Goal: Task Accomplishment & Management: Manage account settings

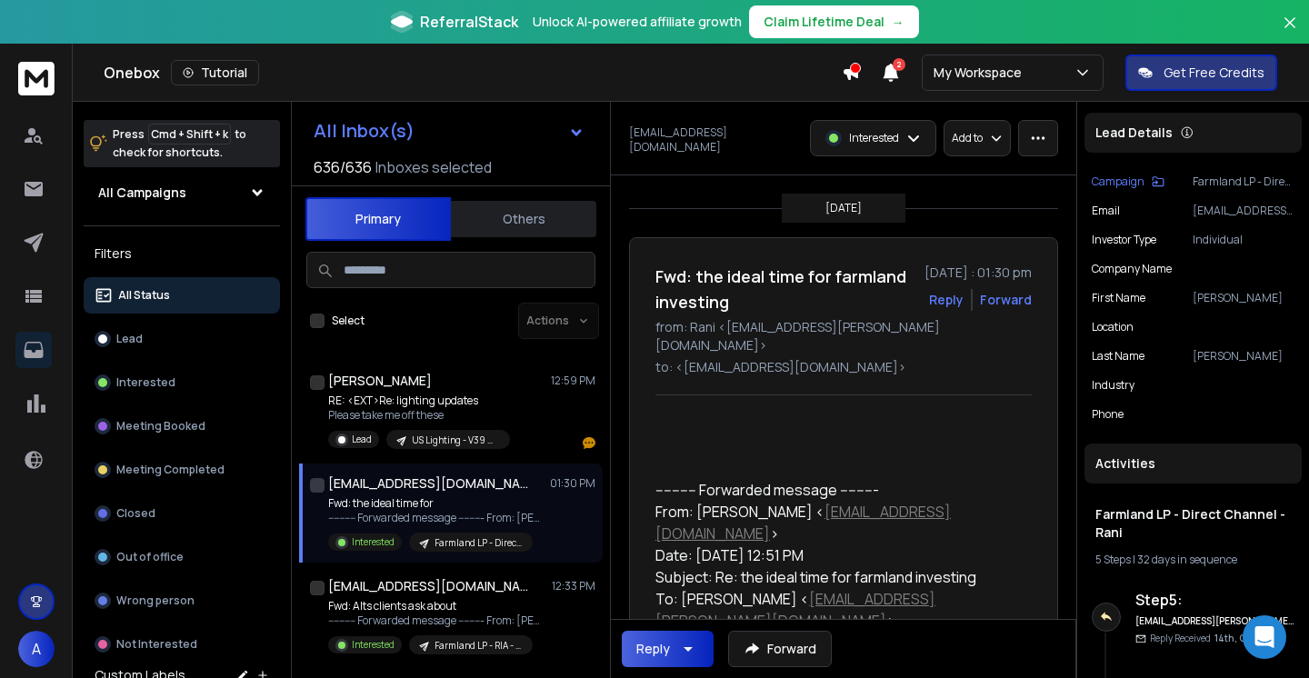
scroll to position [45, 0]
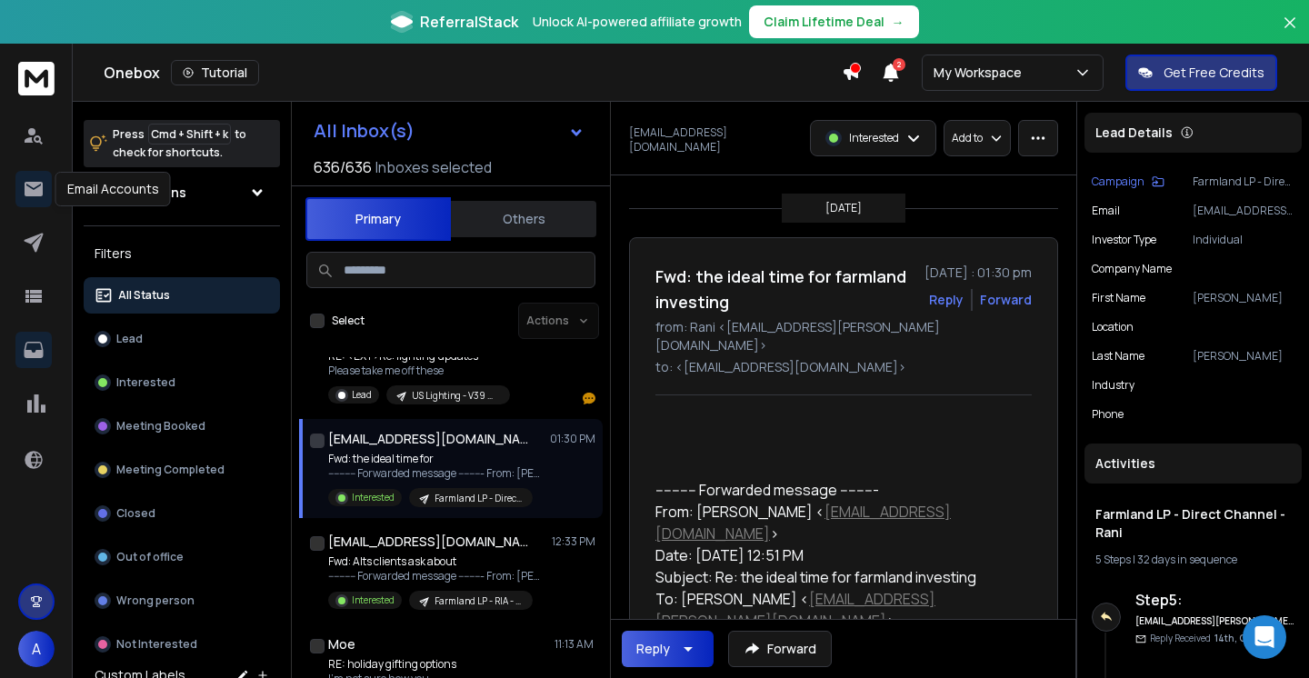
click at [34, 190] on icon at bounding box center [34, 189] width 18 height 15
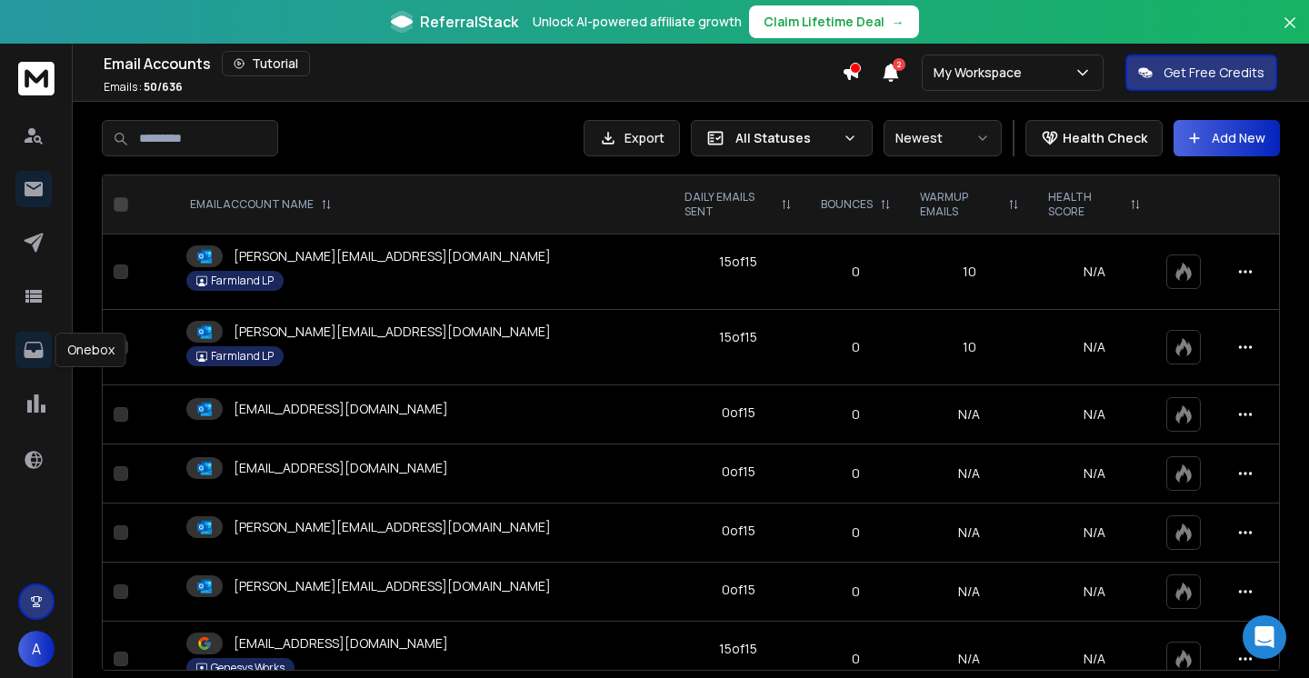
click at [32, 353] on icon at bounding box center [33, 350] width 19 height 16
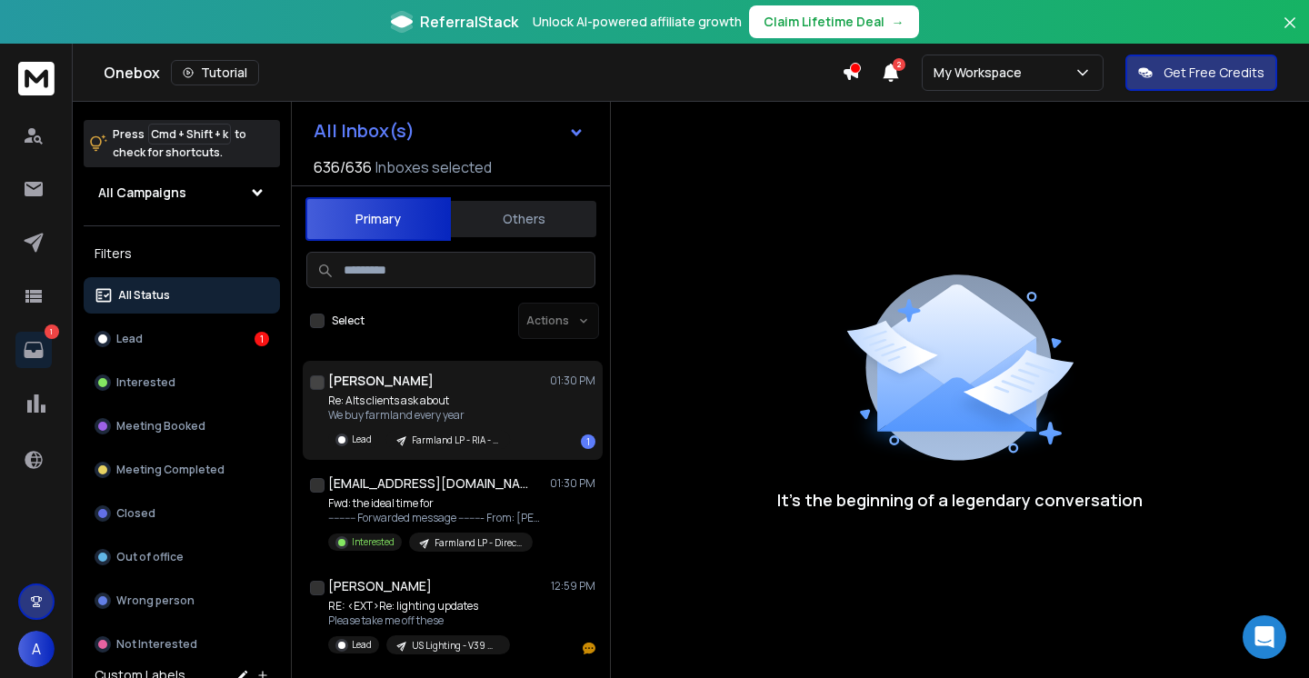
click at [422, 405] on p "Re: Alts clients ask about" at bounding box center [419, 401] width 182 height 15
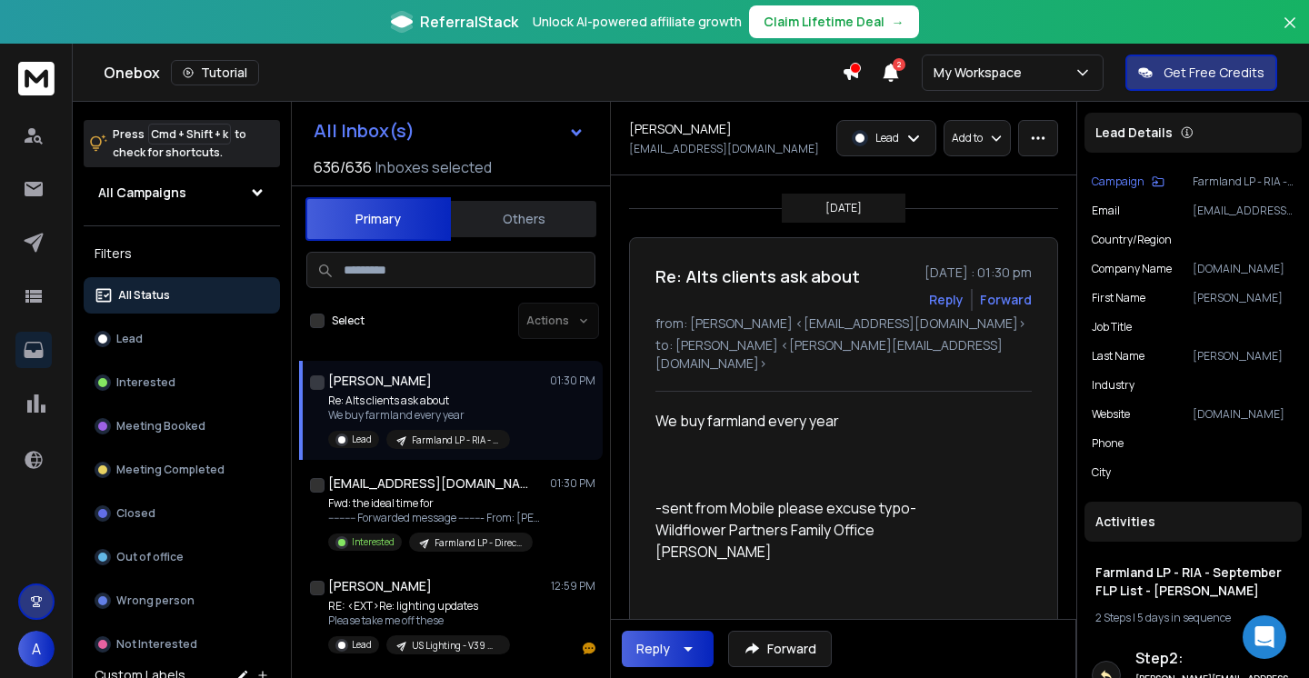
click at [1026, 298] on div "Forward" at bounding box center [1006, 300] width 52 height 18
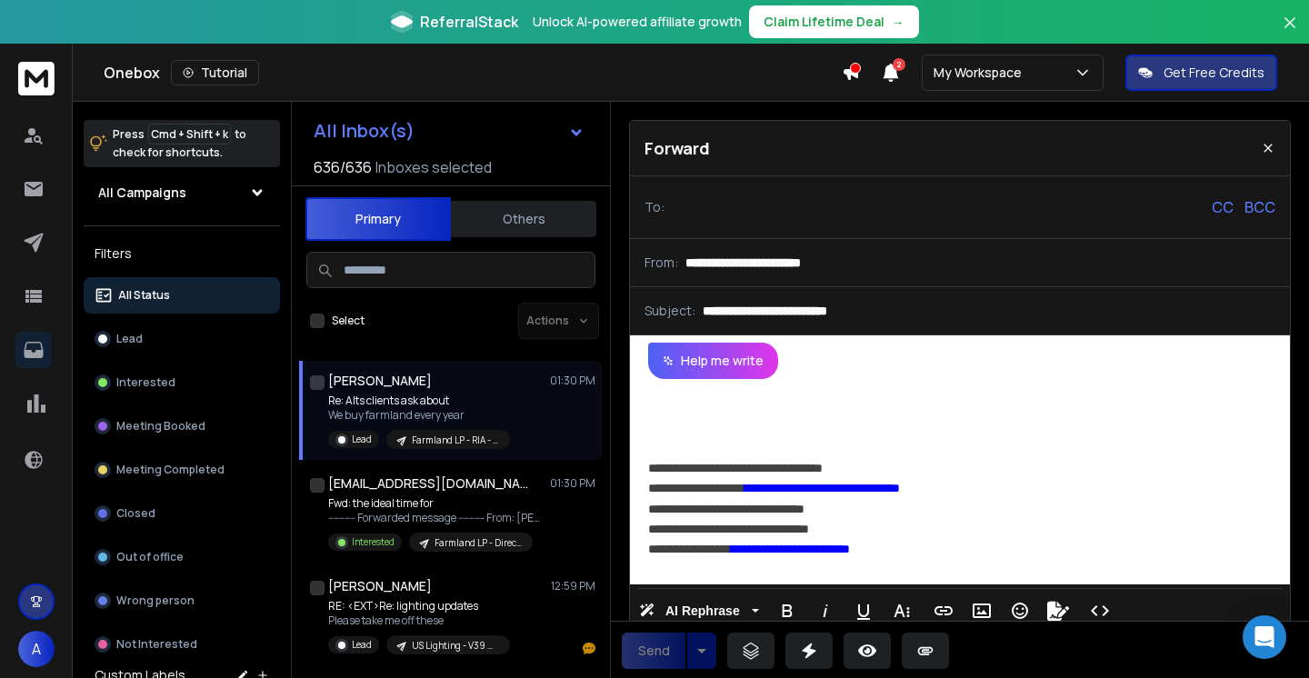
click at [718, 215] on input at bounding box center [735, 207] width 127 height 33
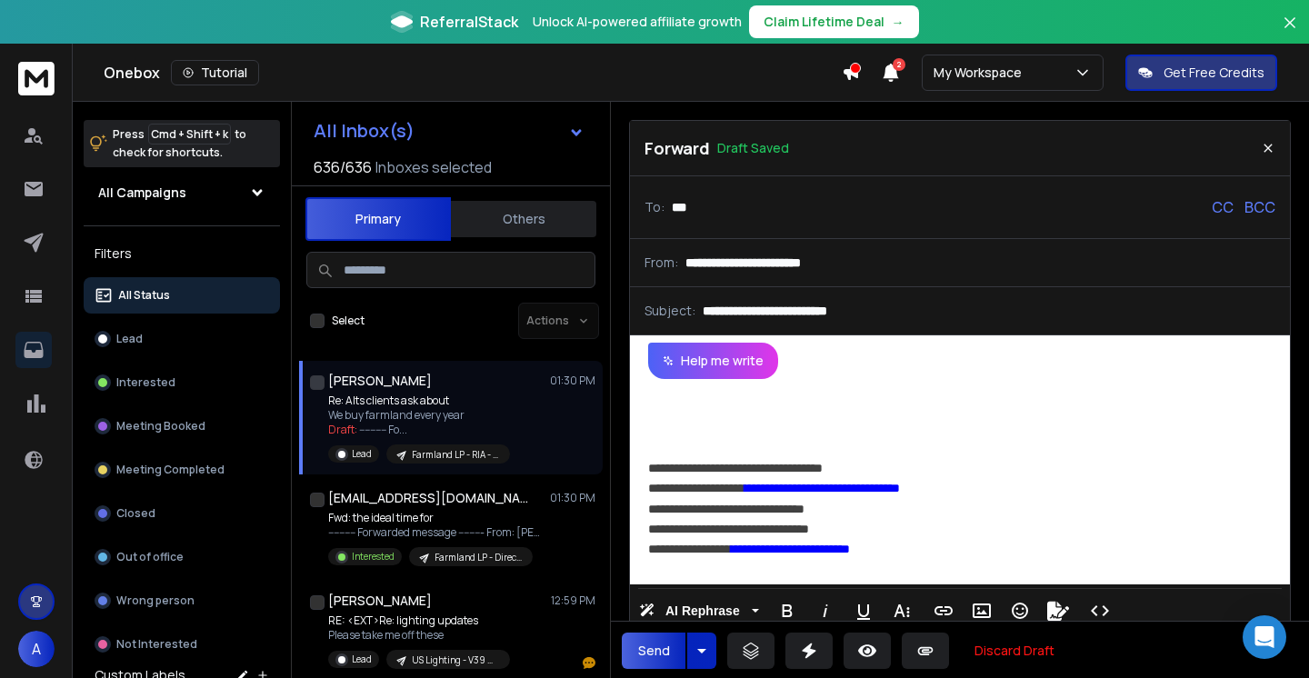
type input "**********"
click at [646, 645] on button "Send" at bounding box center [654, 651] width 64 height 36
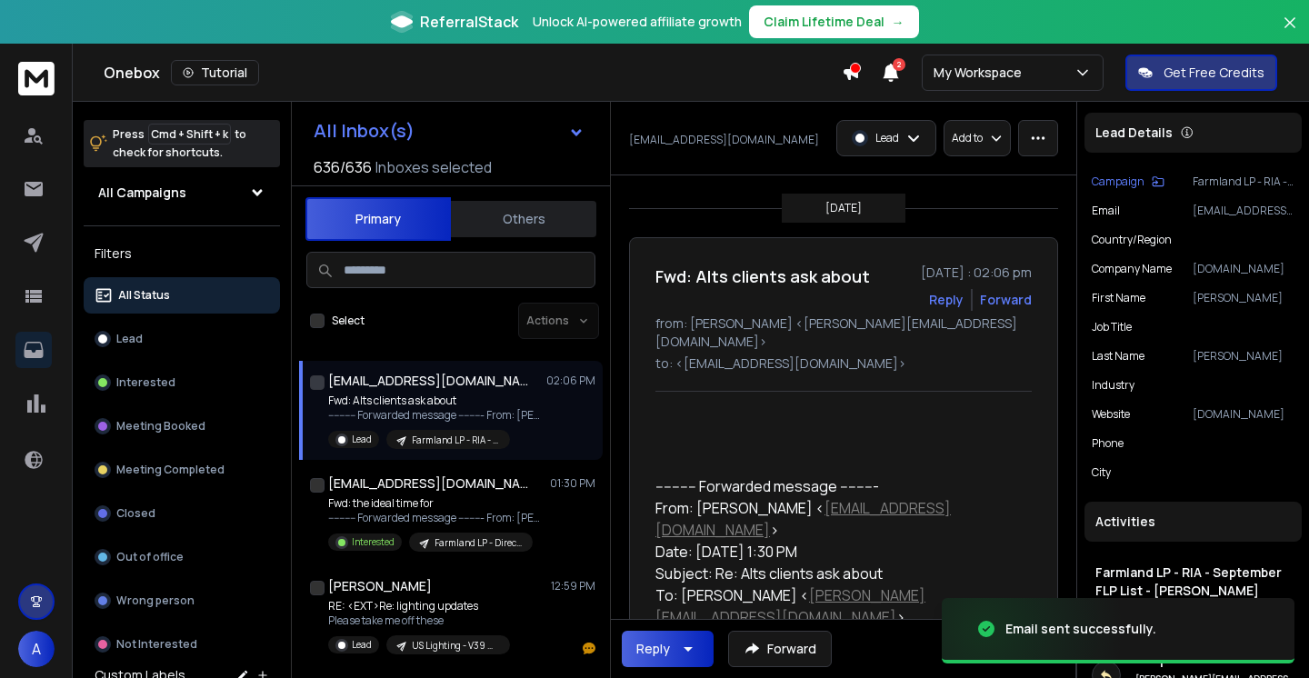
click at [1020, 48] on div "Onebox Tutorial 2 My Workspace Get Free Credits" at bounding box center [654, 73] width 1309 height 58
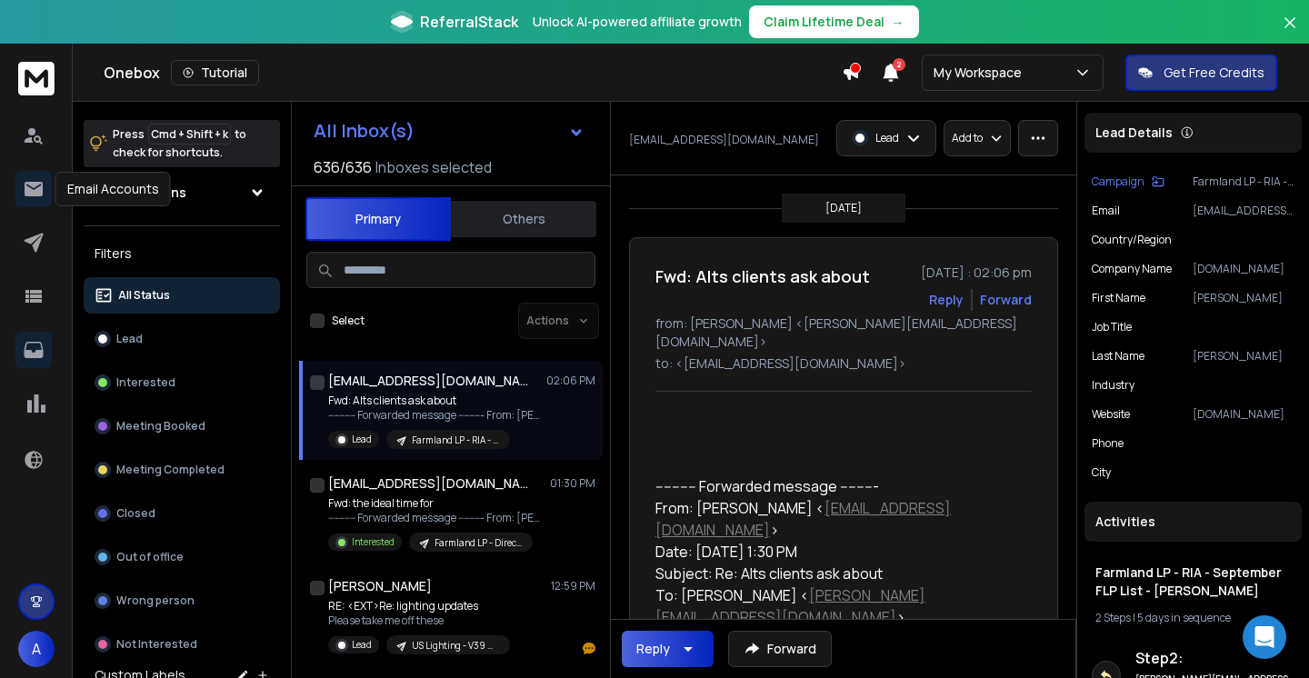
click at [33, 178] on icon at bounding box center [34, 189] width 22 height 22
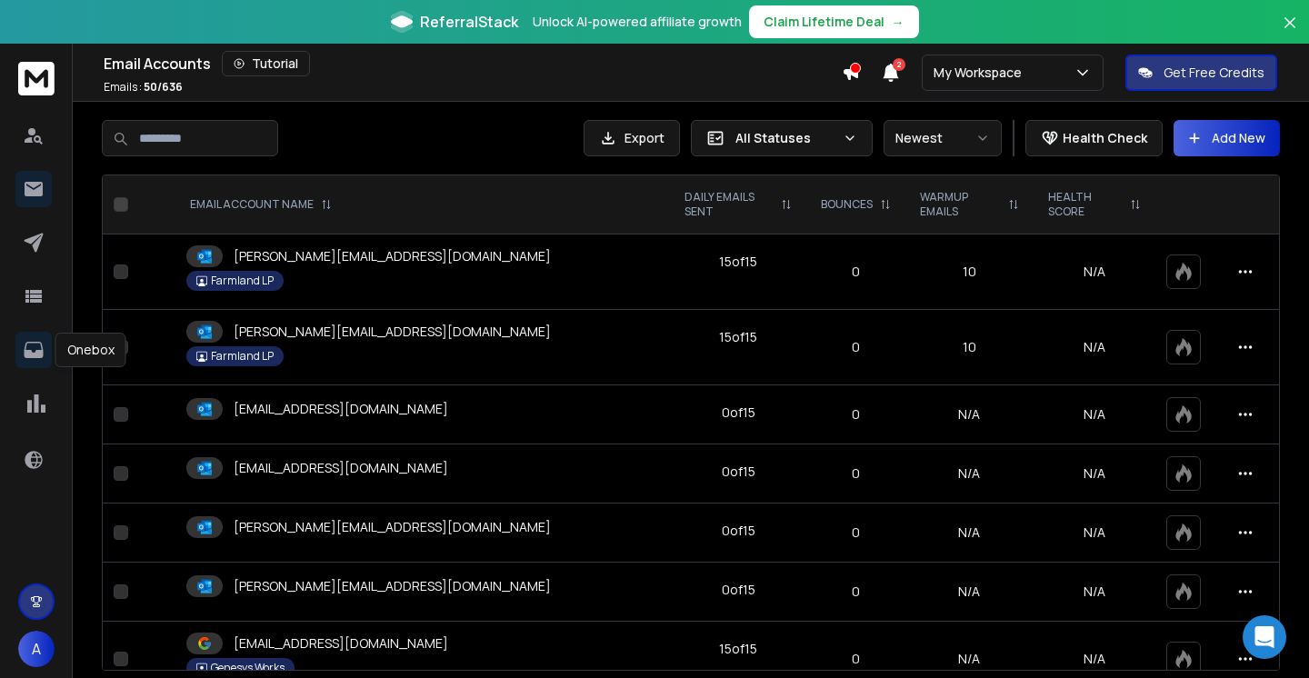
click at [36, 345] on icon at bounding box center [34, 350] width 22 height 22
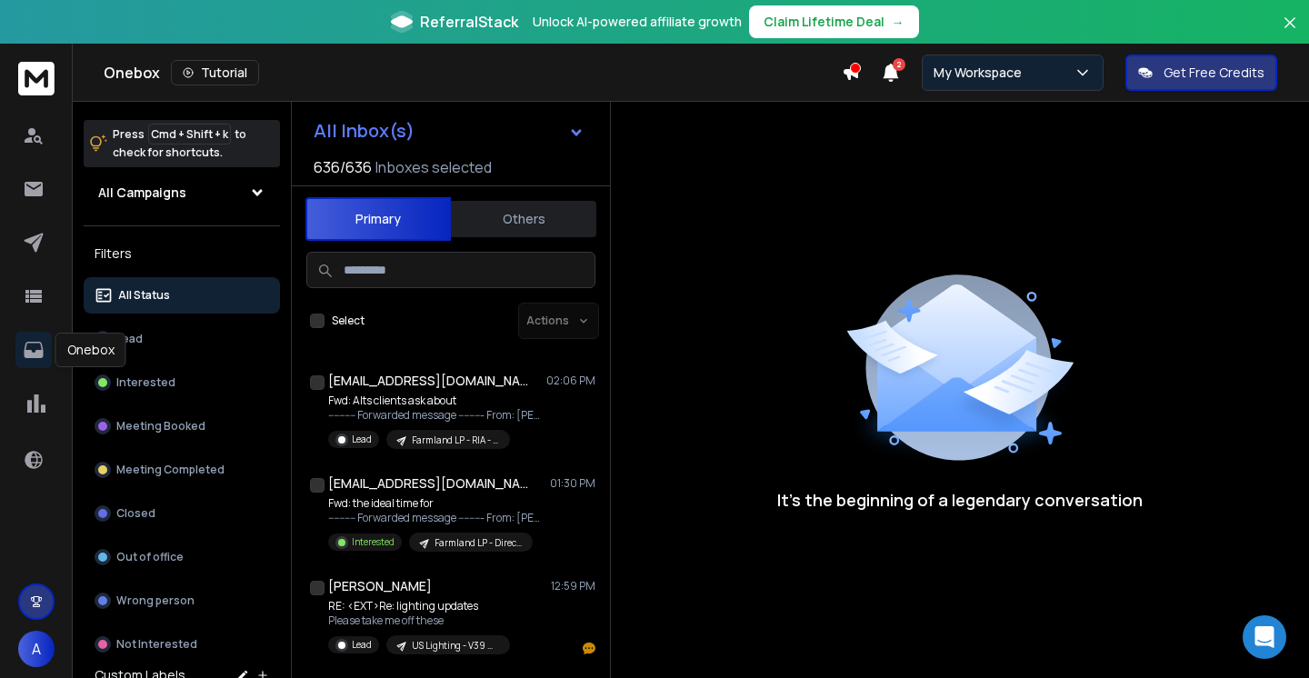
click at [1008, 64] on p "My Workspace" at bounding box center [981, 73] width 95 height 18
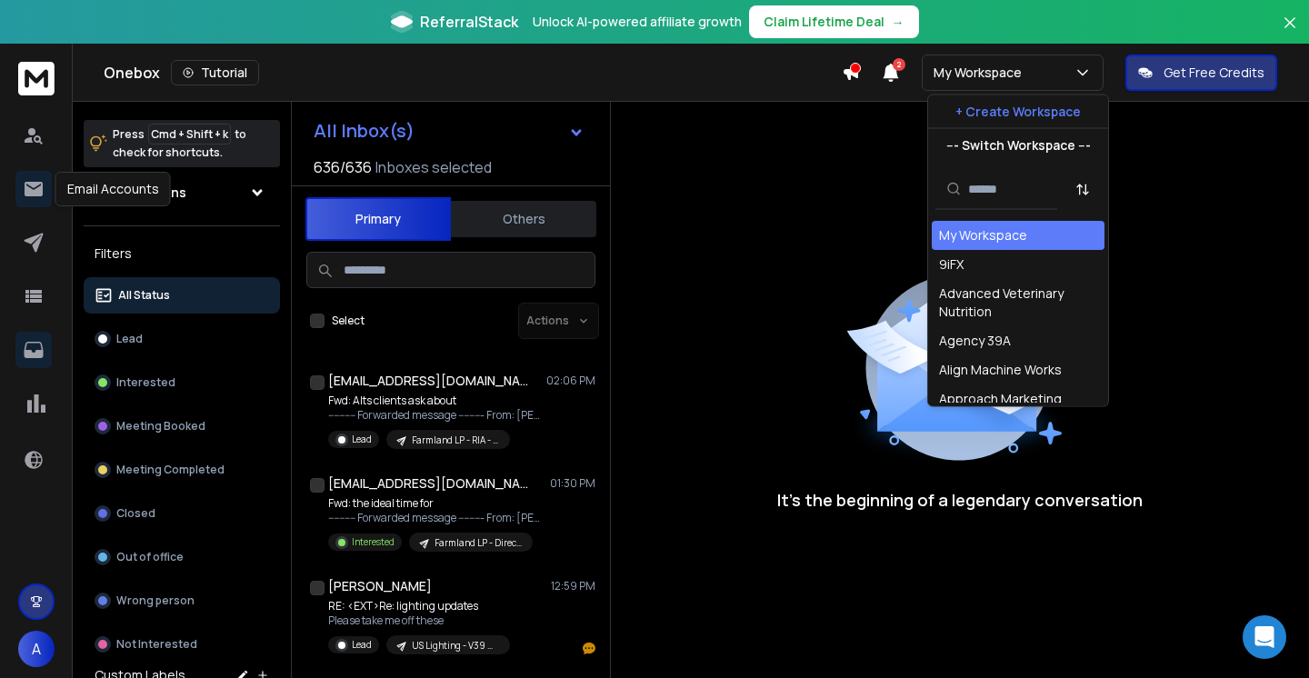
click at [36, 195] on icon at bounding box center [34, 189] width 18 height 15
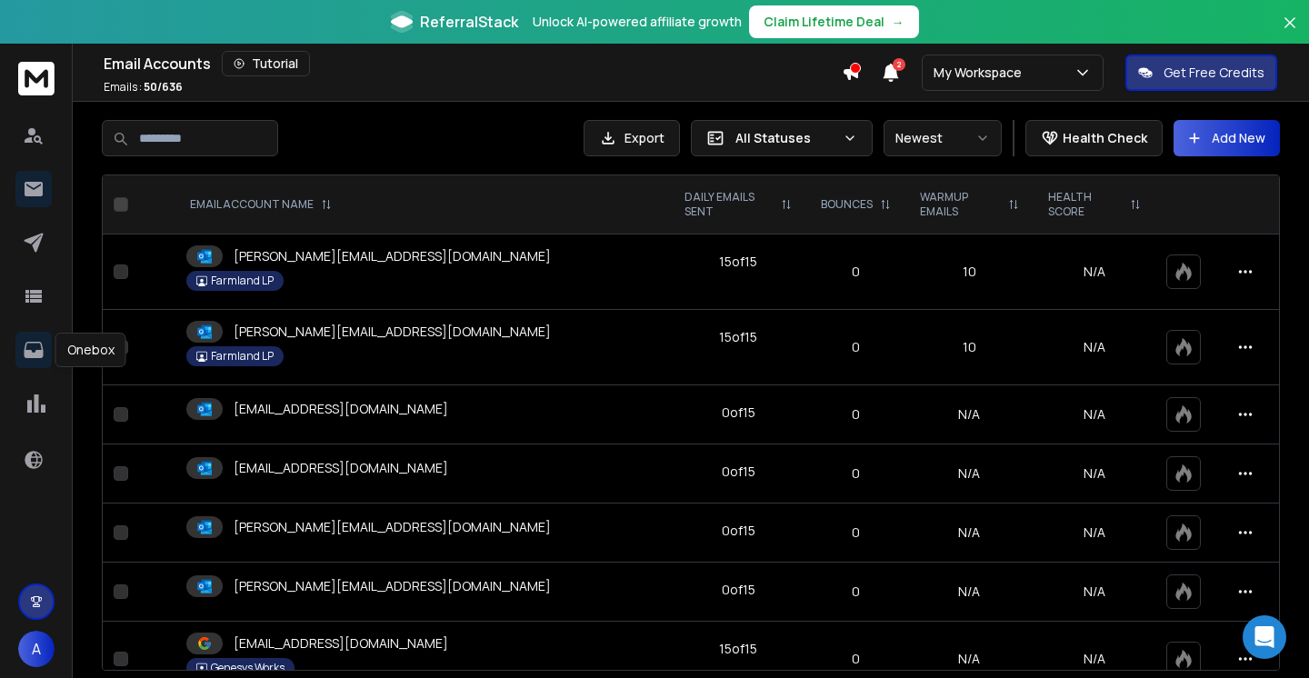
click at [30, 350] on icon at bounding box center [33, 350] width 19 height 16
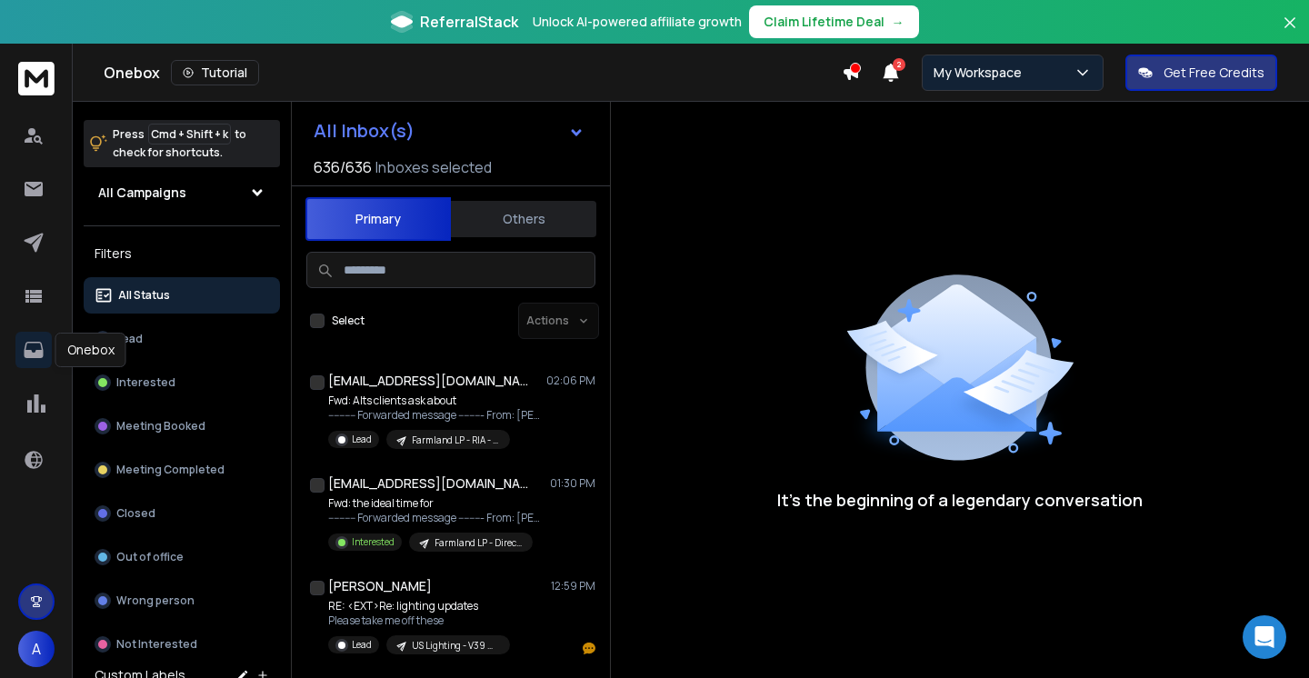
click at [985, 75] on p "My Workspace" at bounding box center [981, 73] width 95 height 18
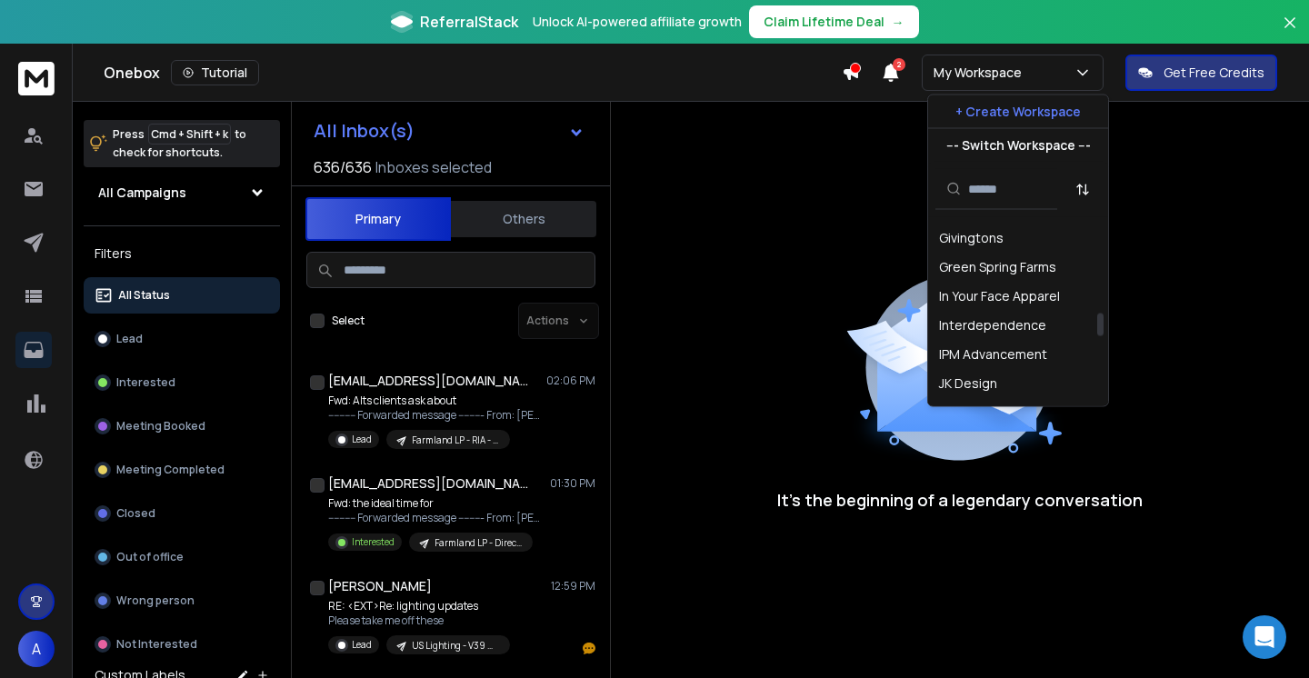
scroll to position [746, 0]
click at [972, 292] on div "In Your Face Apparel" at bounding box center [999, 301] width 121 height 18
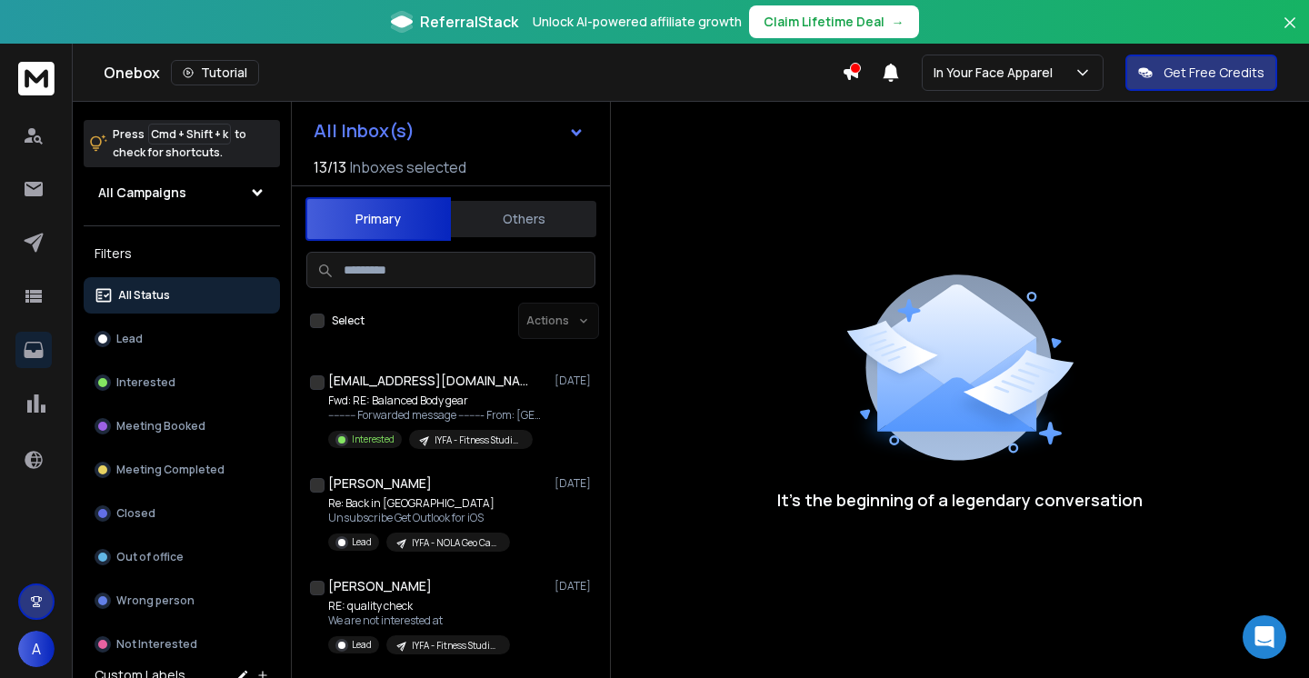
click at [141, 385] on p "Interested" at bounding box center [145, 382] width 59 height 15
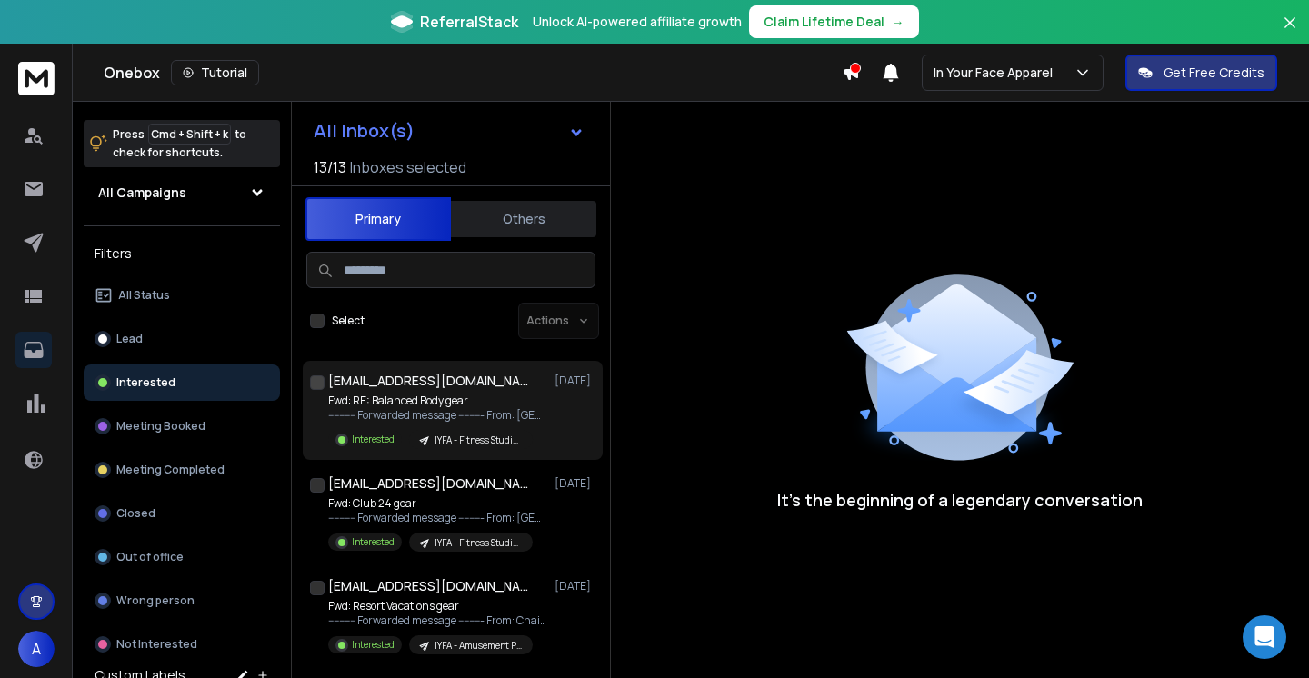
click at [463, 403] on p "Fwd: RE: Balanced Body gear" at bounding box center [437, 401] width 218 height 15
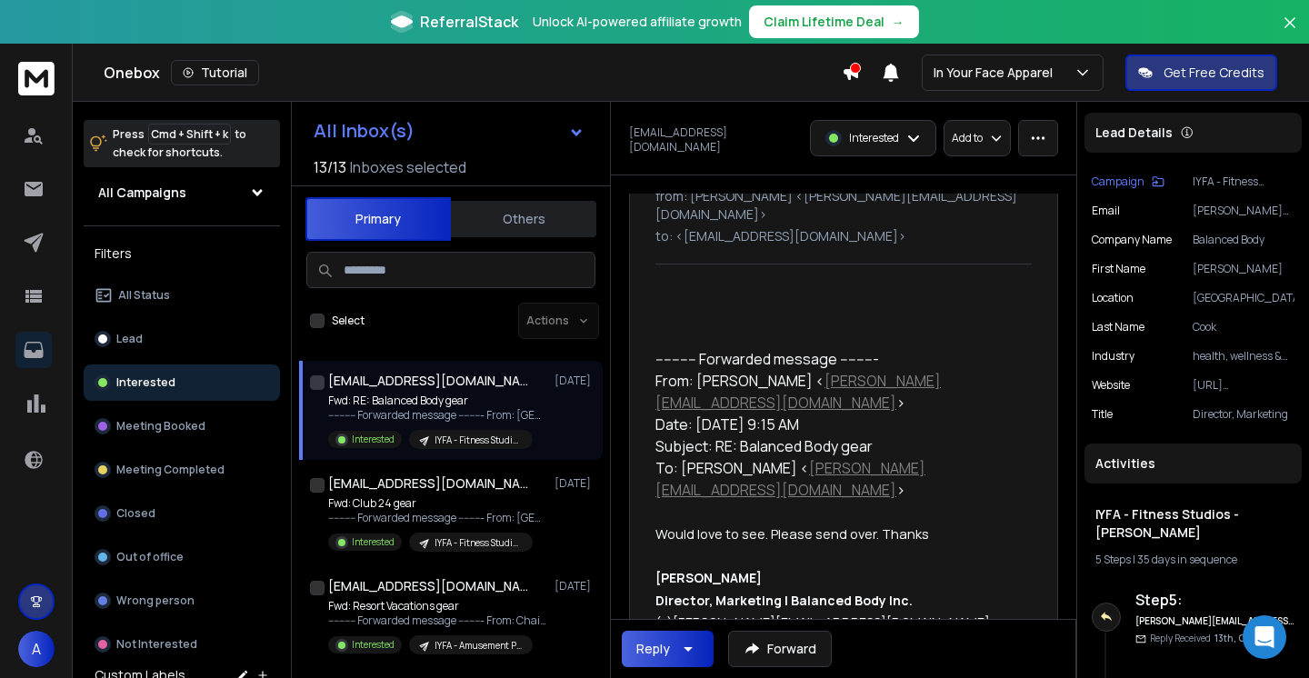
scroll to position [131, 0]
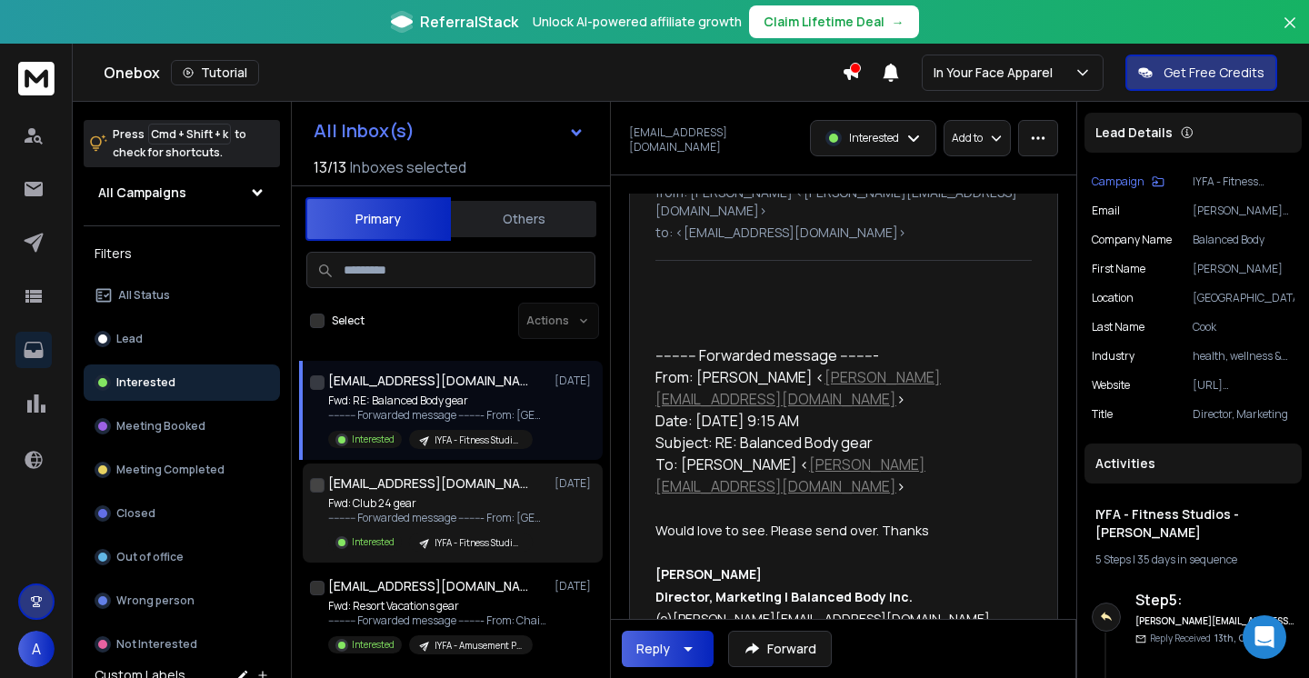
click at [459, 495] on div "anders@revboss.com 07 Oct Fwd: Club 24 gear ---------- Forwarded message ------…" at bounding box center [461, 513] width 267 height 77
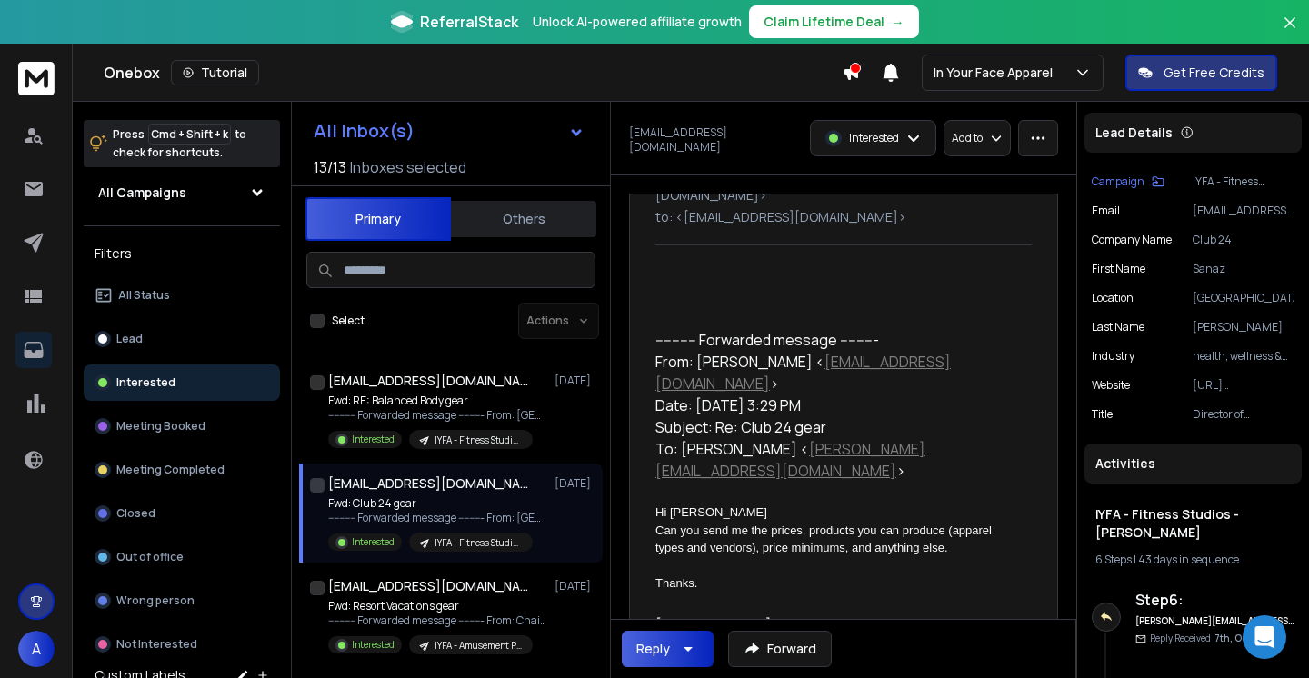
scroll to position [150, 0]
click at [471, 506] on p "Fwd: Club 24 gear" at bounding box center [437, 503] width 218 height 15
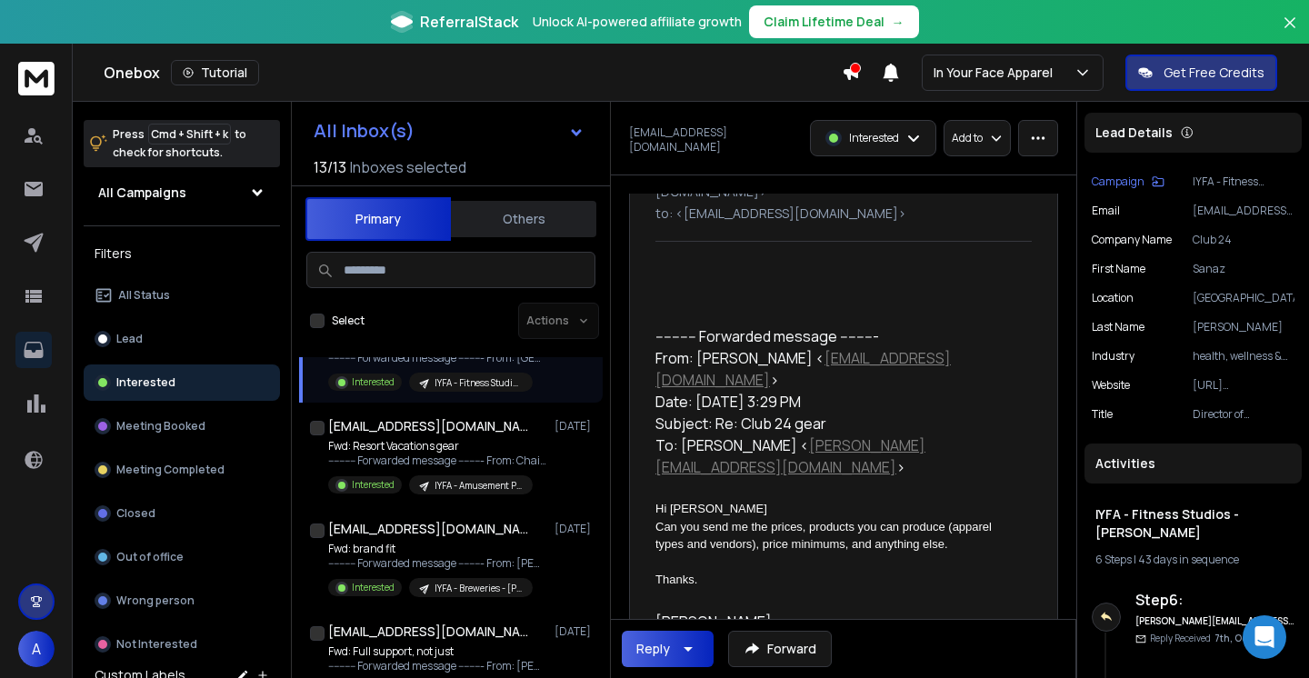
scroll to position [180, 0]
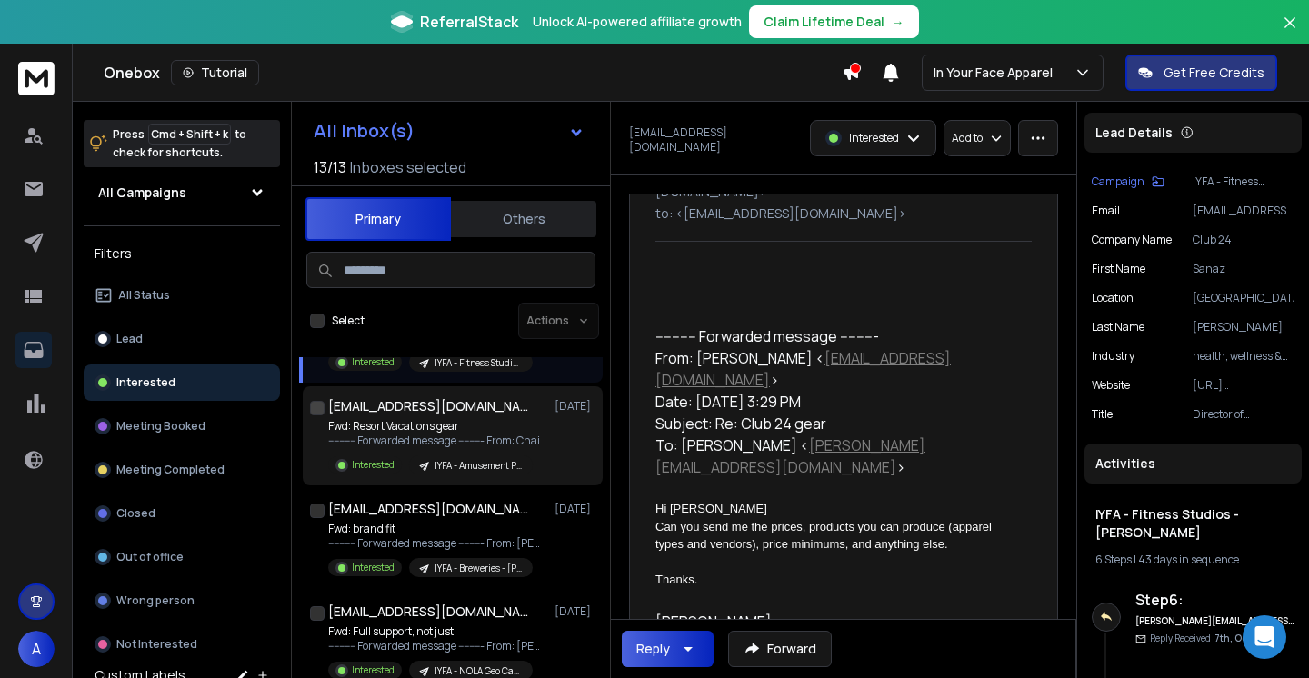
click at [467, 434] on p "---------- Forwarded message --------- From: Chain" at bounding box center [437, 441] width 218 height 15
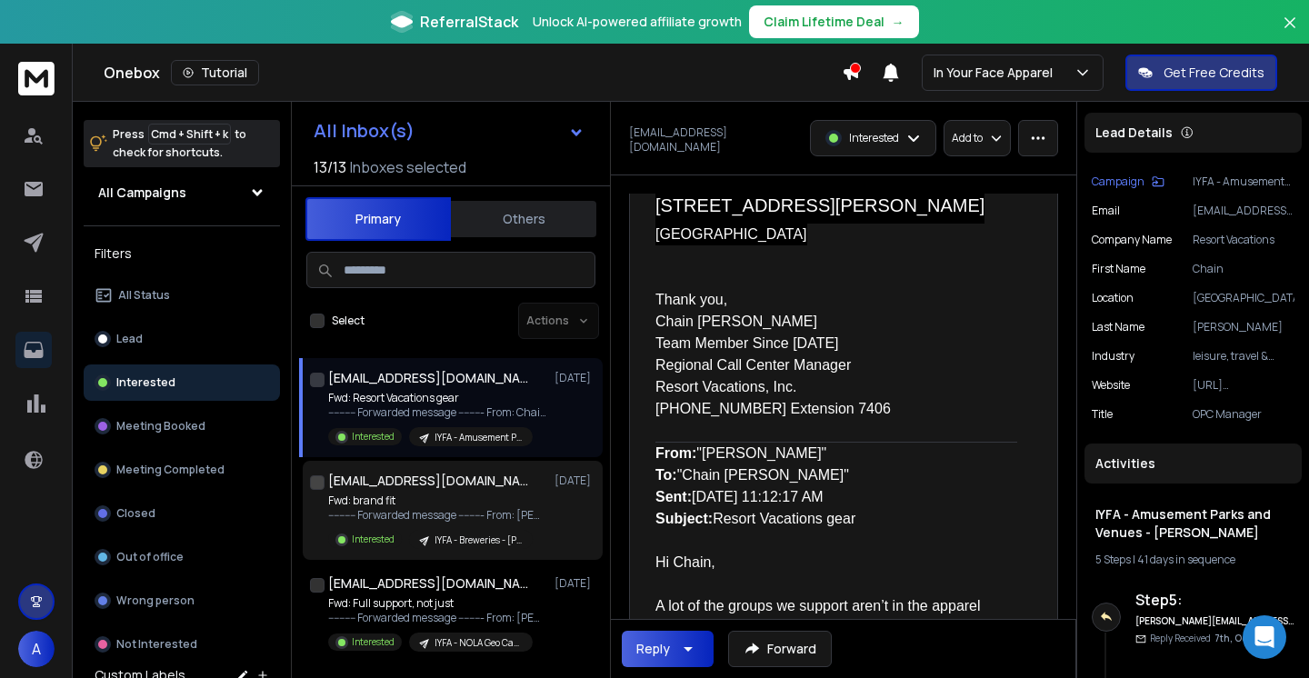
scroll to position [213, 0]
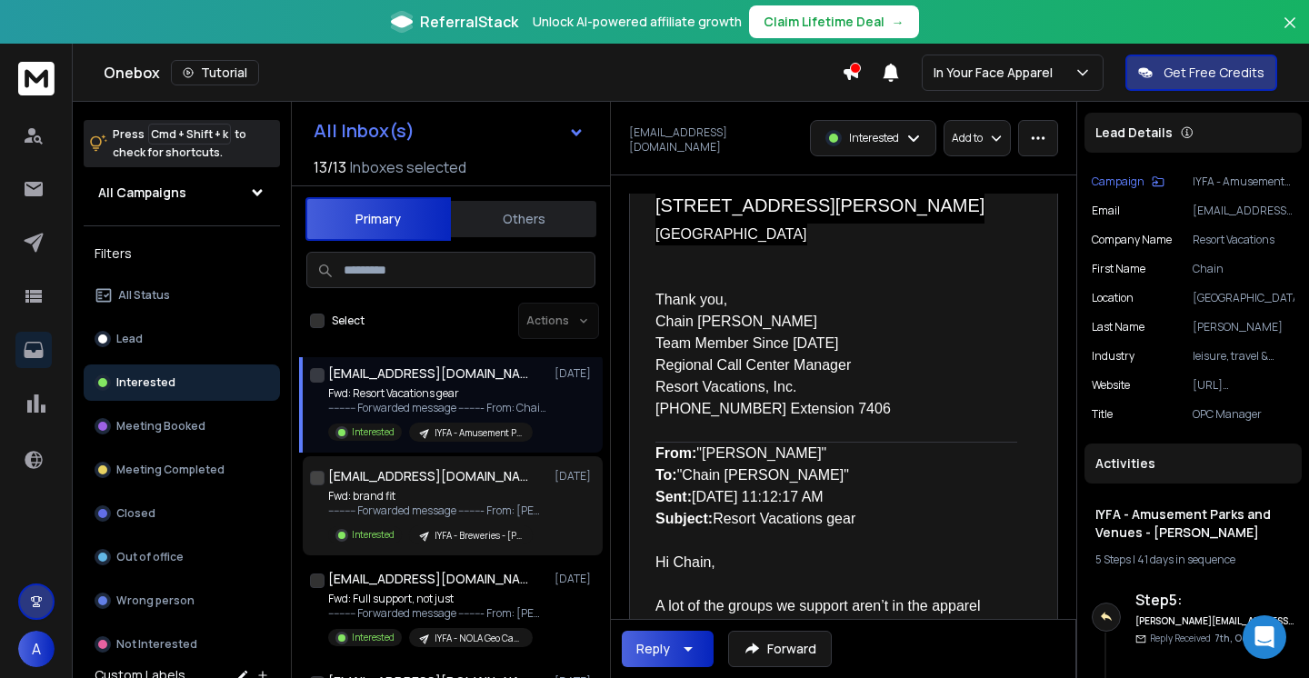
click at [392, 497] on p "Fwd: brand fit" at bounding box center [437, 496] width 218 height 15
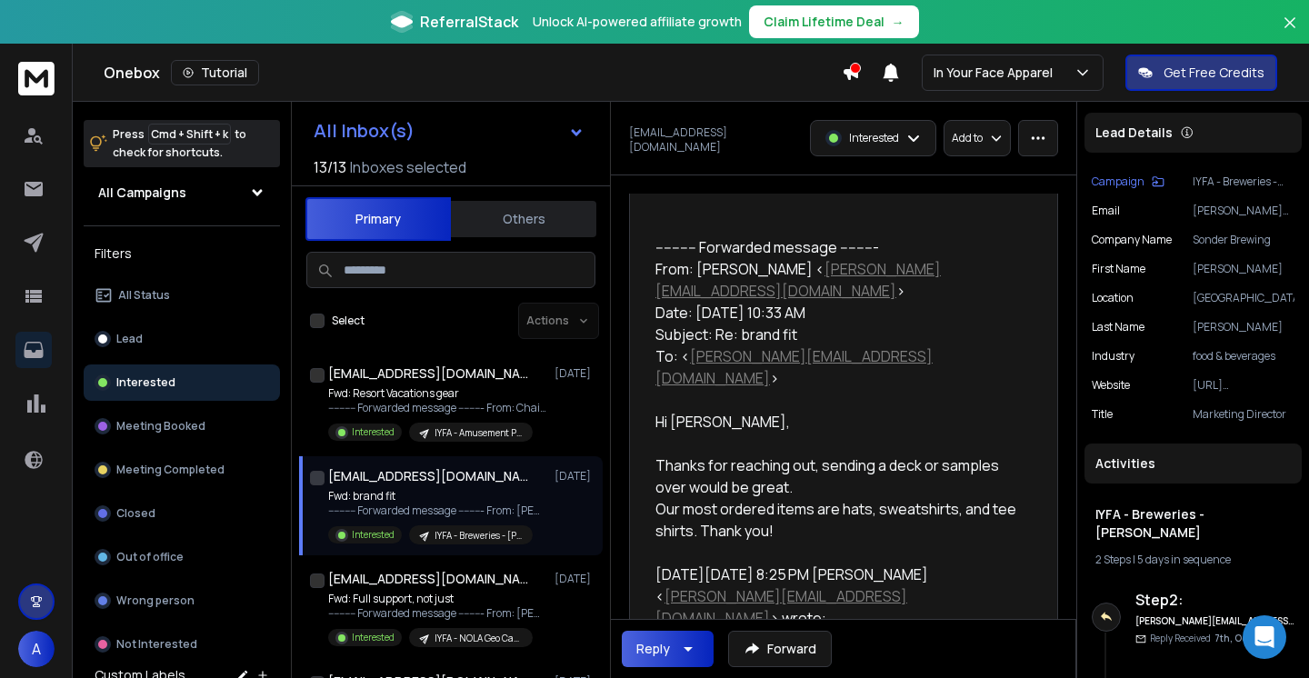
scroll to position [237, 0]
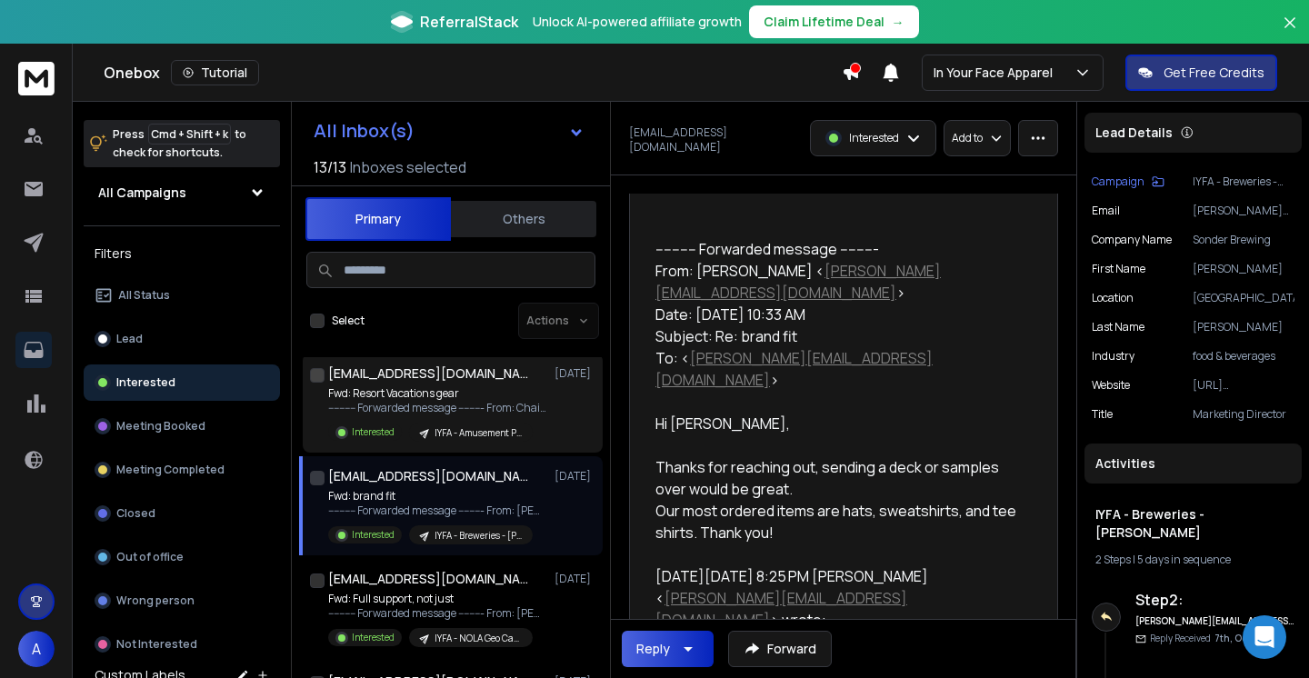
click at [473, 415] on p "---------- Forwarded message --------- From: Chain" at bounding box center [437, 408] width 218 height 15
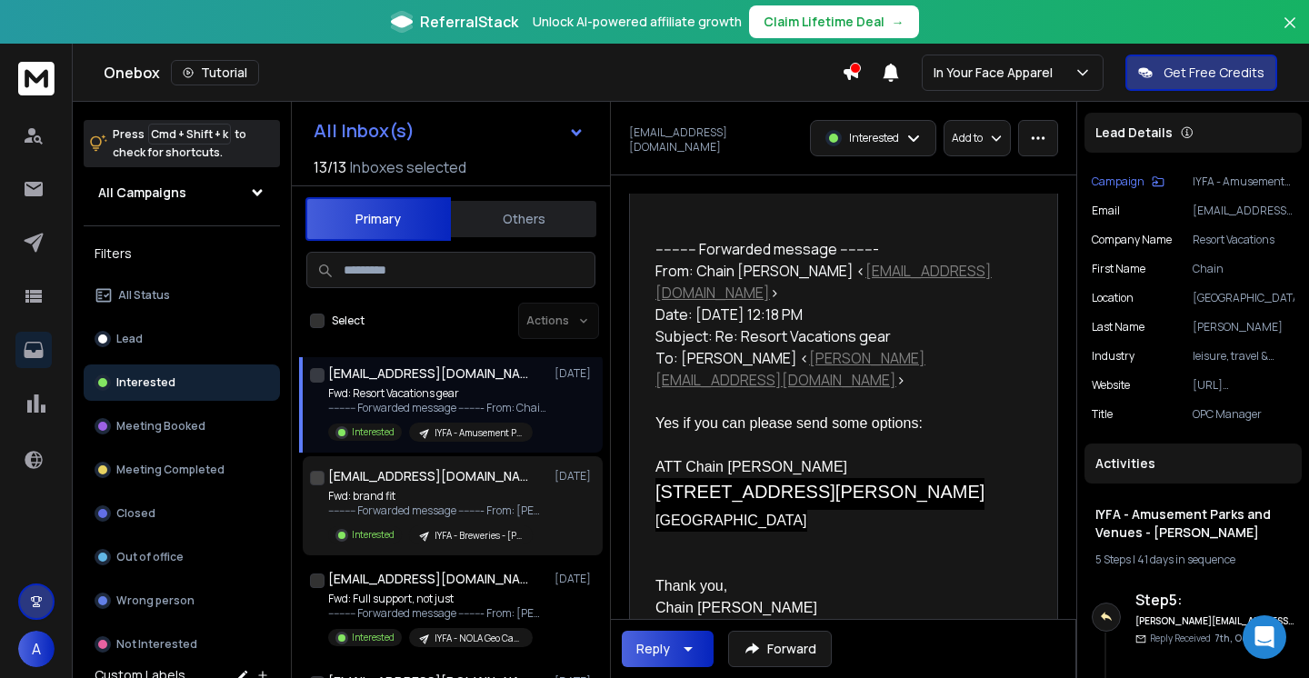
click at [457, 492] on p "Fwd: brand fit" at bounding box center [437, 496] width 218 height 15
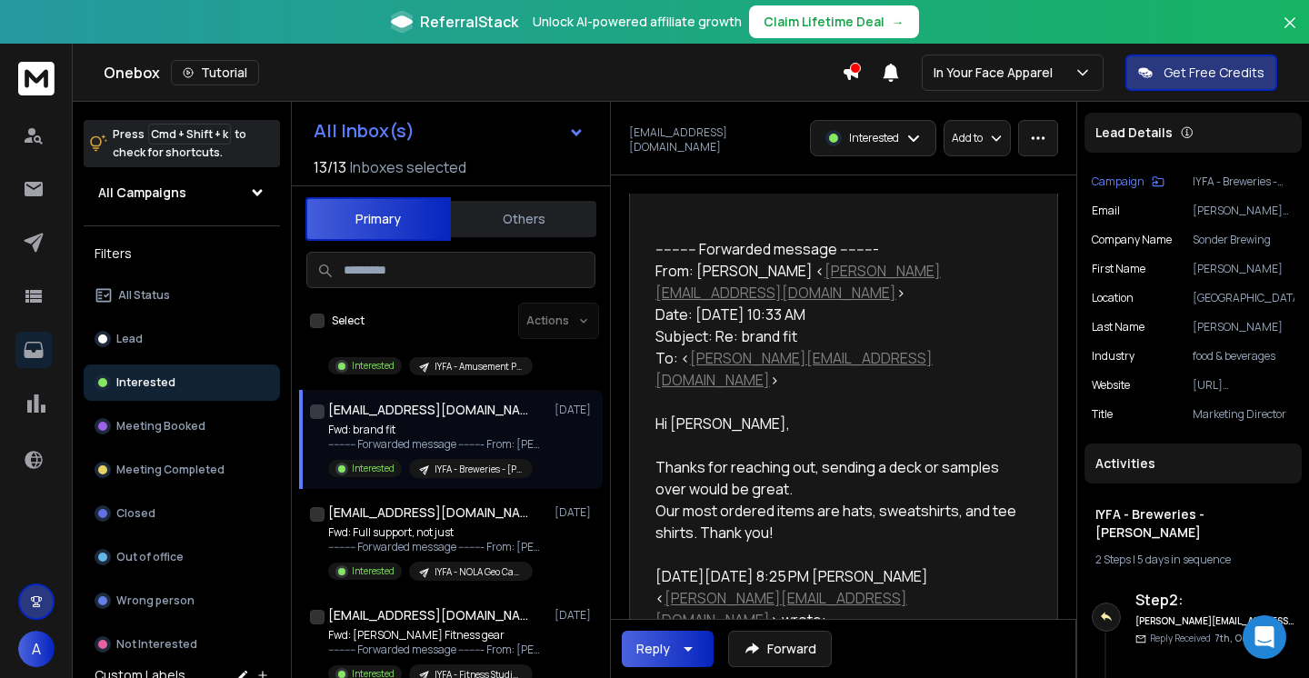
scroll to position [277, 0]
click at [436, 435] on p "Fwd: brand fit" at bounding box center [437, 432] width 218 height 15
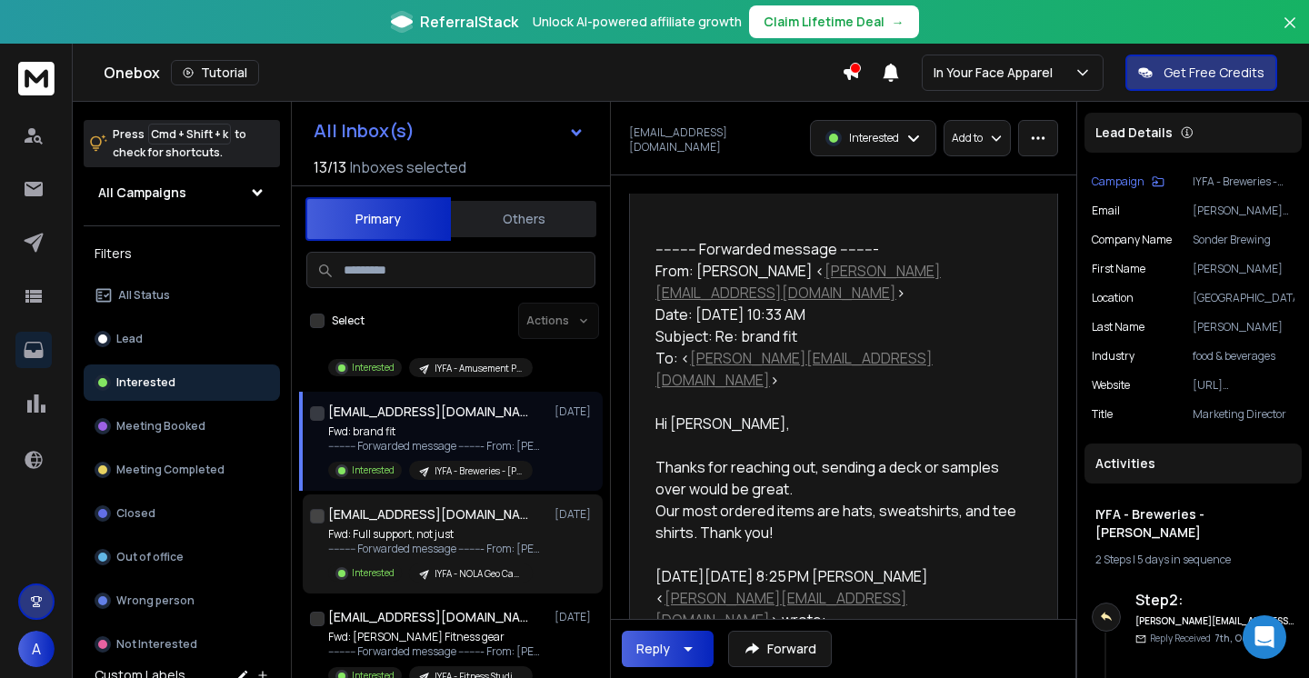
click at [470, 535] on p "Fwd: Full support, not just" at bounding box center [437, 534] width 218 height 15
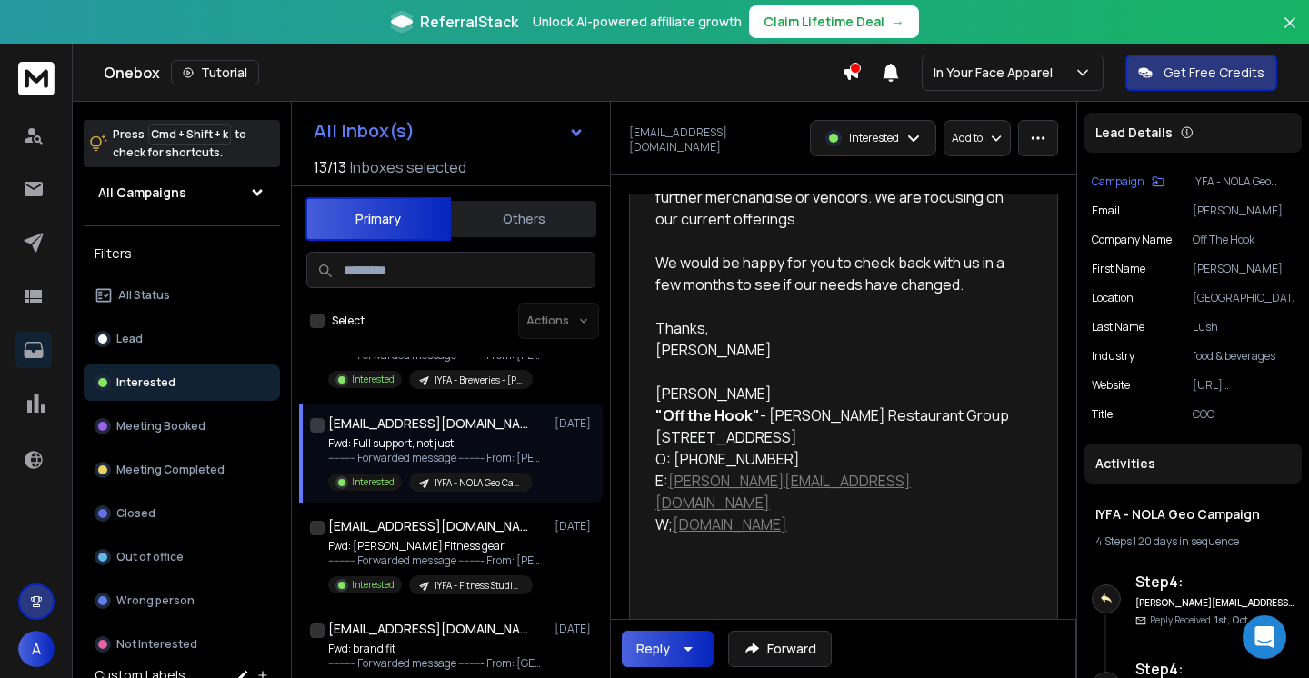
scroll to position [370, 0]
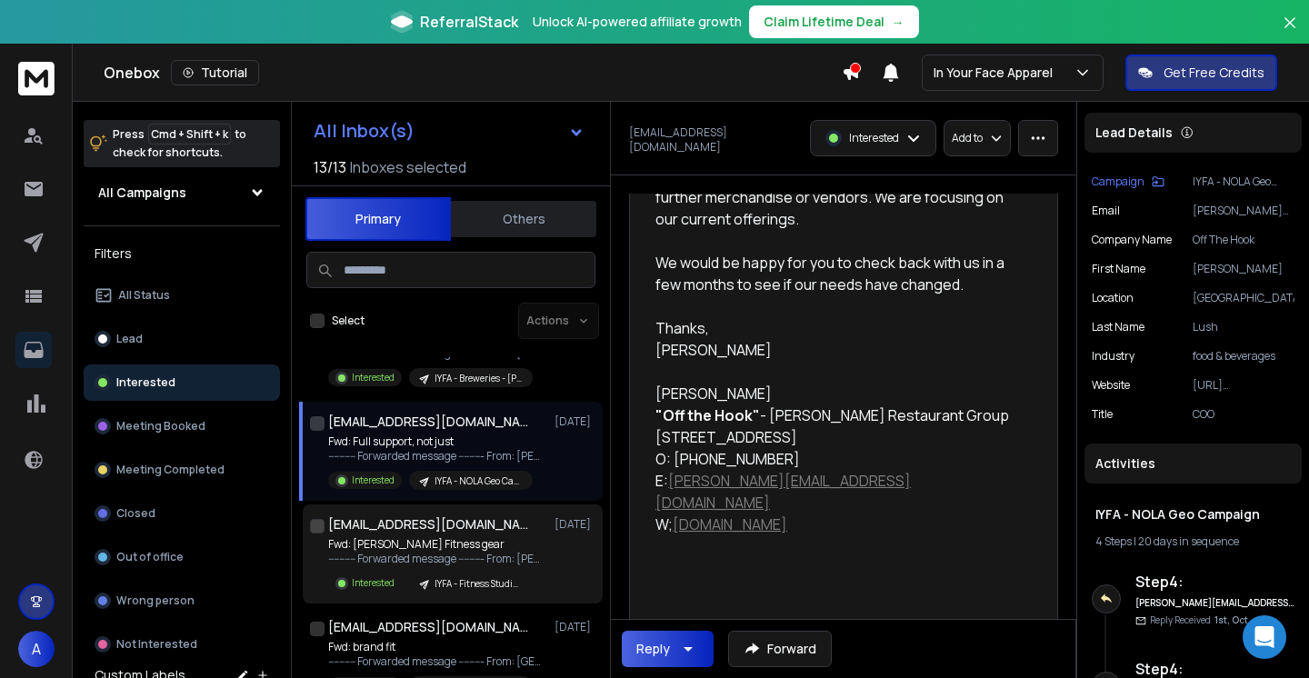
click at [453, 538] on p "Fwd: Wilson's Fitness gear" at bounding box center [437, 544] width 218 height 15
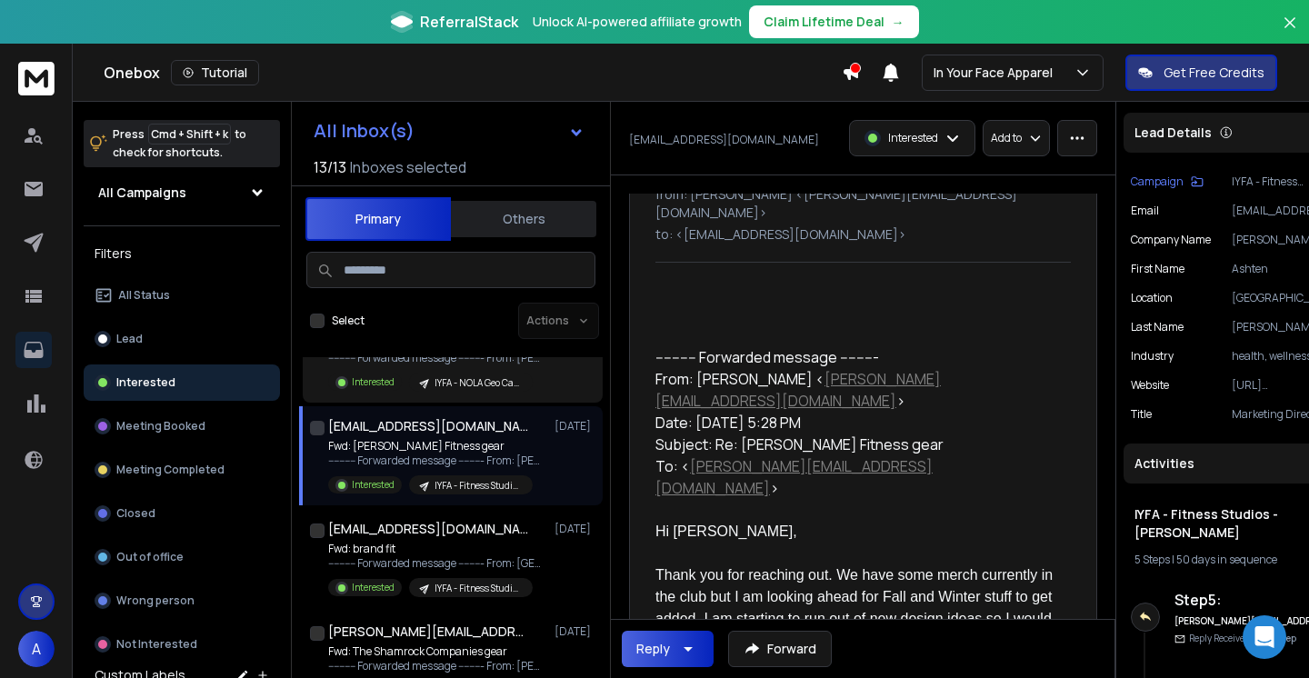
scroll to position [475, 0]
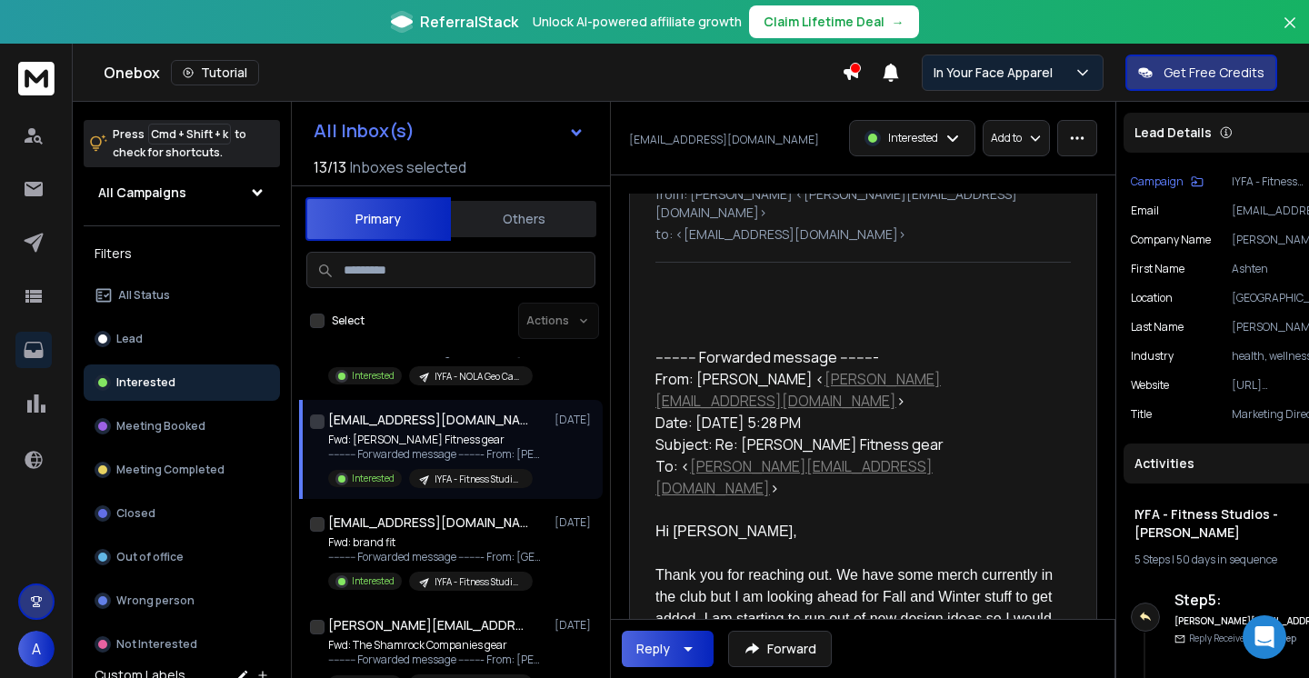
click at [991, 70] on p "In Your Face Apparel" at bounding box center [997, 73] width 126 height 18
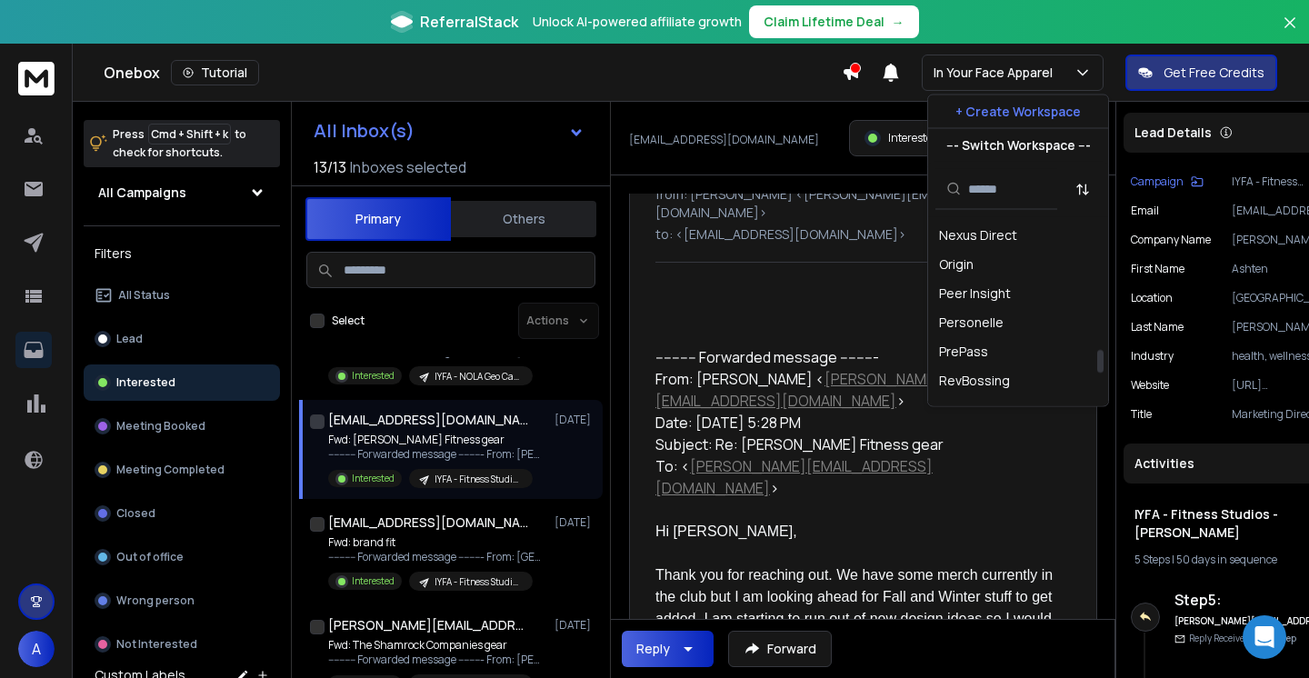
scroll to position [1050, 0]
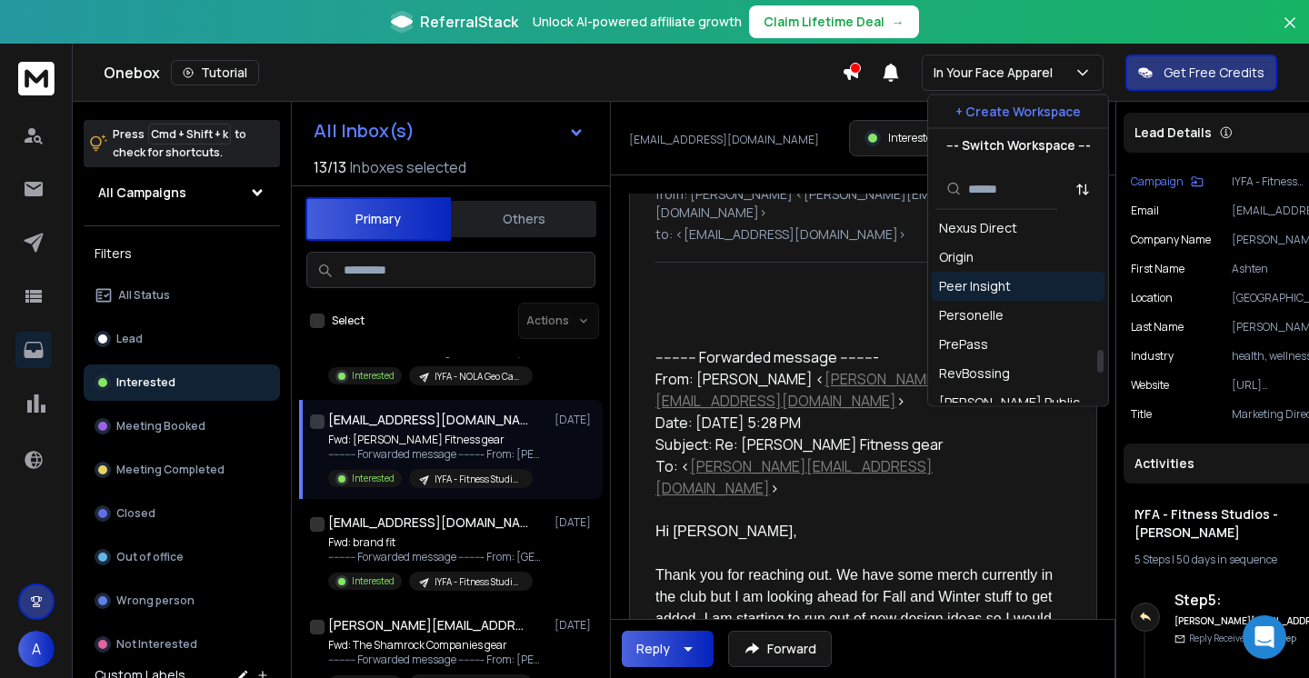
click at [971, 278] on div "Peer Insight" at bounding box center [975, 287] width 72 height 18
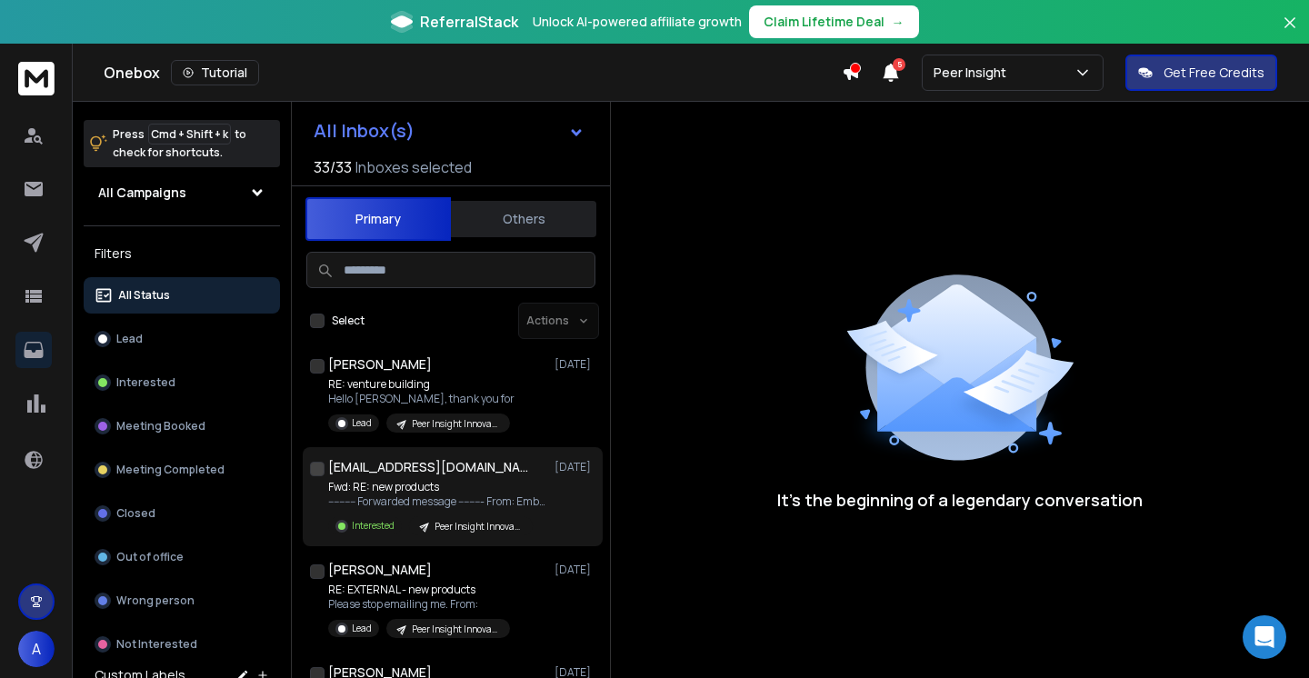
scroll to position [22, 0]
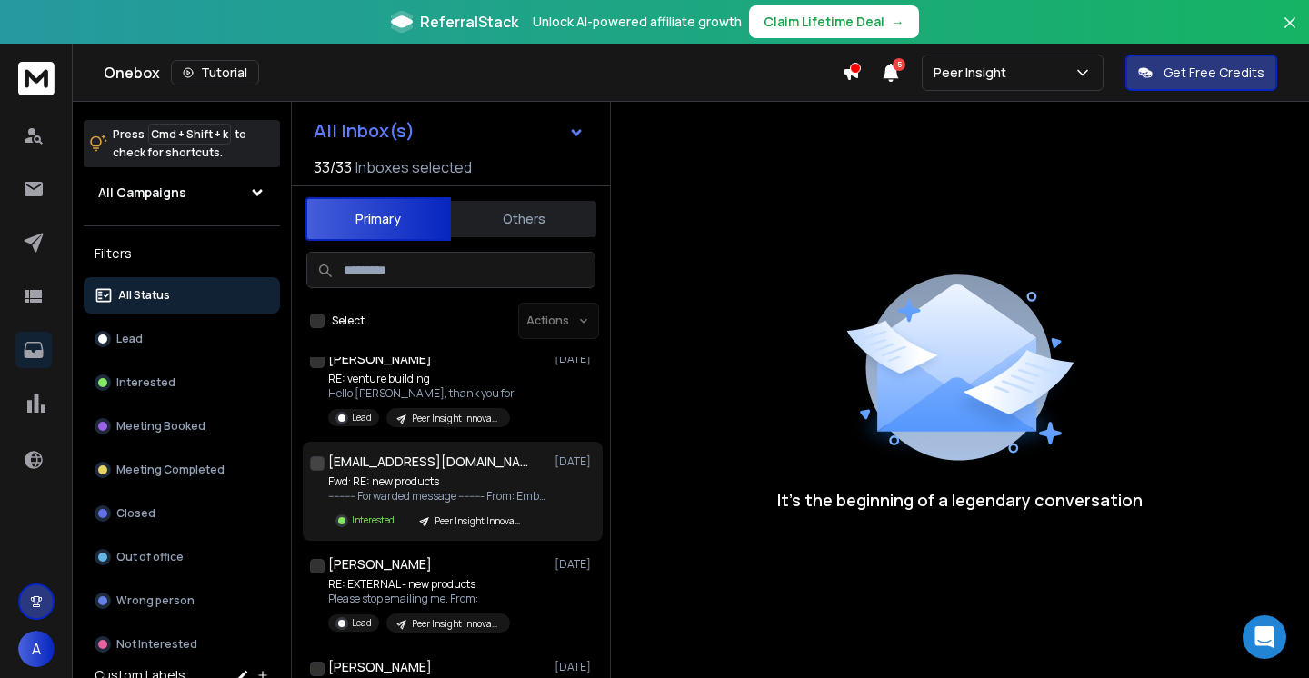
click at [423, 473] on div "[EMAIL_ADDRESS][DOMAIN_NAME] [DATE] Fwd: RE: new products ---------- Forwarded …" at bounding box center [461, 491] width 267 height 77
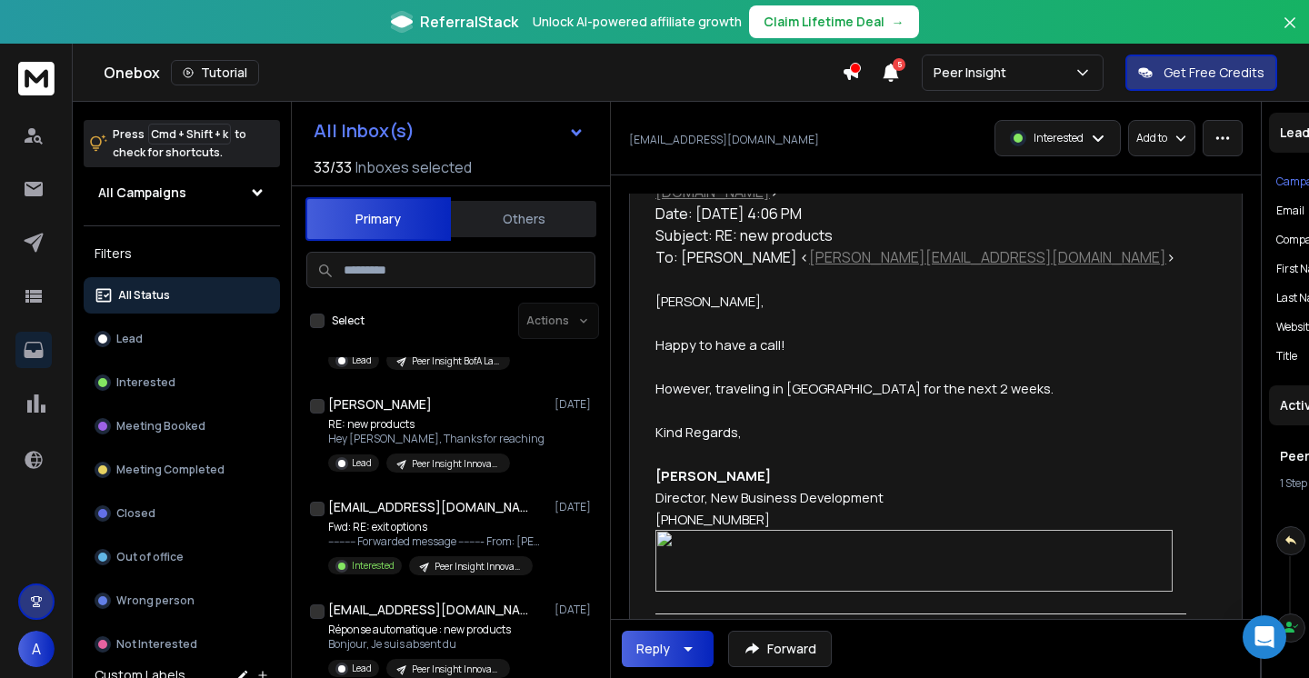
scroll to position [492, 0]
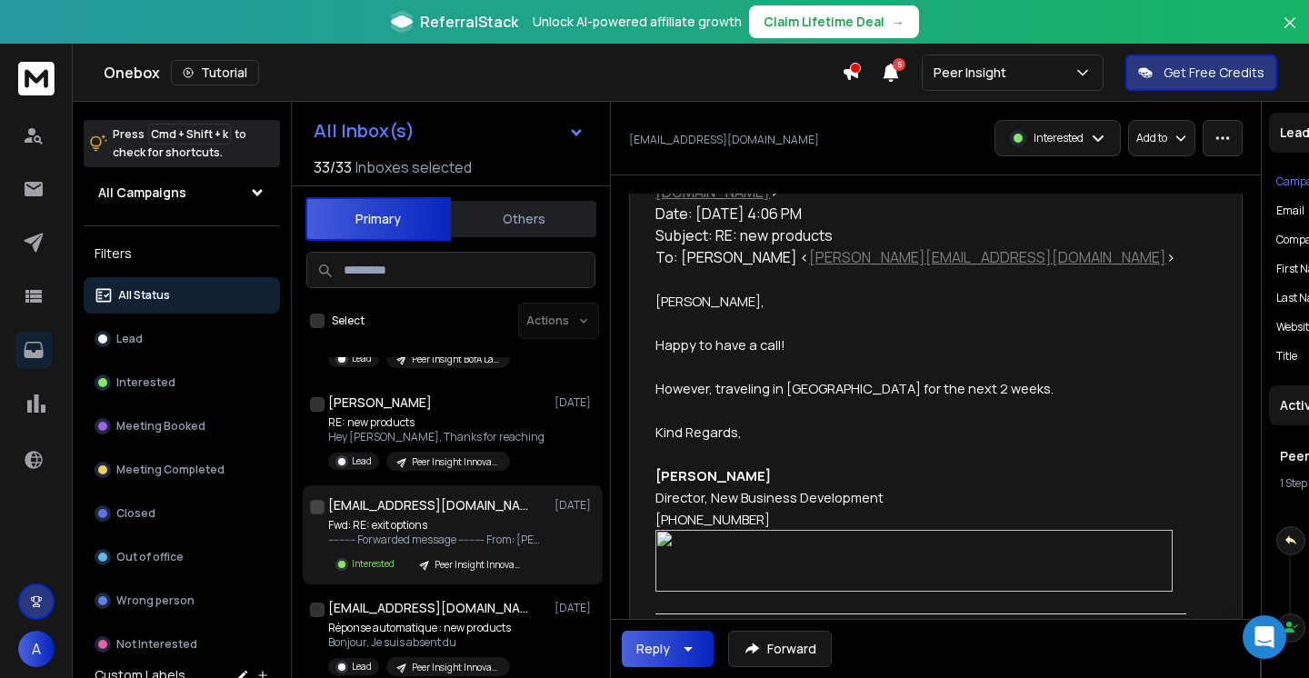
click at [415, 539] on p "---------- Forwarded message --------- From: [PERSON_NAME]," at bounding box center [437, 540] width 218 height 15
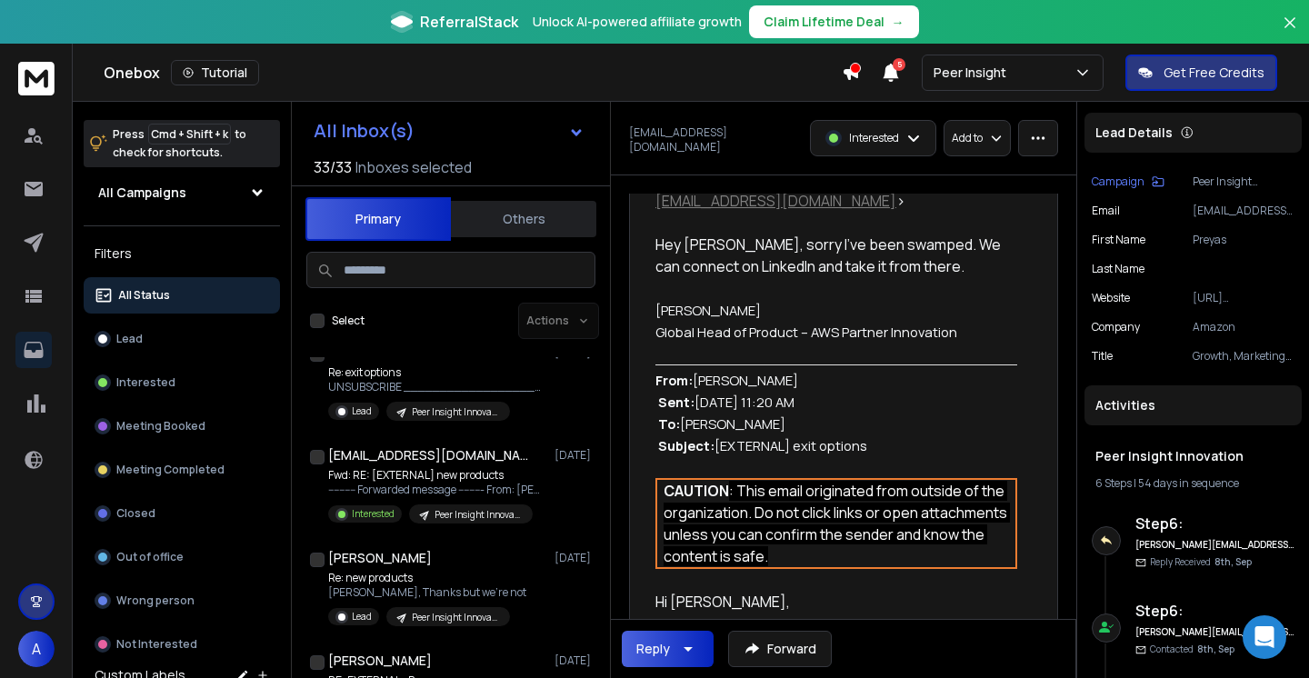
scroll to position [854, 0]
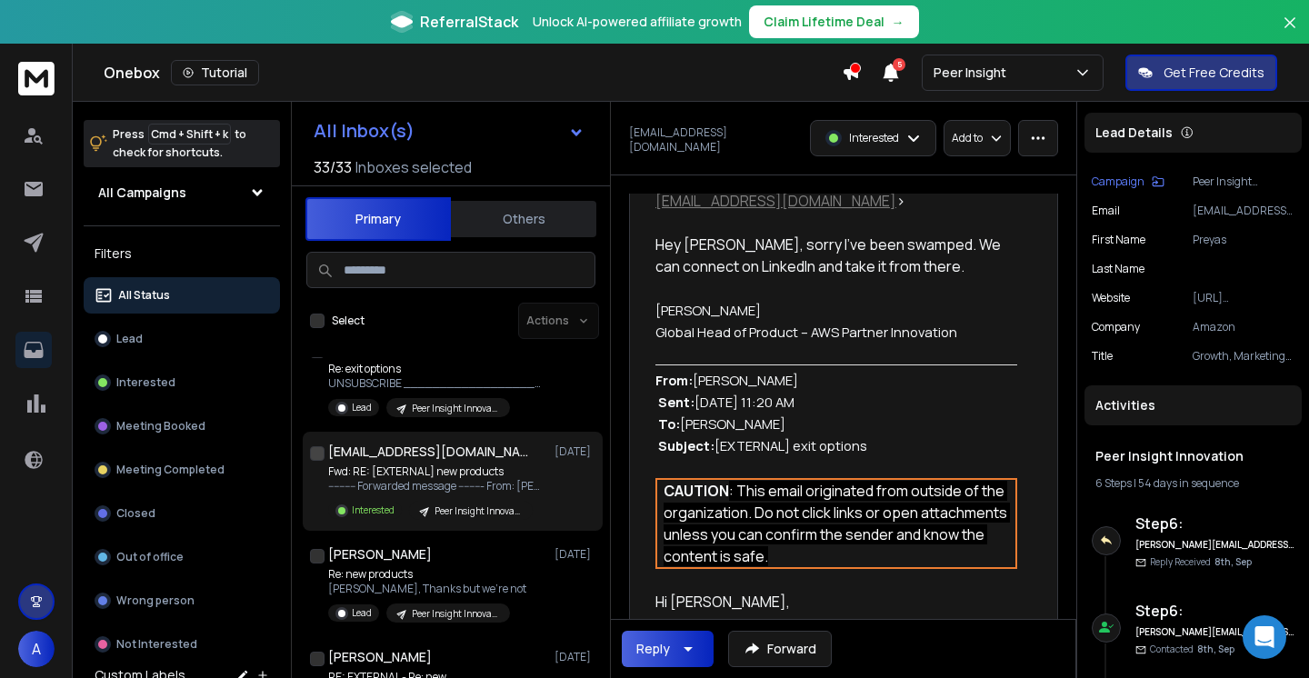
click at [427, 499] on div "Fwd: RE: [EXTERNAL] new products ---------- Forwarded message --------- From: R…" at bounding box center [437, 492] width 218 height 55
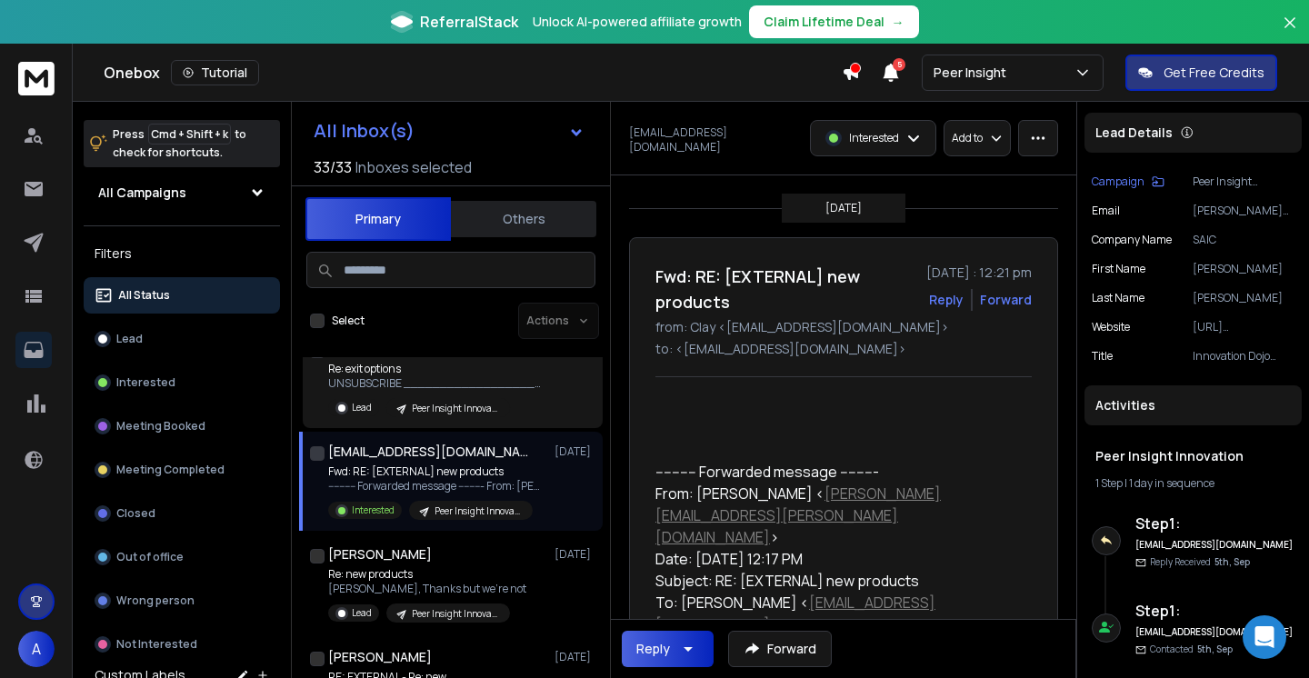
scroll to position [0, 0]
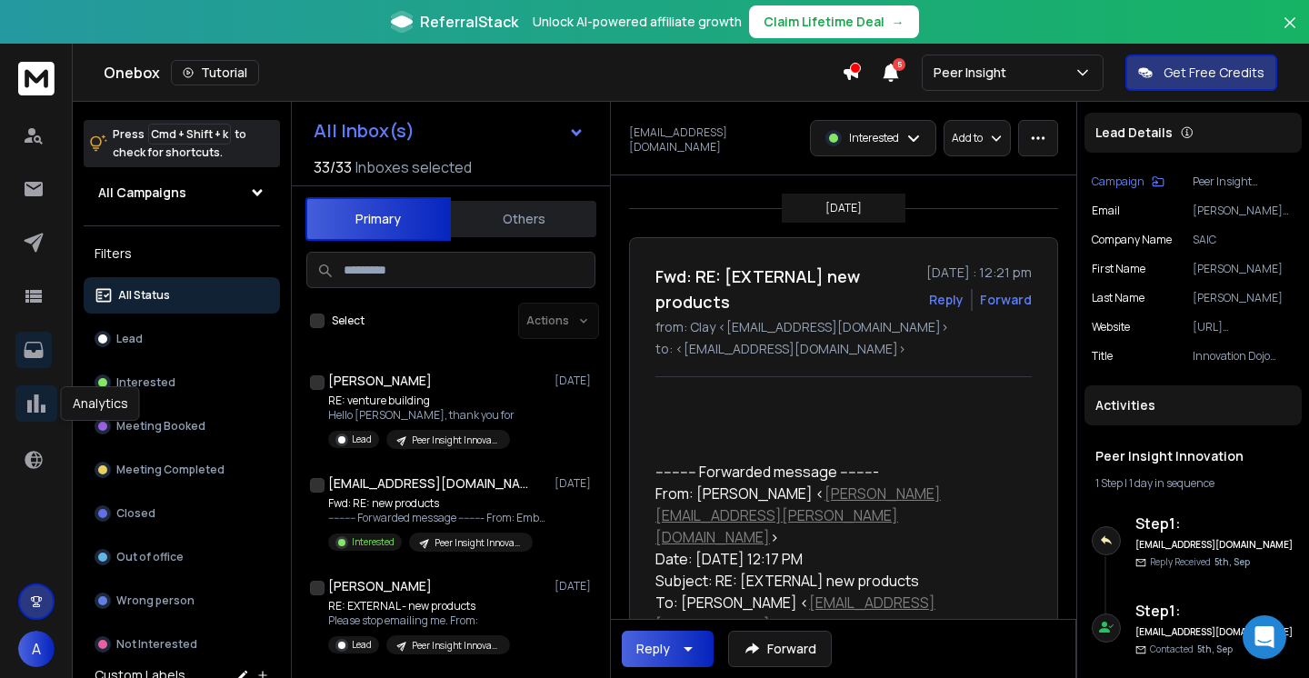
click at [31, 407] on icon at bounding box center [36, 403] width 27 height 27
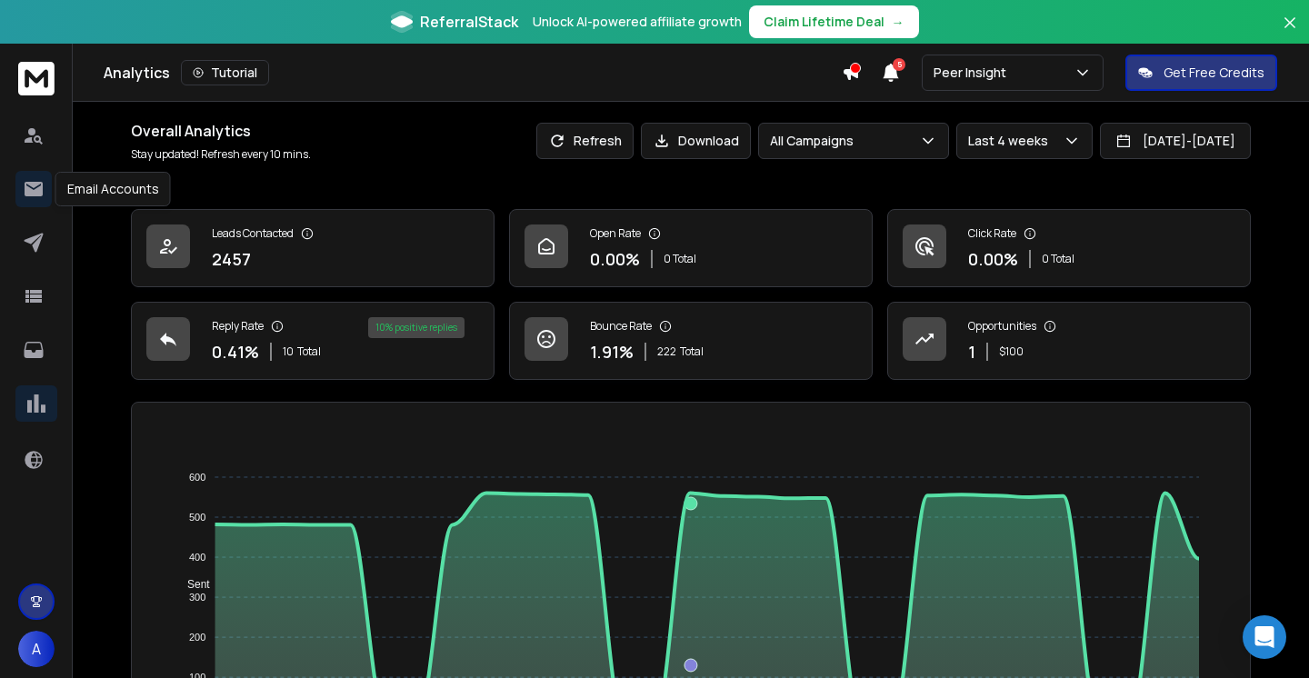
click at [34, 195] on icon at bounding box center [34, 189] width 18 height 15
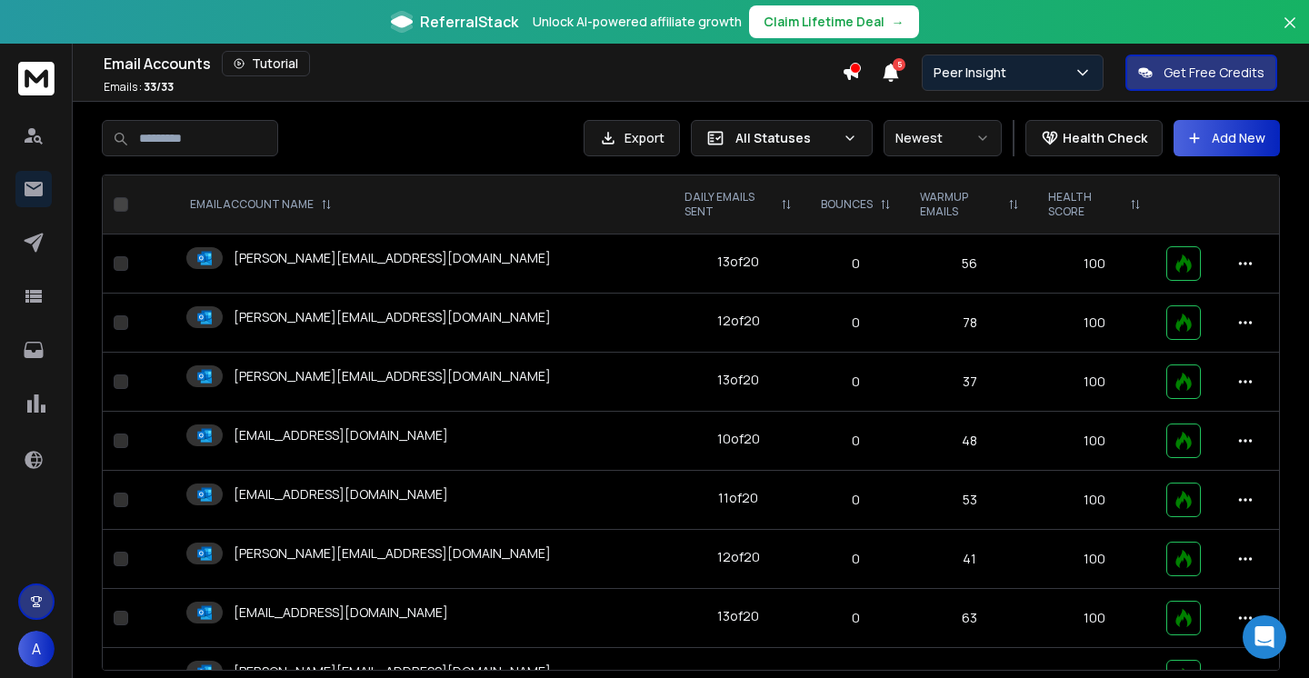
click at [1018, 78] on div "Peer Insight" at bounding box center [1013, 73] width 158 height 18
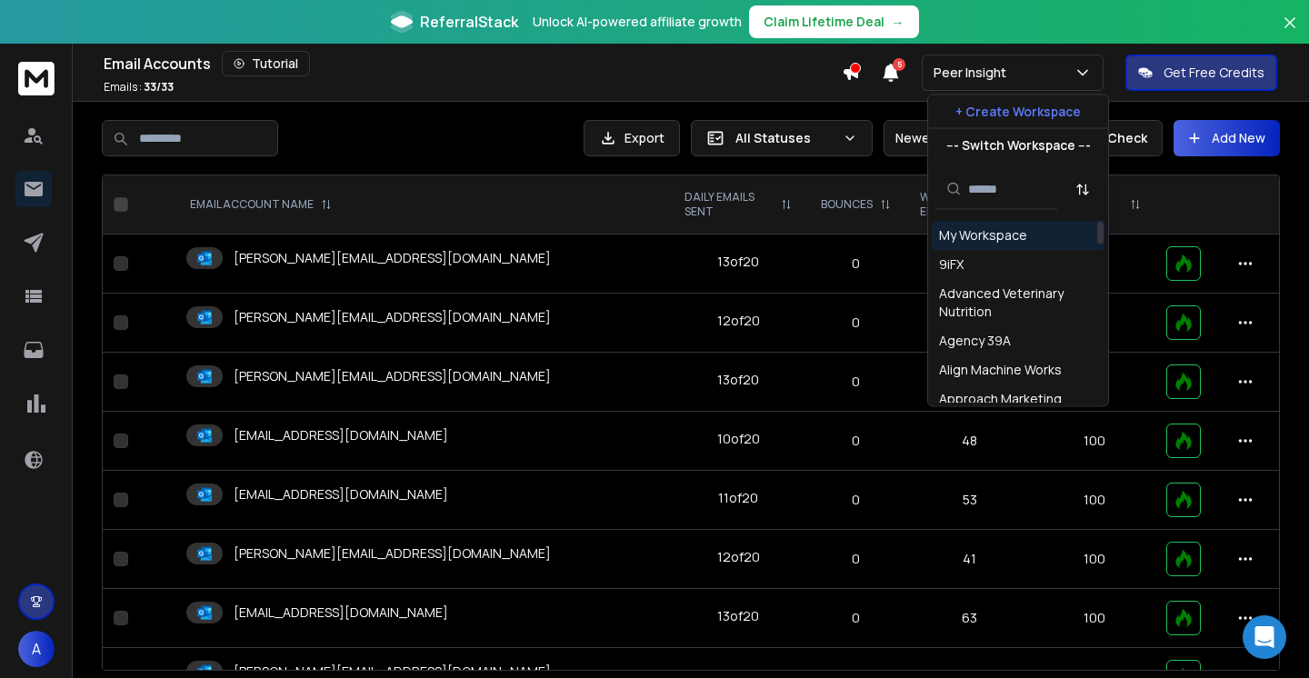
click at [964, 238] on div "My Workspace" at bounding box center [983, 235] width 88 height 18
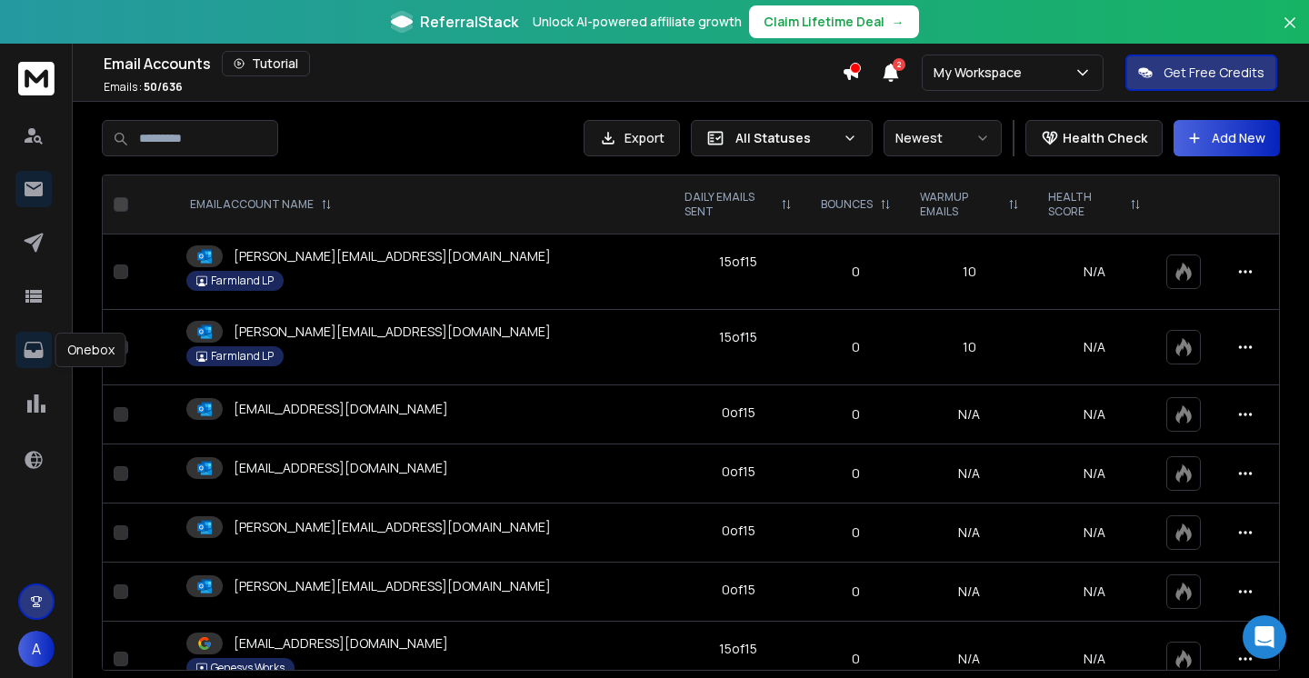
click at [32, 344] on icon at bounding box center [34, 350] width 22 height 22
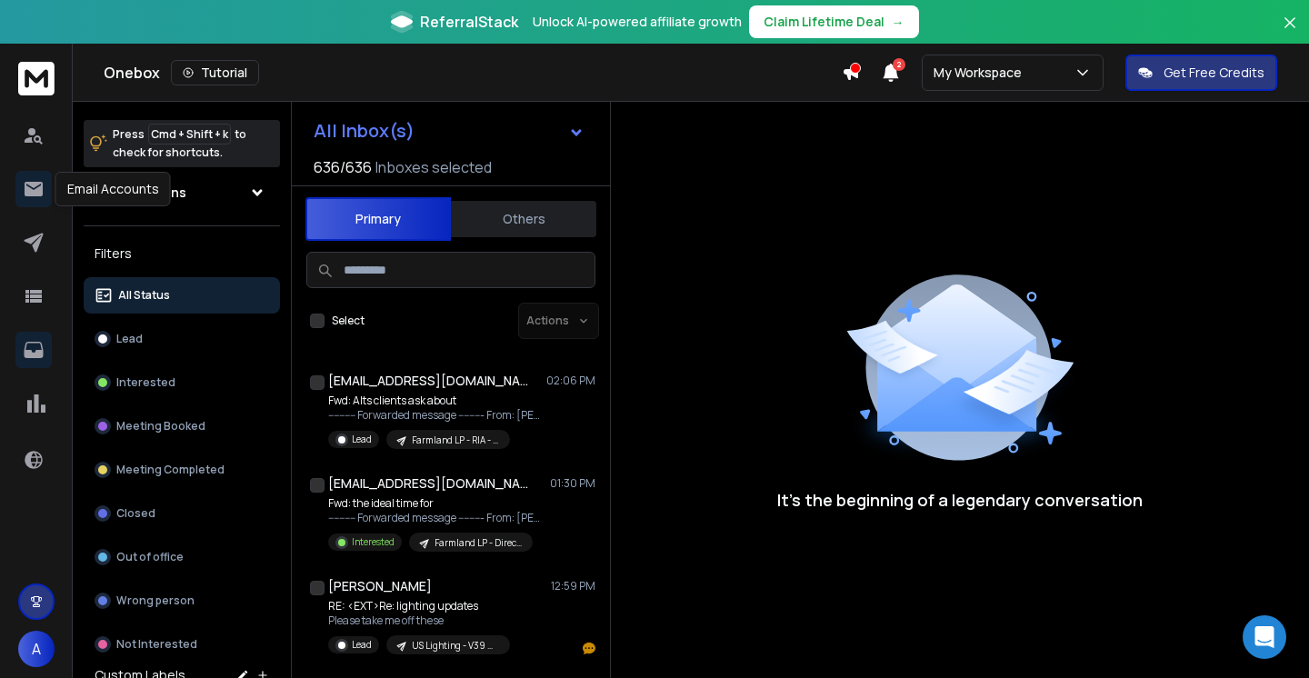
click at [40, 182] on icon at bounding box center [34, 189] width 18 height 15
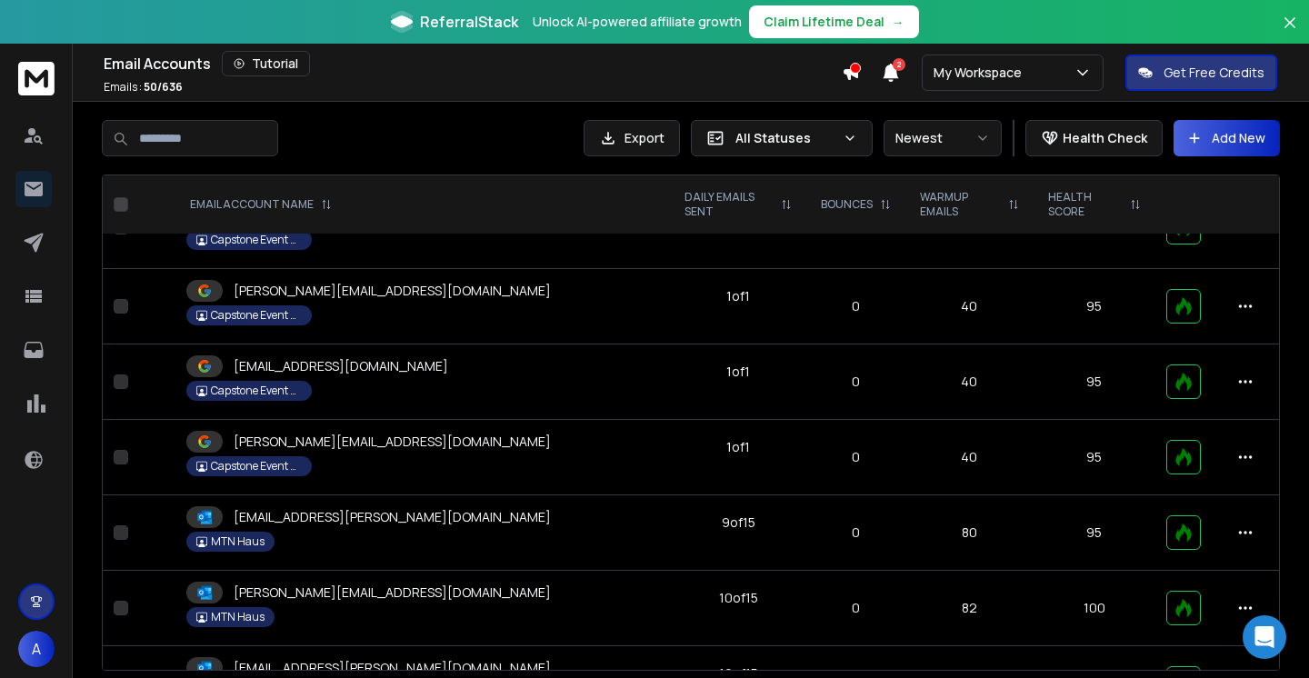
scroll to position [2681, 0]
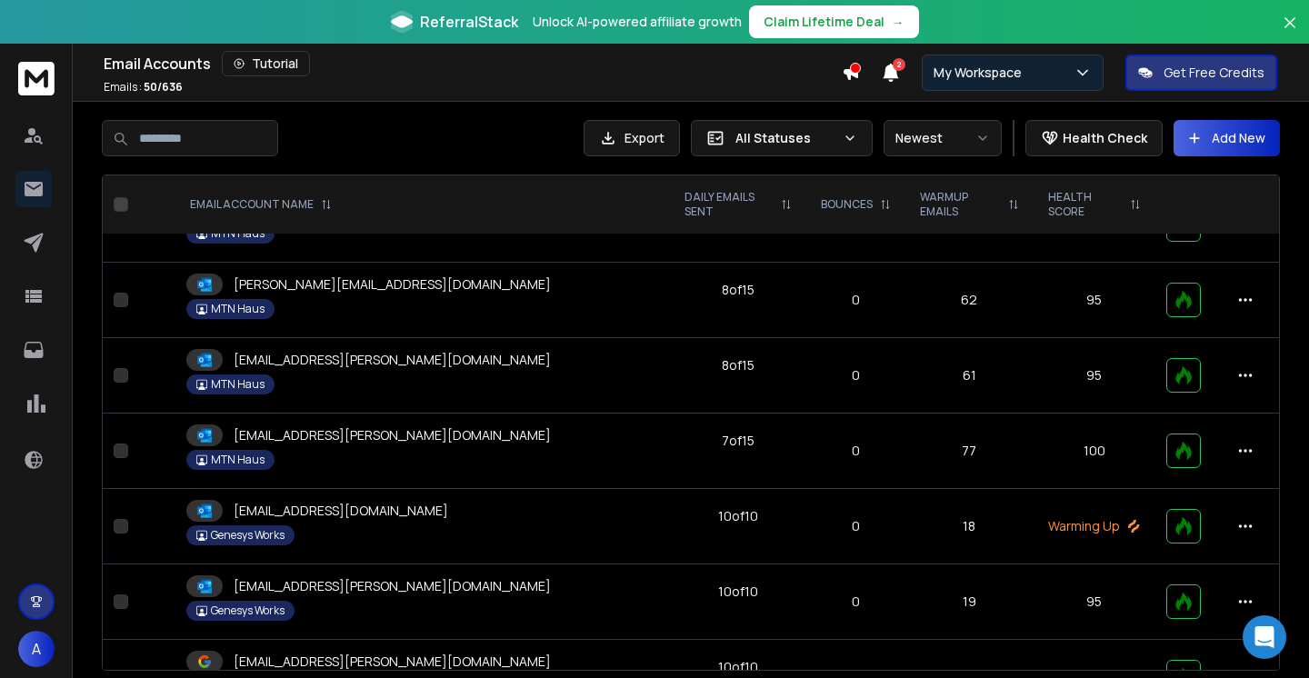
click at [975, 73] on p "My Workspace" at bounding box center [981, 73] width 95 height 18
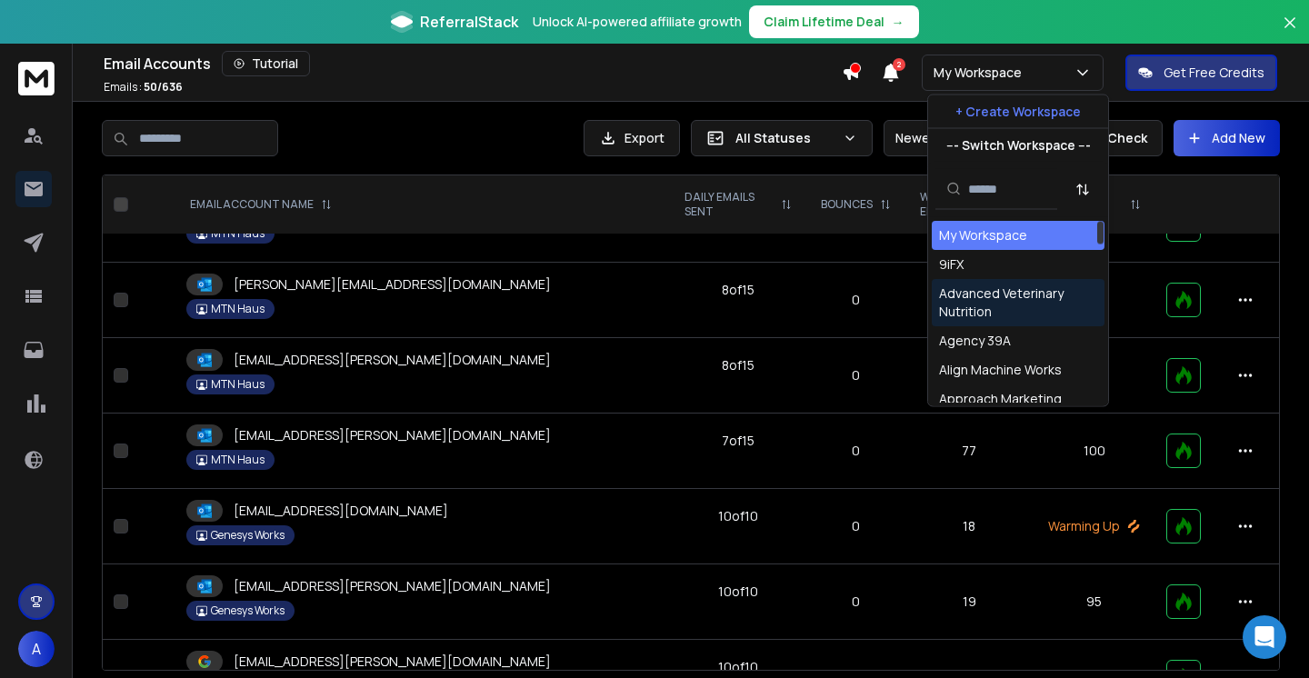
click at [456, 119] on div "Export All Statuses Newest Health Check Add New EMAIL ACCOUNT NAME DAILY EMAILS…" at bounding box center [691, 395] width 1236 height 587
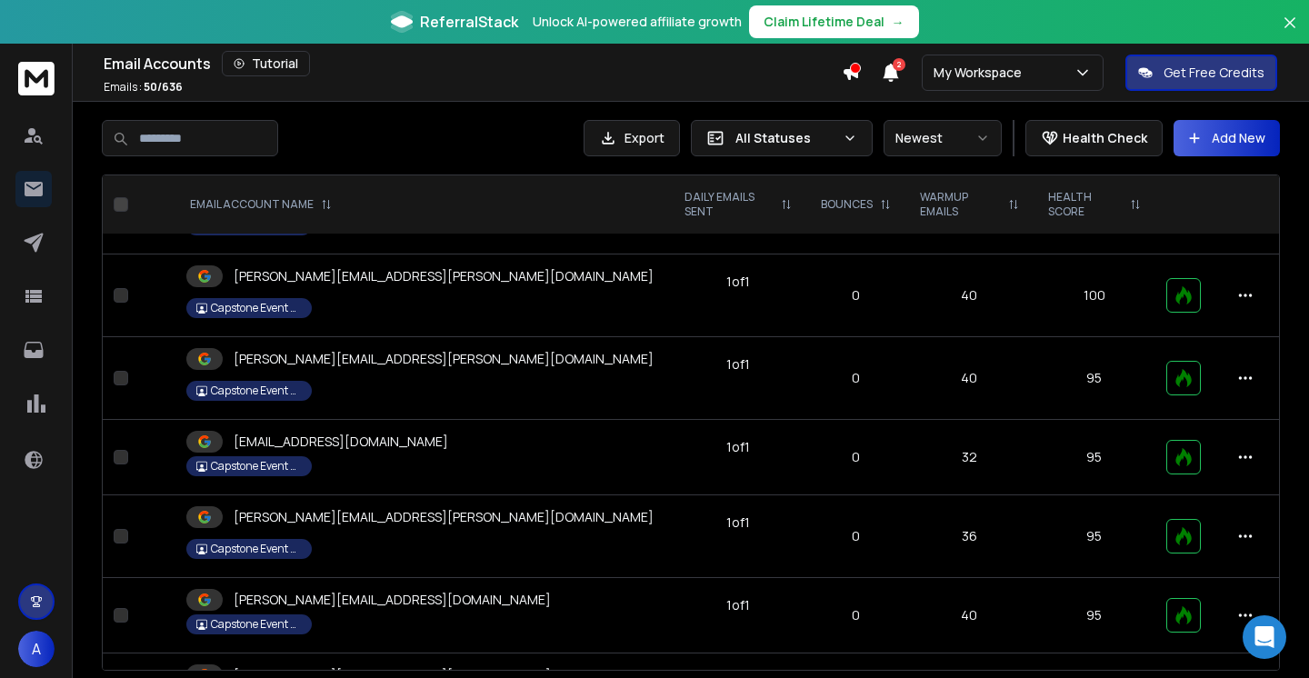
scroll to position [1341, 0]
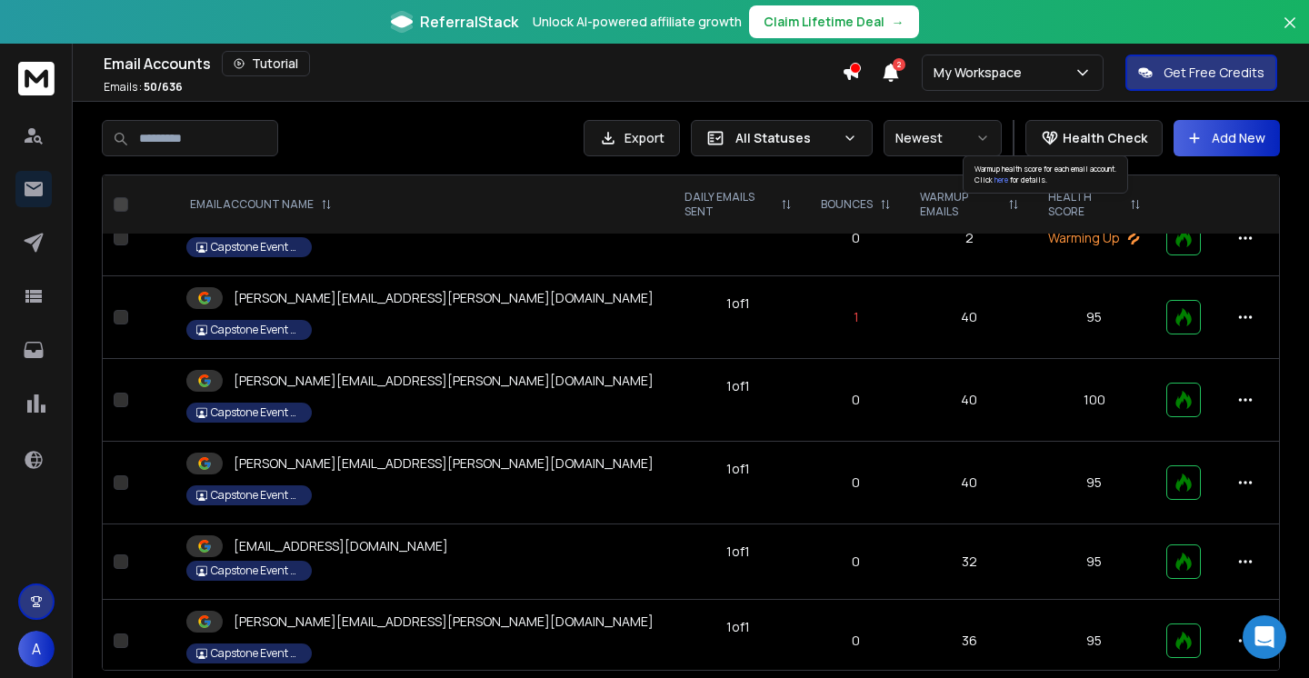
click at [1066, 199] on p "HEALTH SCORE" at bounding box center [1085, 204] width 75 height 29
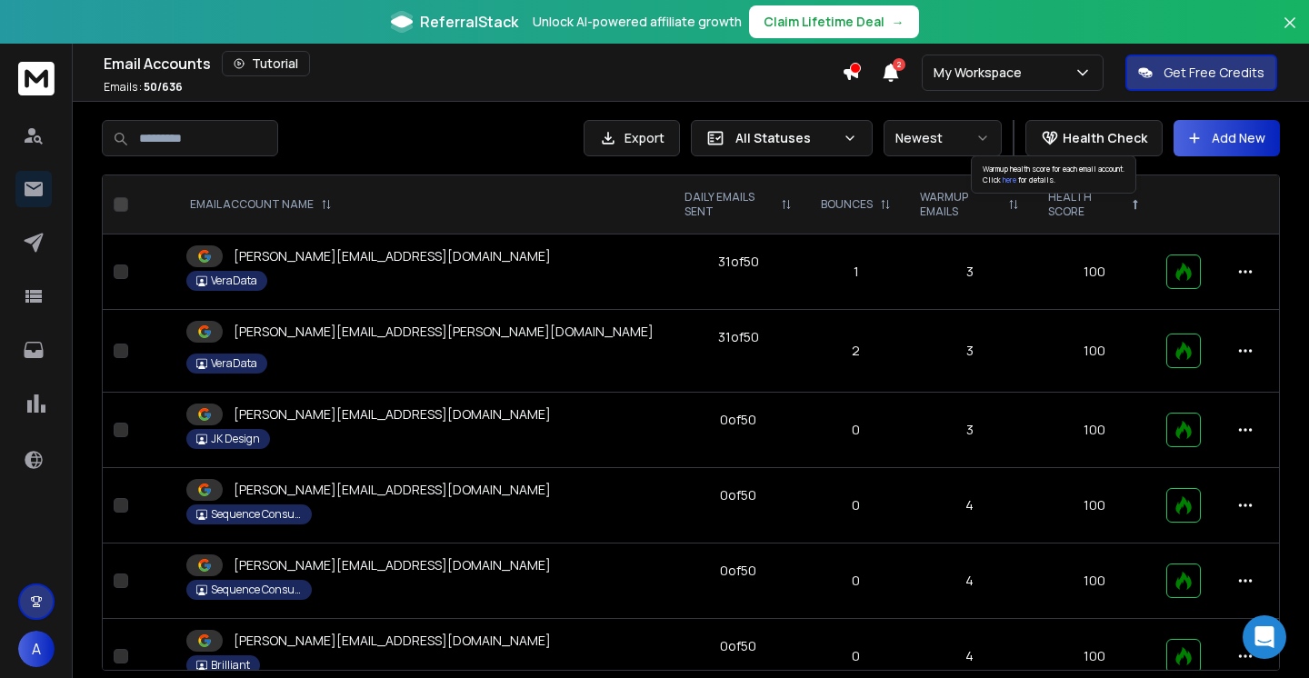
click at [1048, 201] on p "HEALTH SCORE" at bounding box center [1085, 204] width 75 height 29
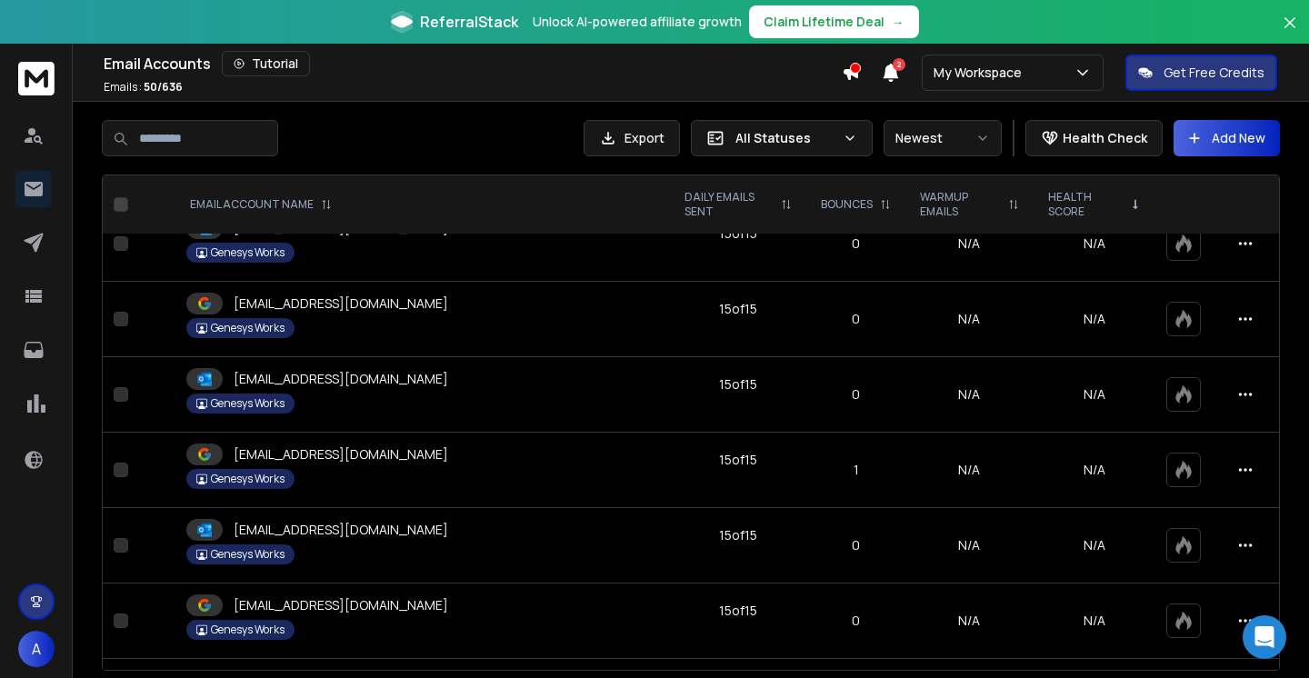
scroll to position [0, 0]
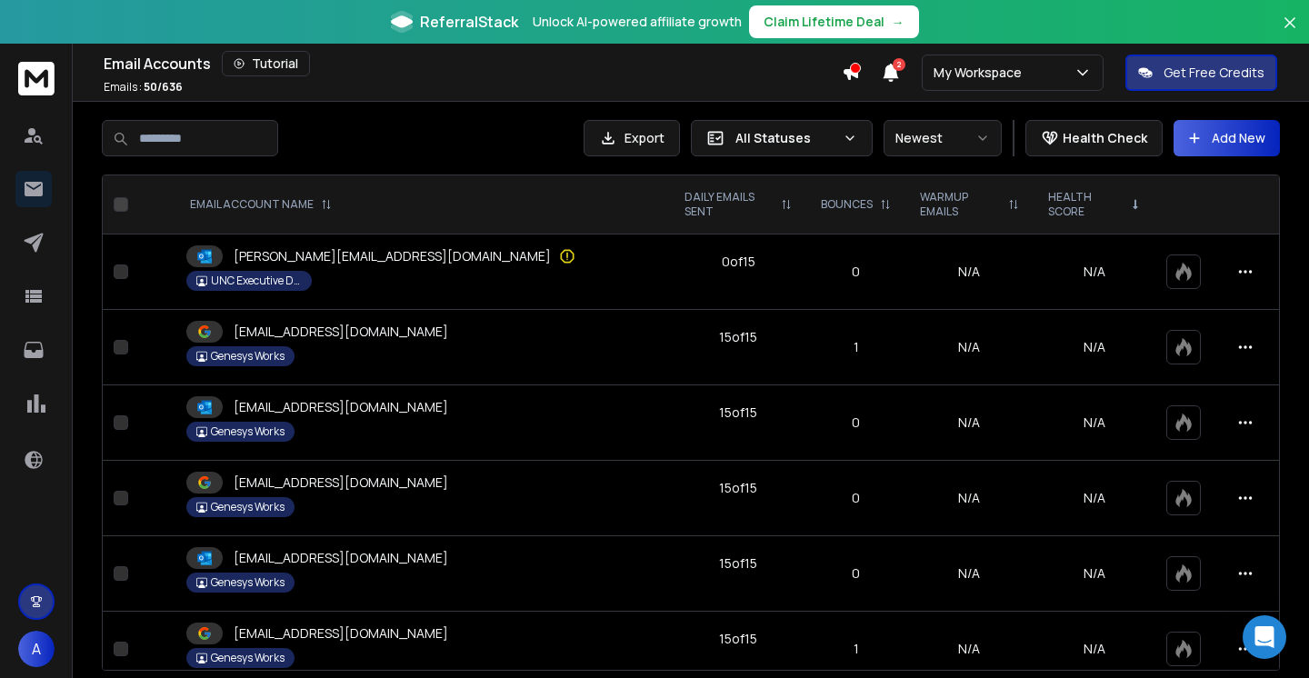
click at [123, 344] on button "button" at bounding box center [121, 347] width 15 height 15
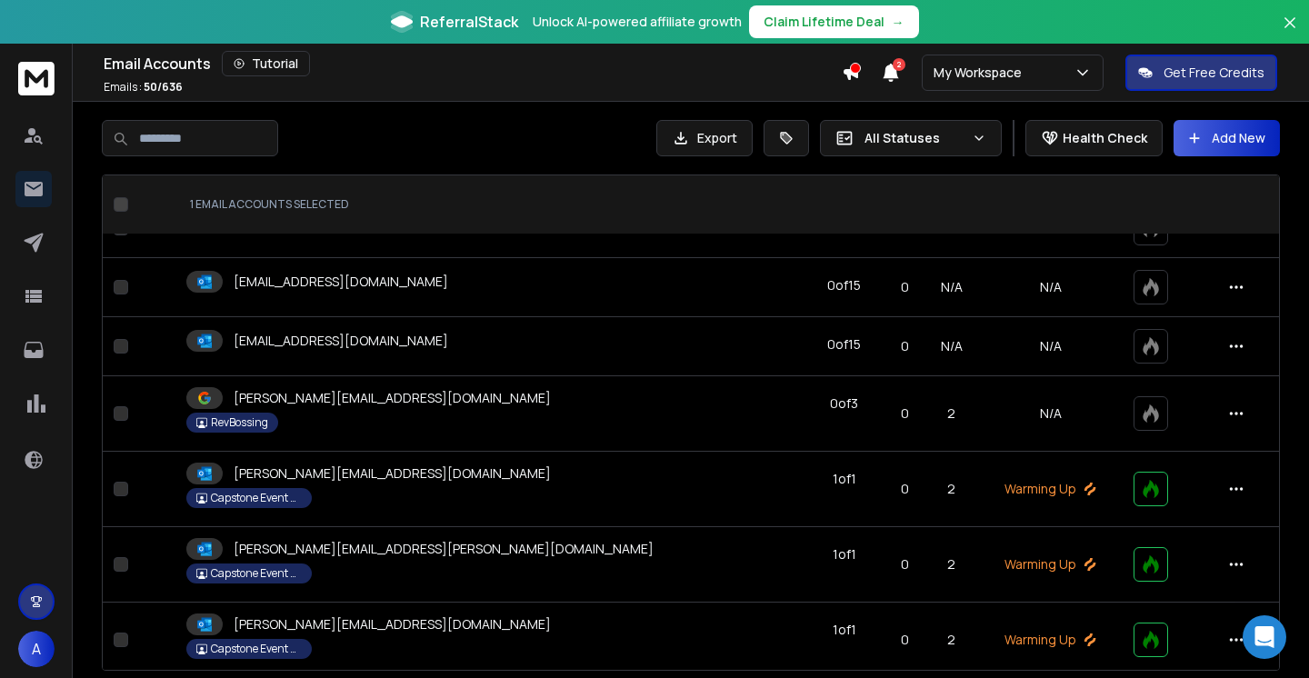
scroll to position [696, 0]
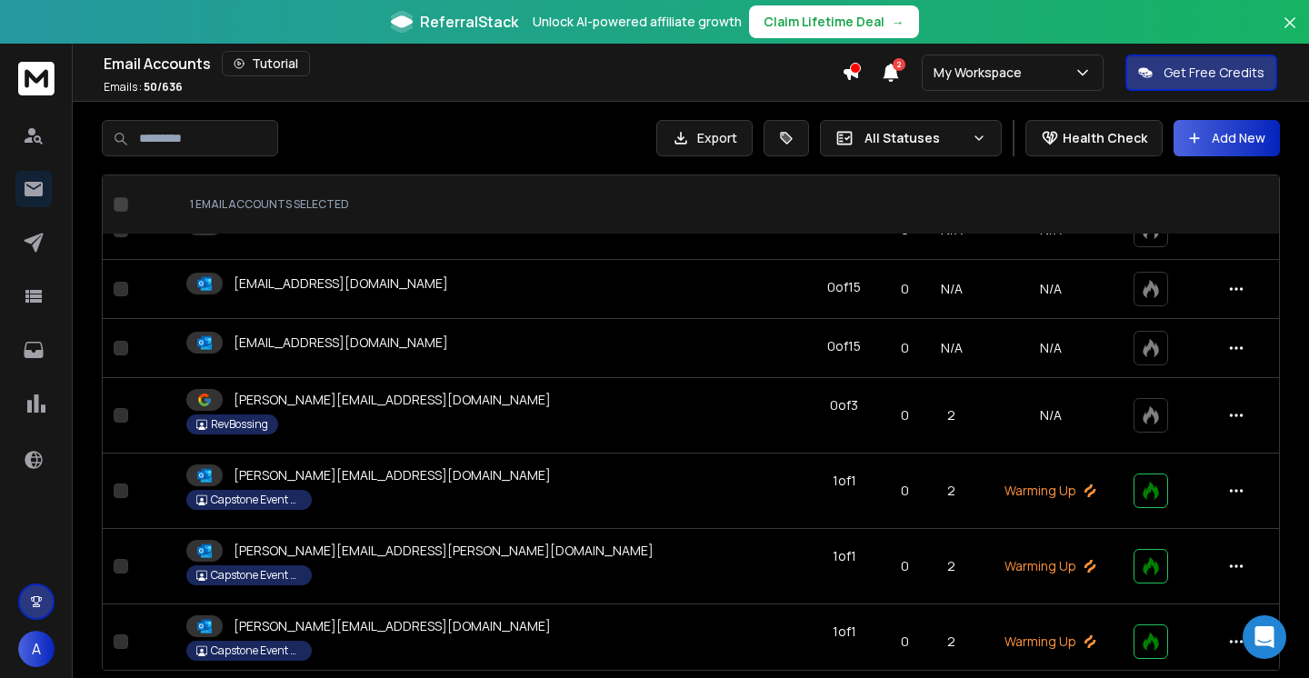
type button "on"
click at [122, 351] on button "button" at bounding box center [121, 348] width 15 height 15
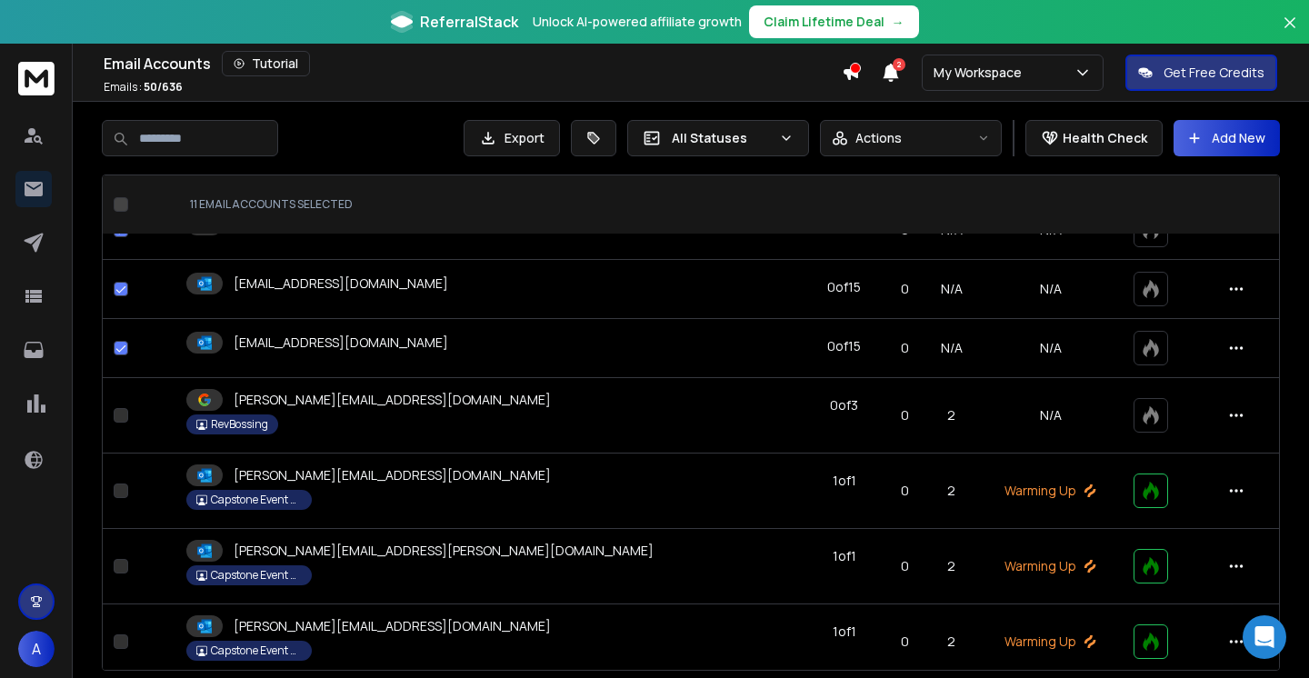
type button "on"
click at [956, 123] on button "Actions" at bounding box center [911, 138] width 182 height 36
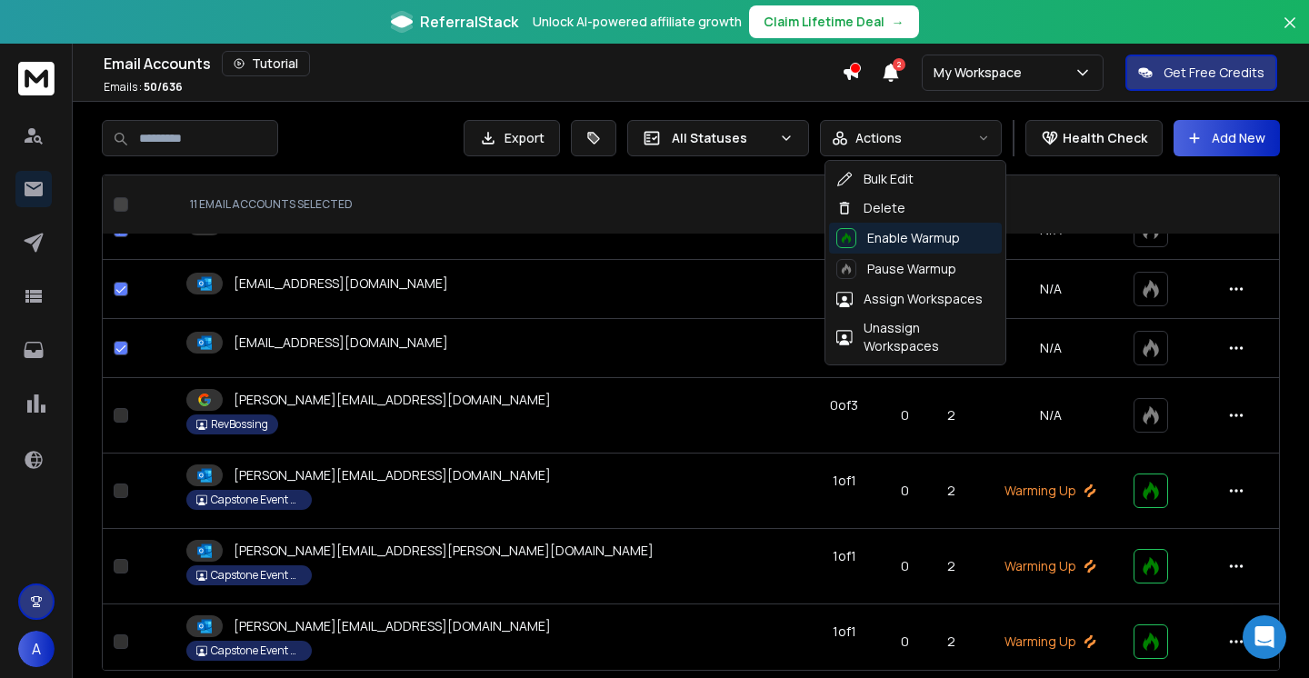
click at [905, 233] on div "Enable Warmup" at bounding box center [898, 238] width 124 height 20
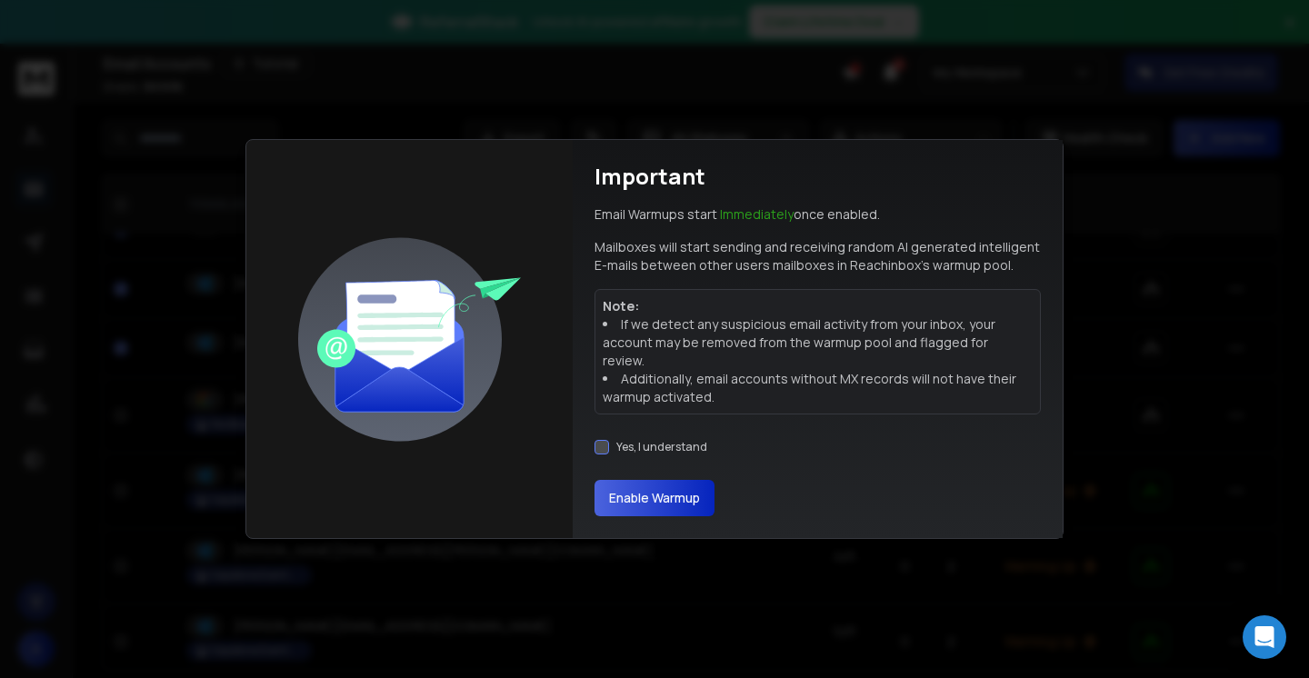
click at [598, 440] on button "Yes, I understand" at bounding box center [602, 447] width 15 height 15
click at [643, 502] on button "Enable Warmup" at bounding box center [655, 498] width 120 height 36
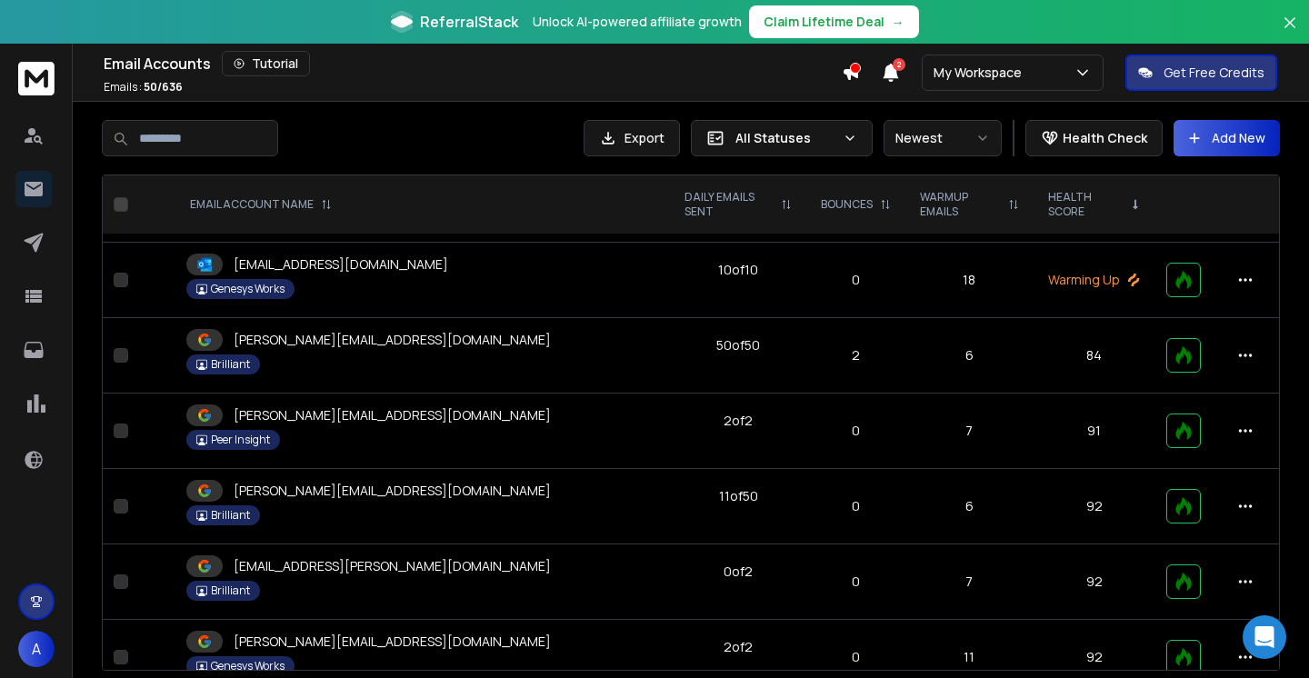
scroll to position [2008, 0]
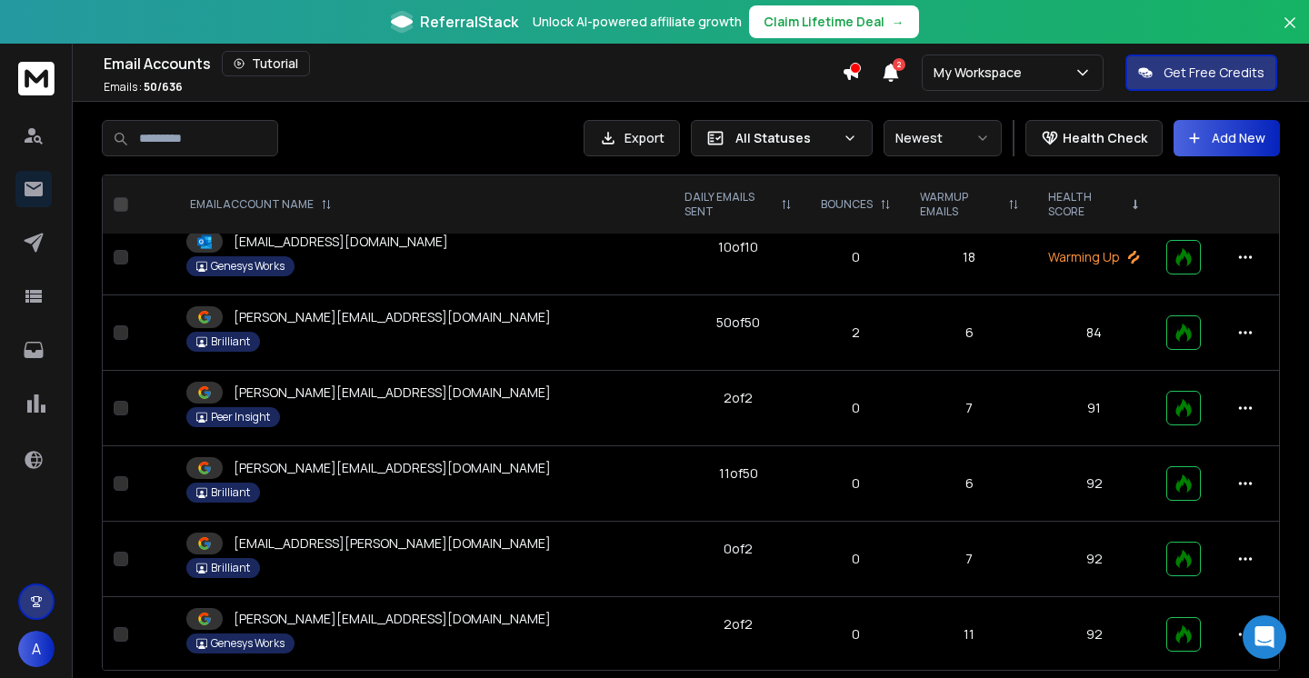
click at [124, 325] on button "button" at bounding box center [121, 332] width 15 height 15
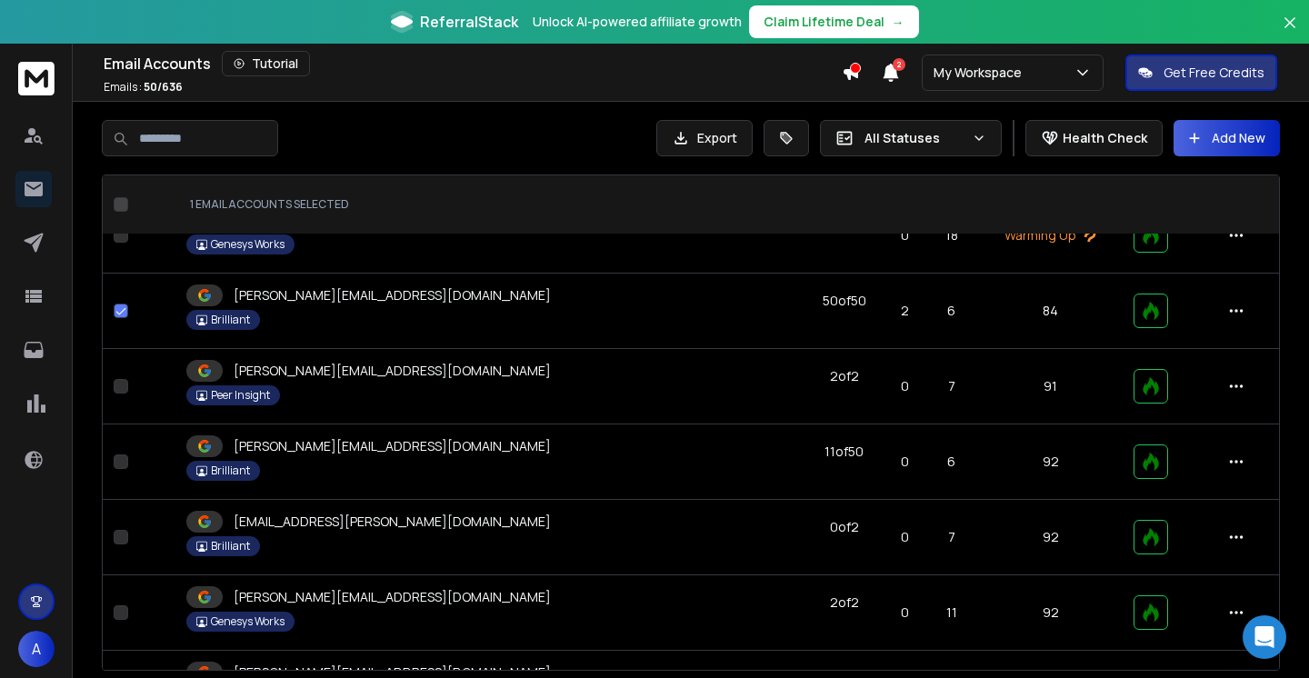
click at [123, 389] on button "button" at bounding box center [121, 386] width 15 height 15
click at [122, 461] on button "button" at bounding box center [121, 462] width 15 height 15
click at [117, 535] on button "button" at bounding box center [121, 537] width 15 height 15
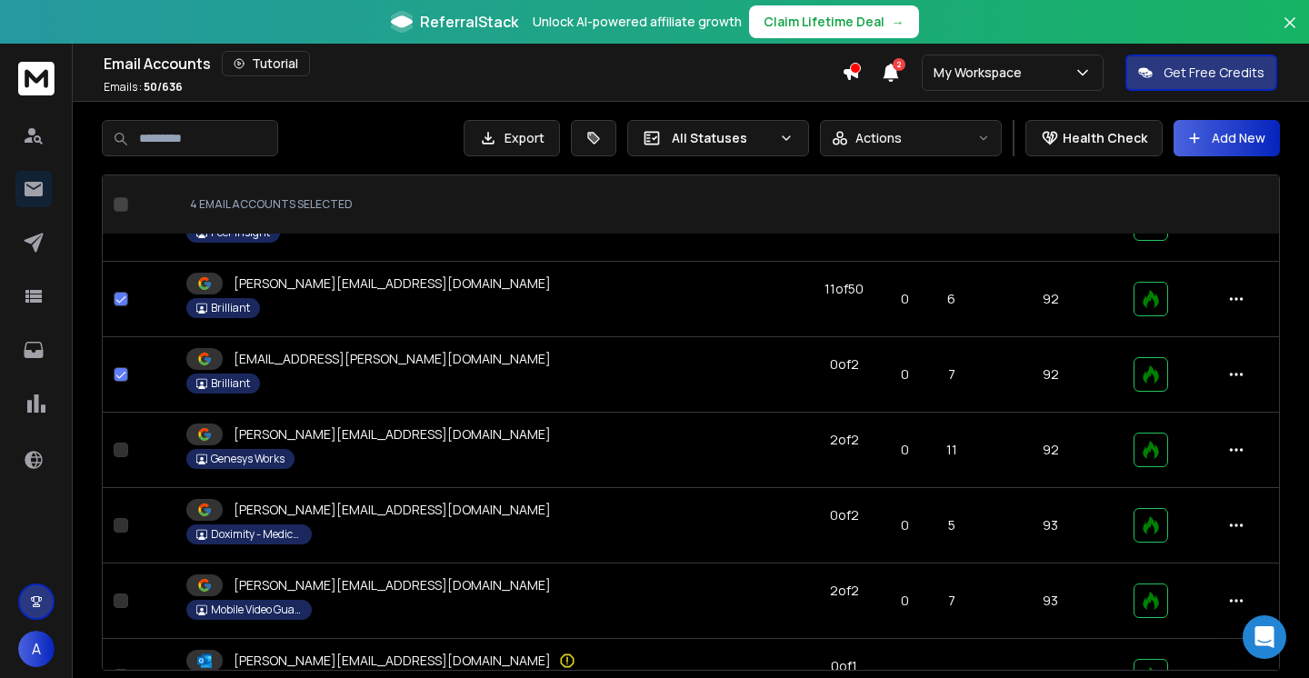
scroll to position [2186, 0]
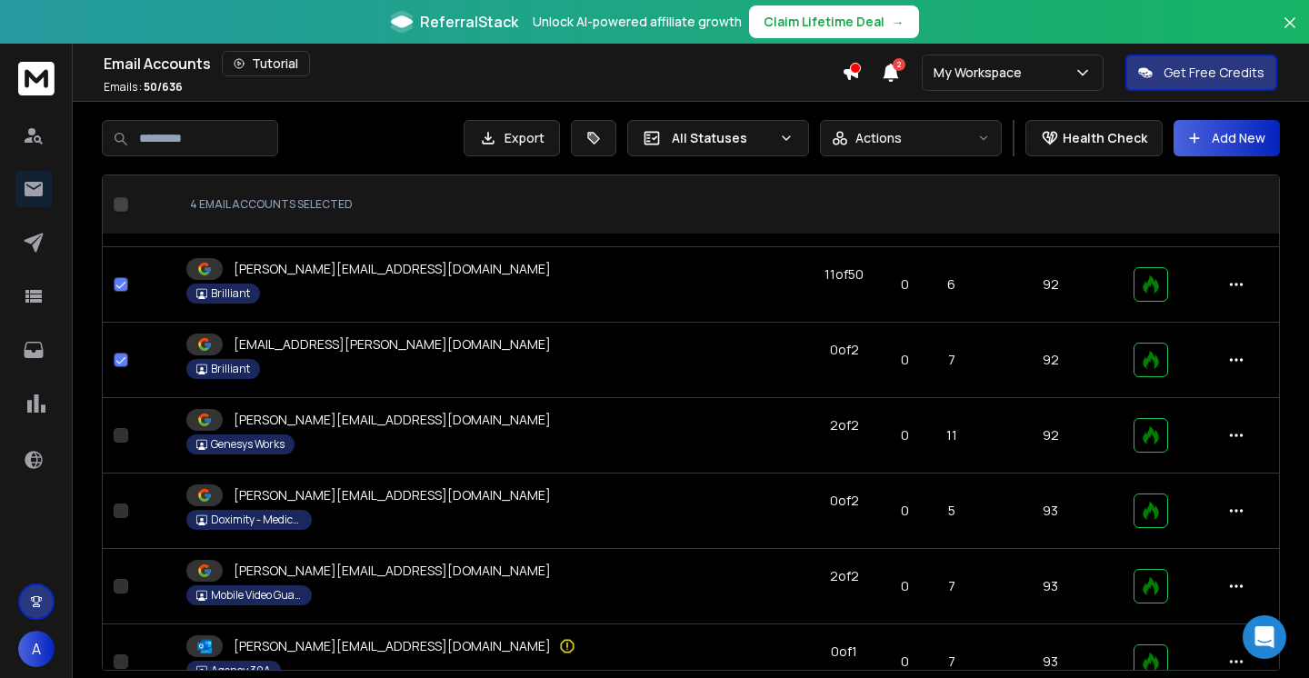
click at [118, 437] on button "button" at bounding box center [121, 435] width 15 height 15
click at [119, 508] on button "button" at bounding box center [121, 511] width 15 height 15
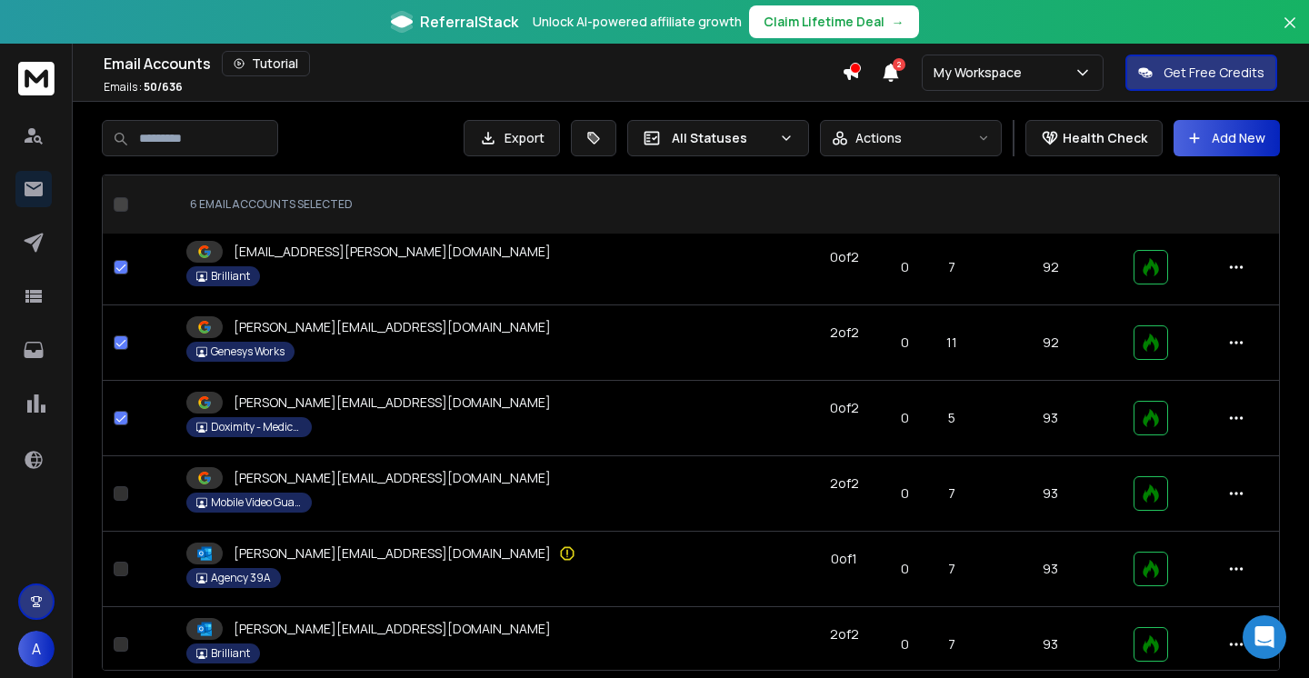
scroll to position [2287, 0]
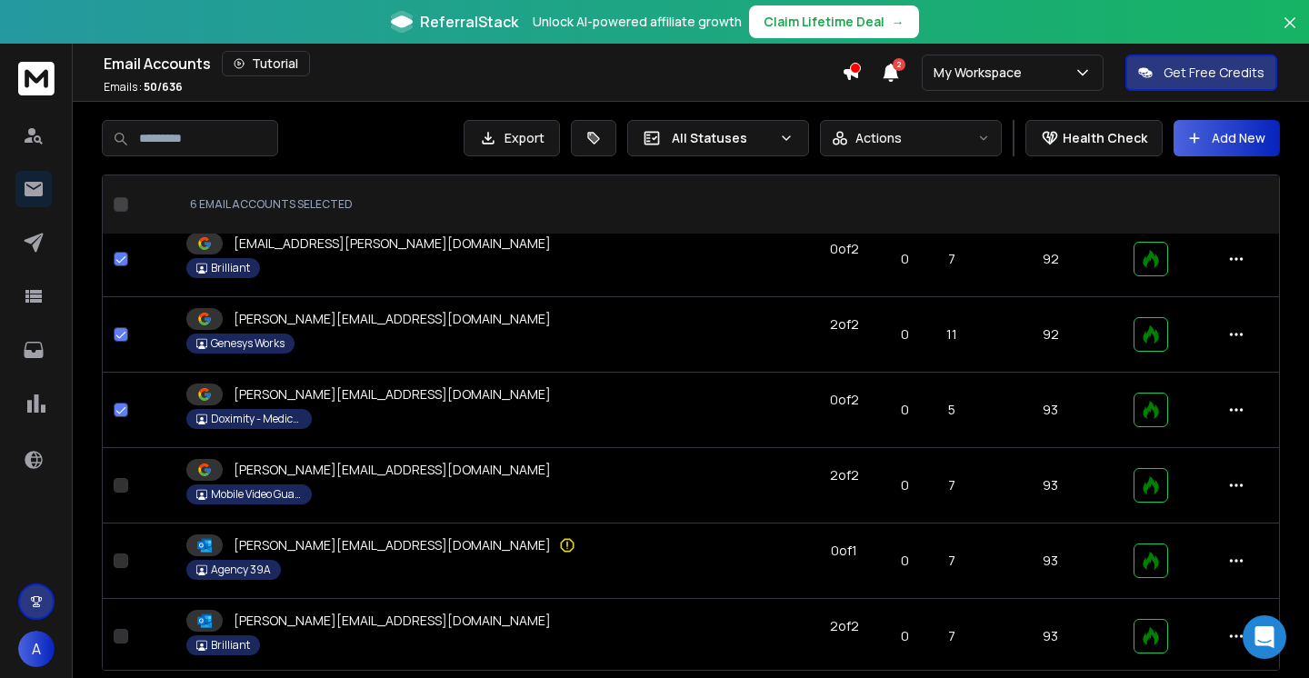
click at [119, 487] on button "button" at bounding box center [121, 485] width 15 height 15
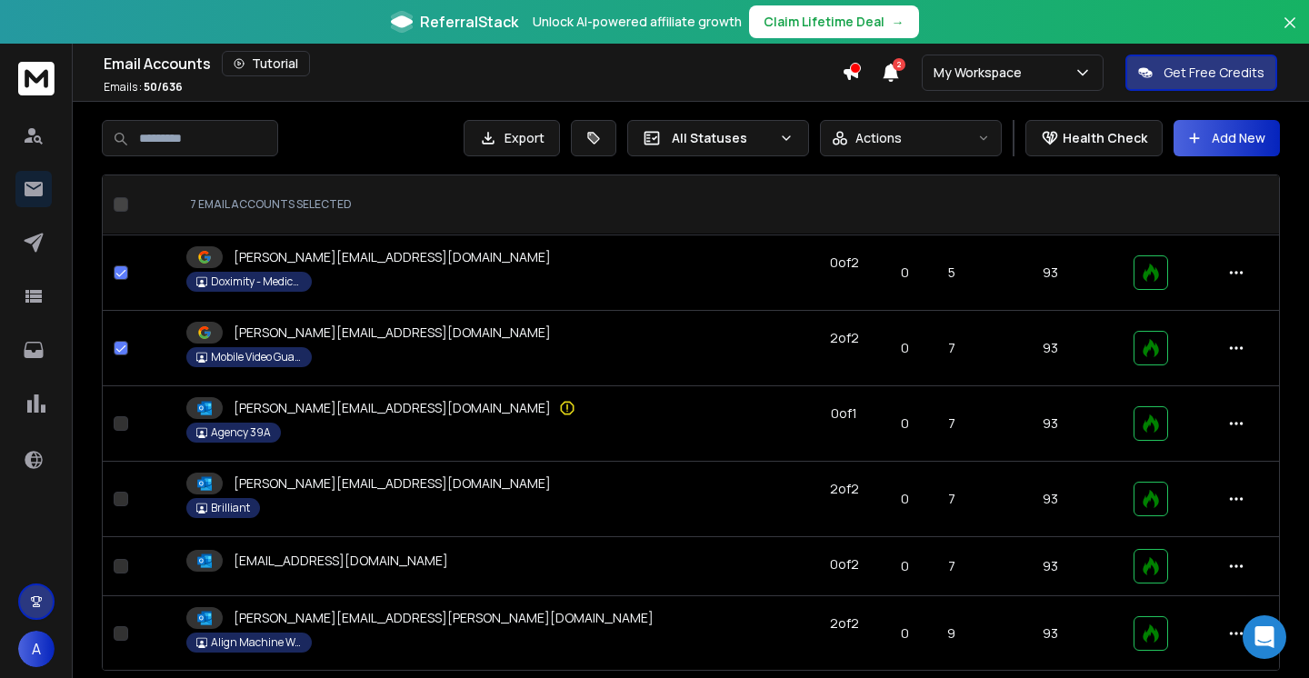
scroll to position [2427, 0]
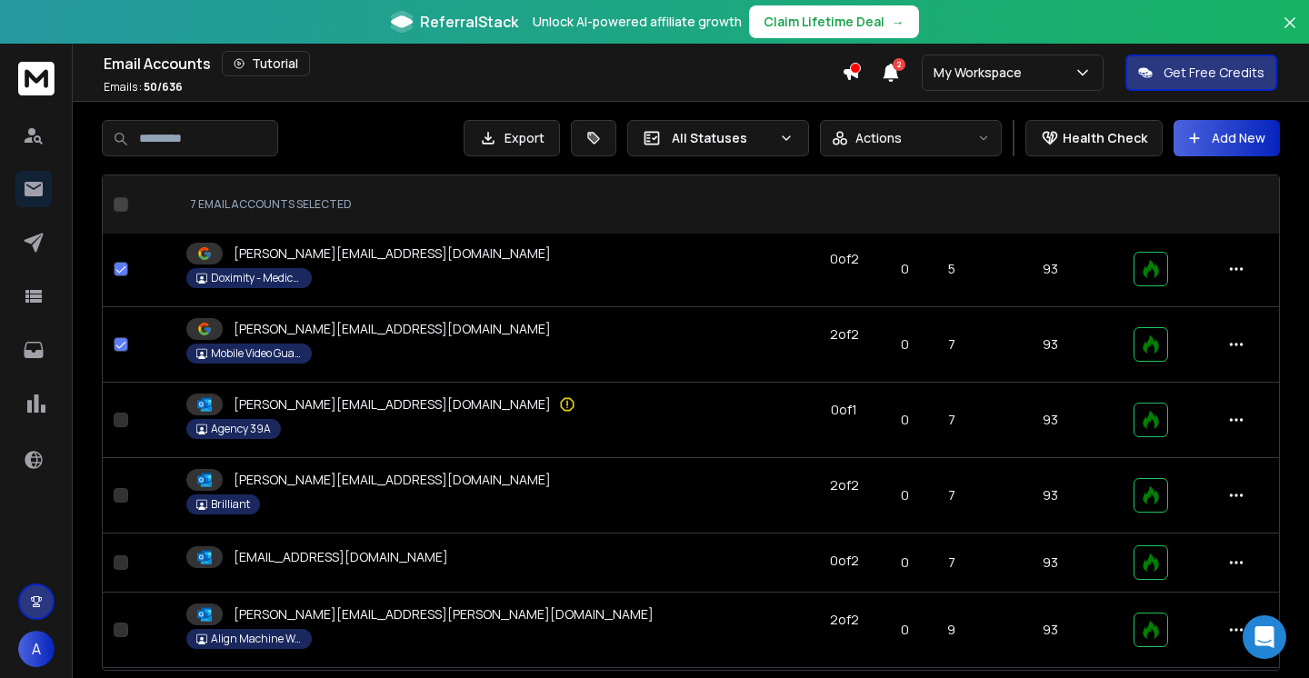
click at [121, 495] on button "button" at bounding box center [121, 495] width 15 height 15
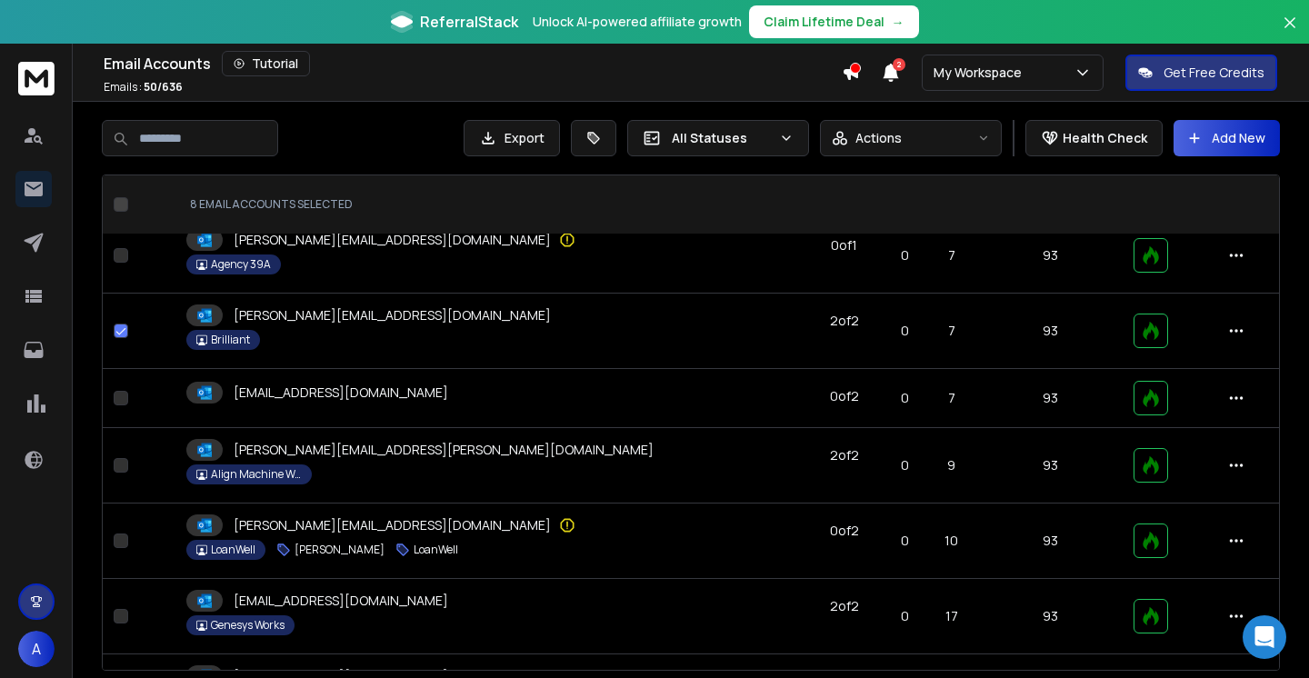
scroll to position [2606, 0]
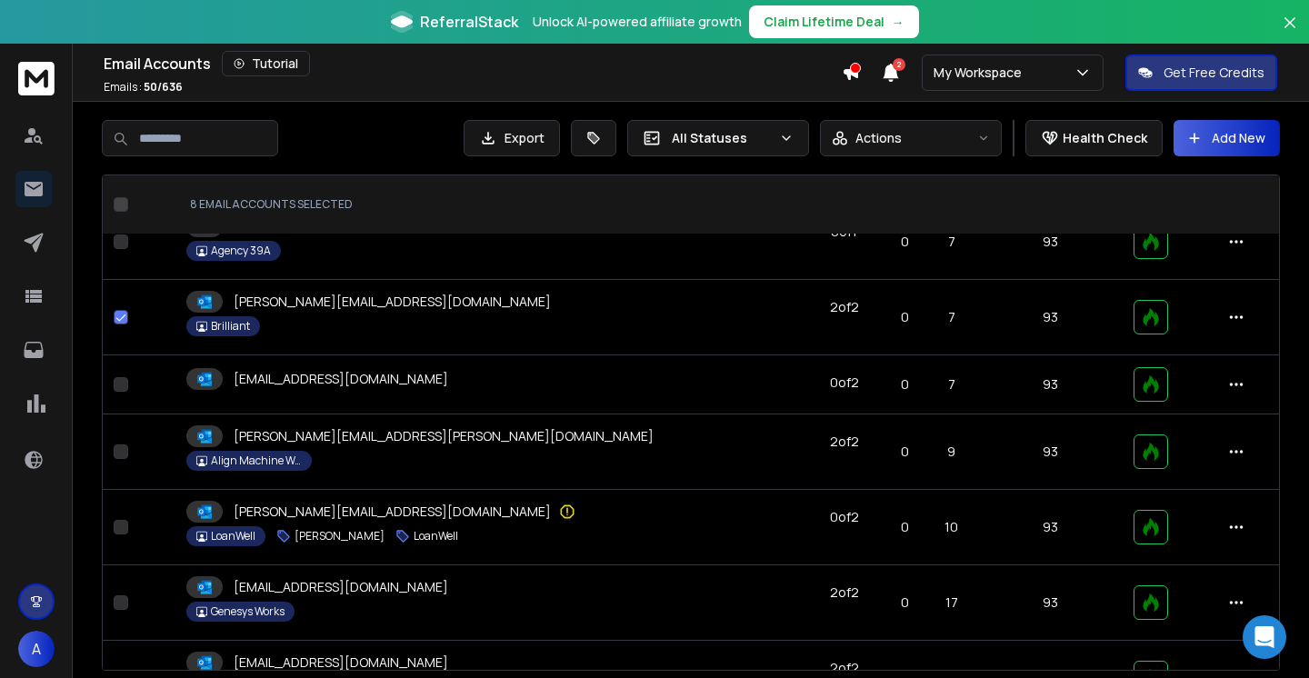
click at [117, 386] on button "button" at bounding box center [121, 384] width 15 height 15
click at [119, 453] on button "button" at bounding box center [121, 452] width 15 height 15
click at [119, 526] on button "button" at bounding box center [121, 527] width 15 height 15
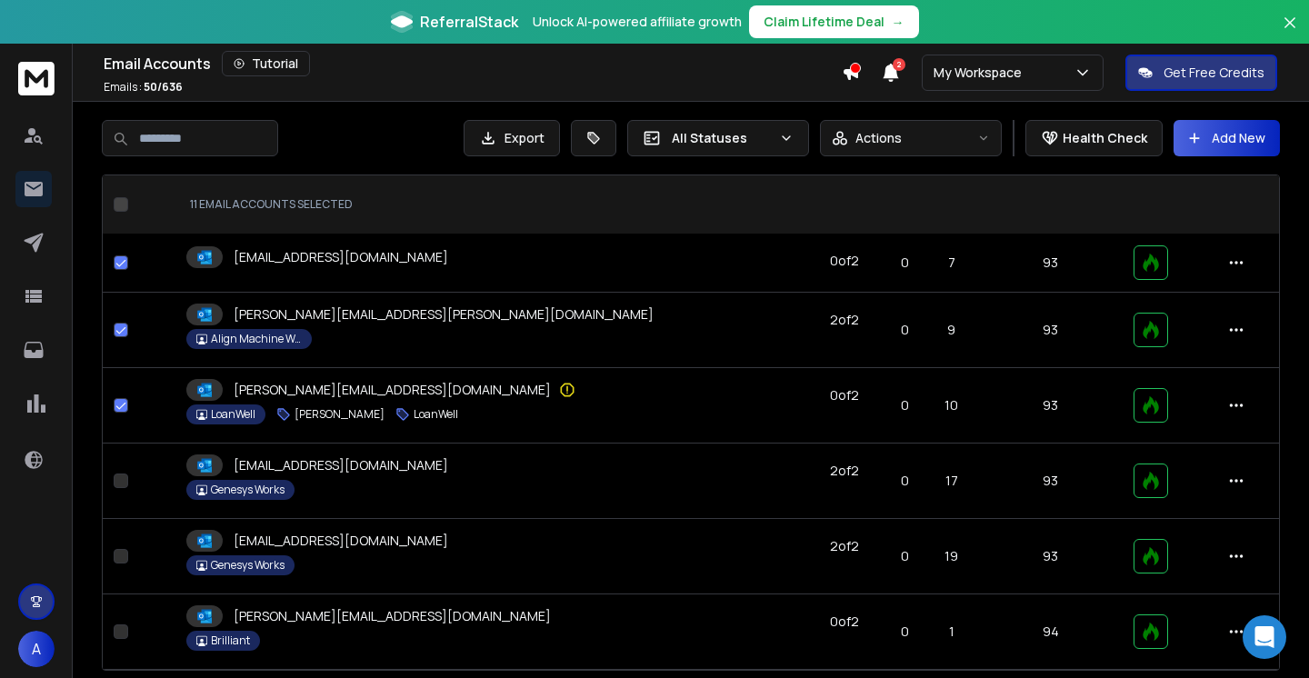
scroll to position [2733, 0]
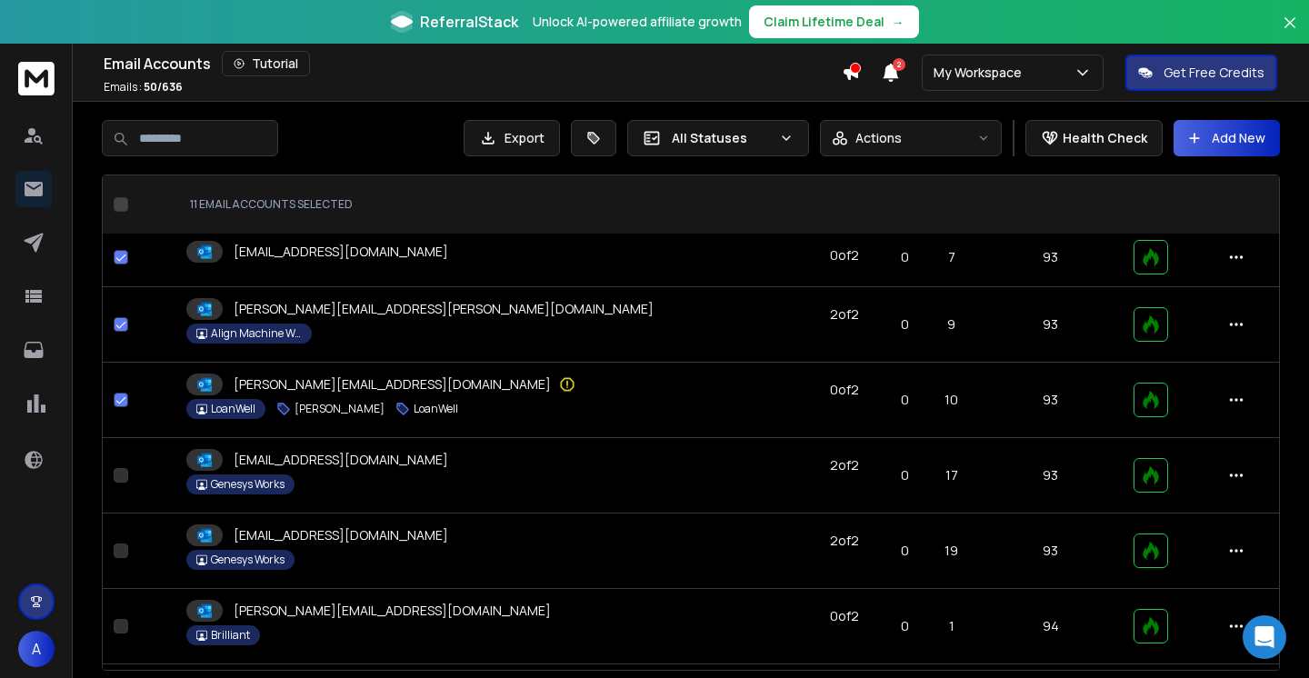
click at [120, 477] on button "button" at bounding box center [121, 475] width 15 height 15
click at [122, 549] on button "button" at bounding box center [121, 551] width 15 height 15
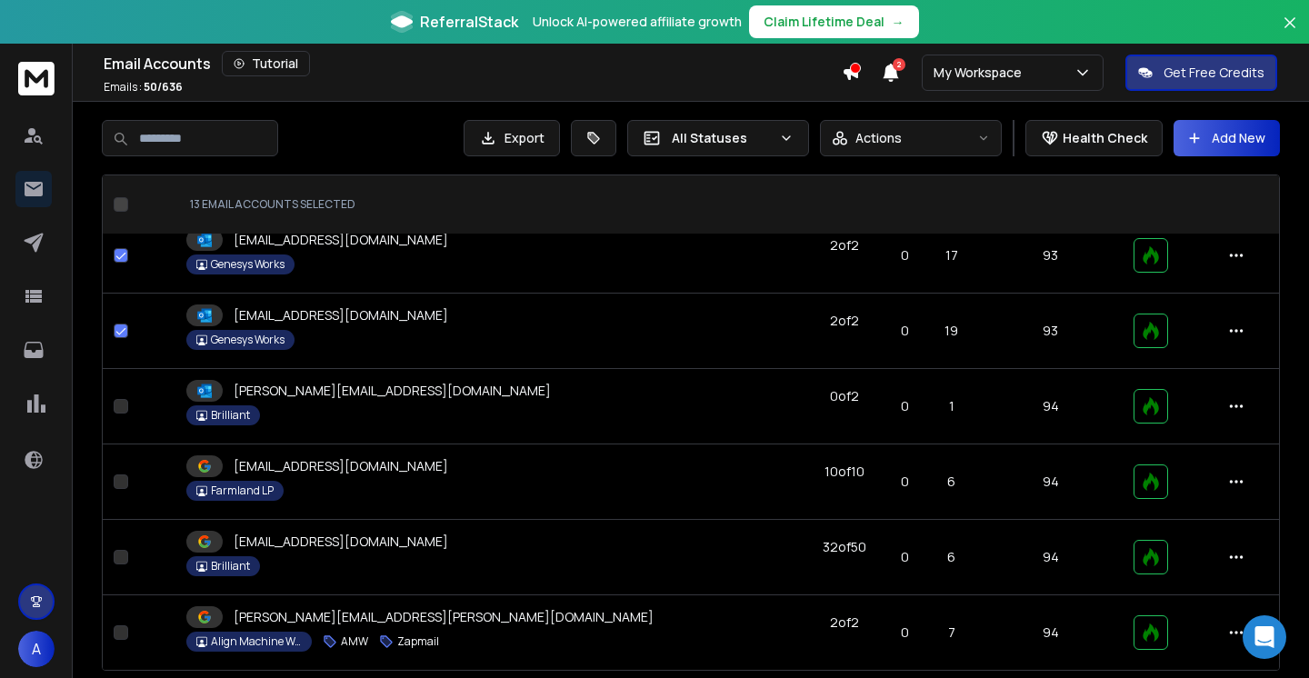
scroll to position [2954, 0]
click at [115, 408] on button "button" at bounding box center [121, 405] width 15 height 15
click at [115, 481] on button "button" at bounding box center [121, 481] width 15 height 15
click at [119, 555] on button "button" at bounding box center [121, 556] width 15 height 15
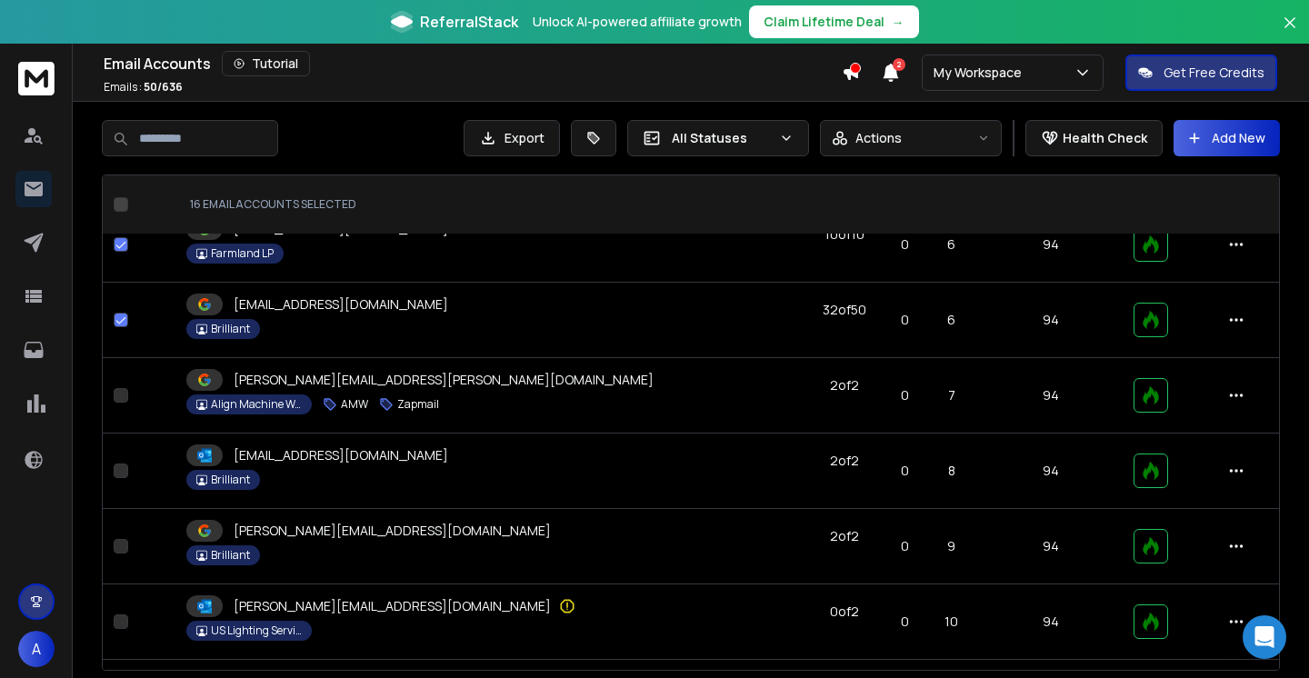
scroll to position [3197, 0]
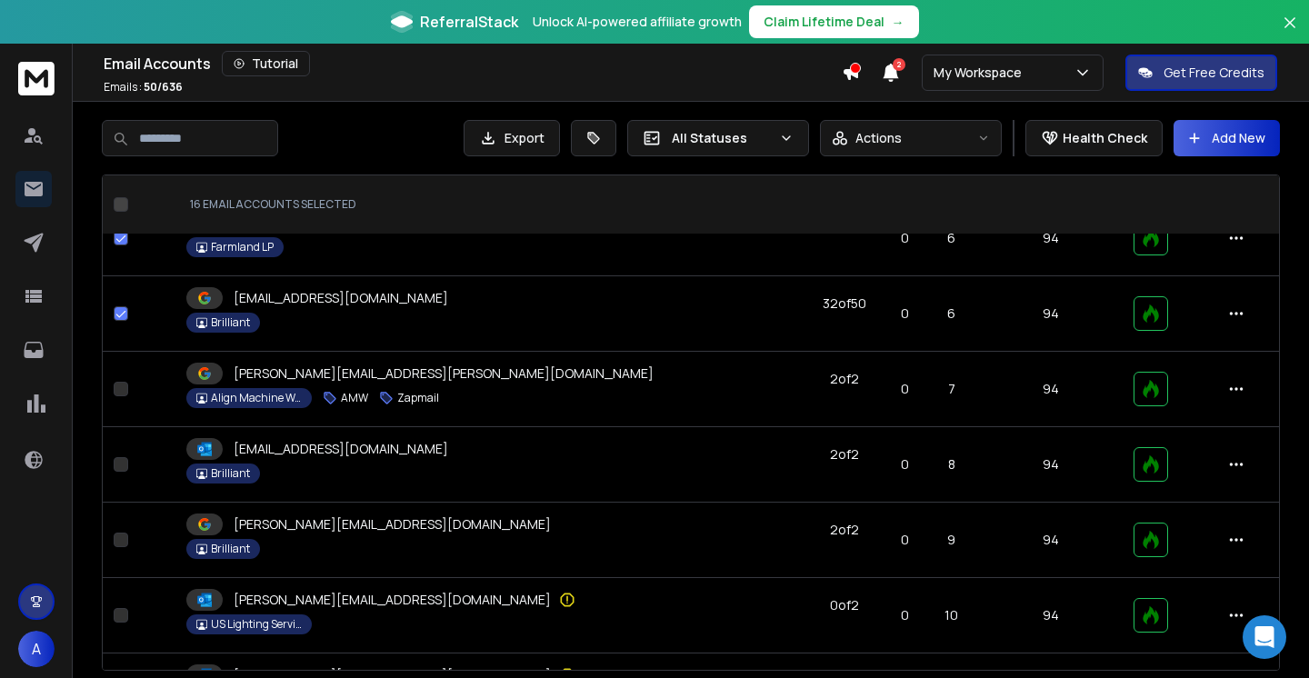
click at [120, 390] on button "button" at bounding box center [121, 389] width 15 height 15
click at [120, 465] on button "button" at bounding box center [121, 464] width 15 height 15
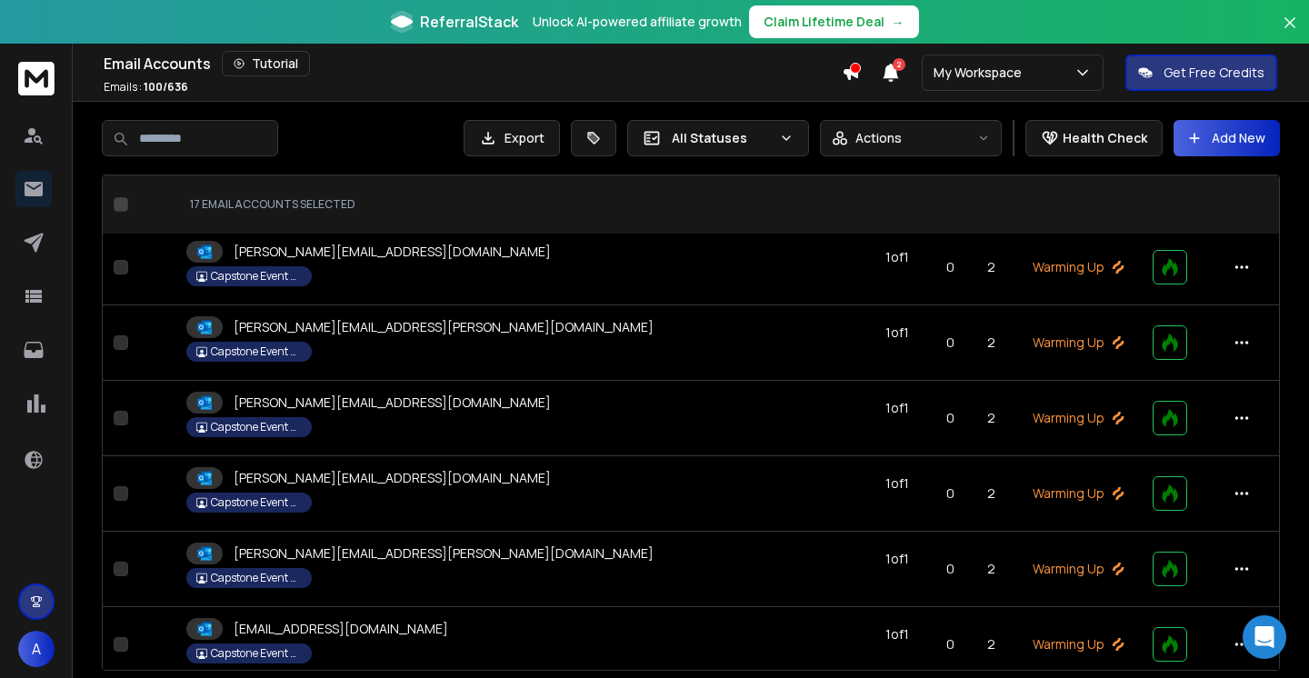
scroll to position [1483, 0]
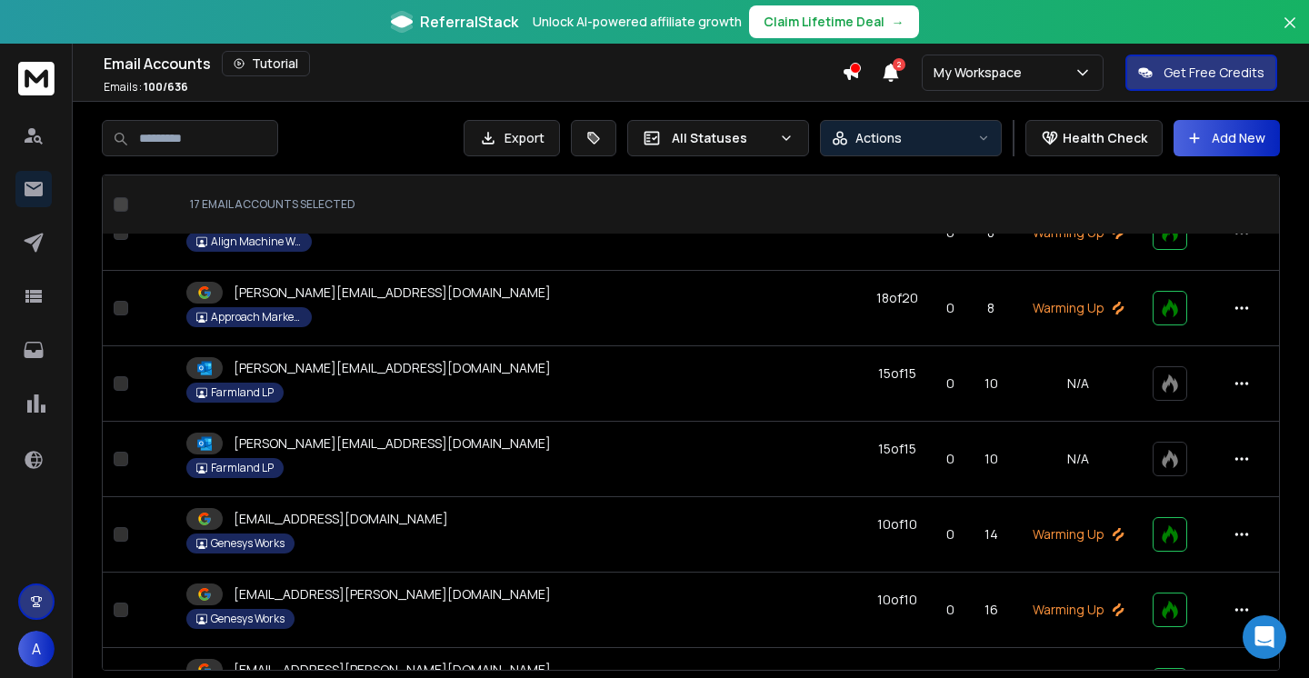
click at [913, 144] on div "Actions" at bounding box center [901, 138] width 138 height 18
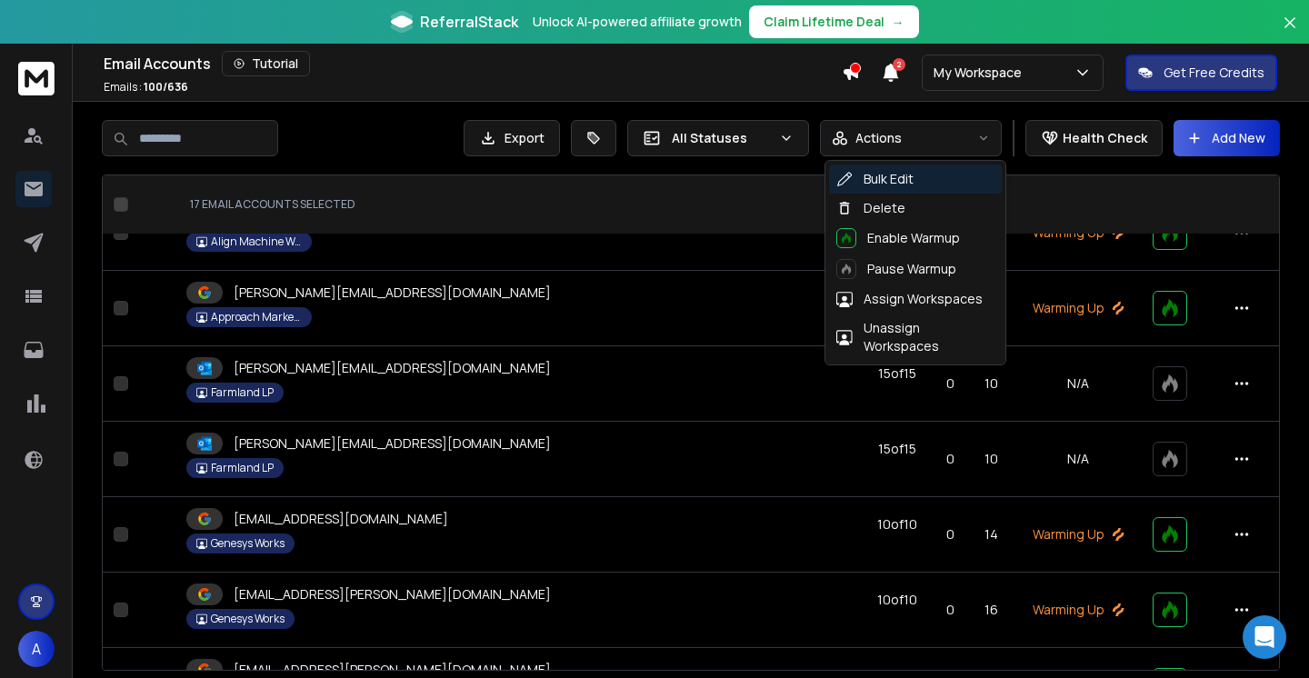
click at [883, 183] on div "Bulk Edit" at bounding box center [874, 179] width 77 height 18
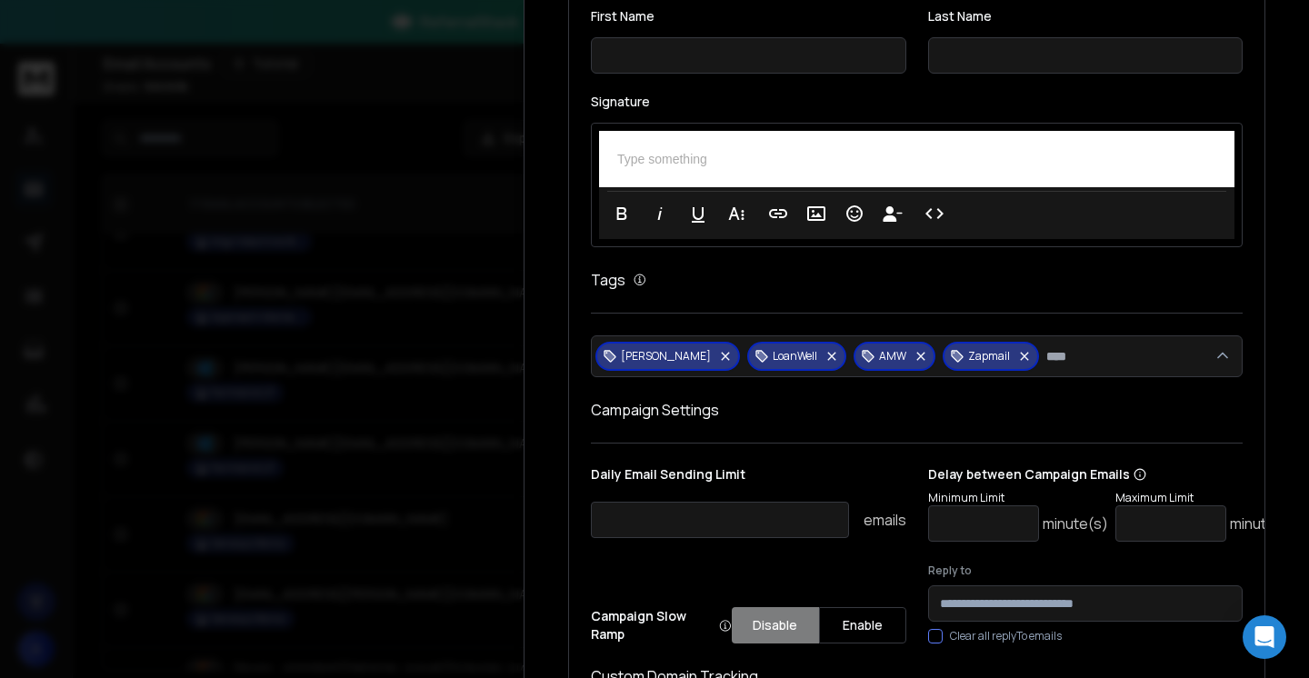
scroll to position [275, 0]
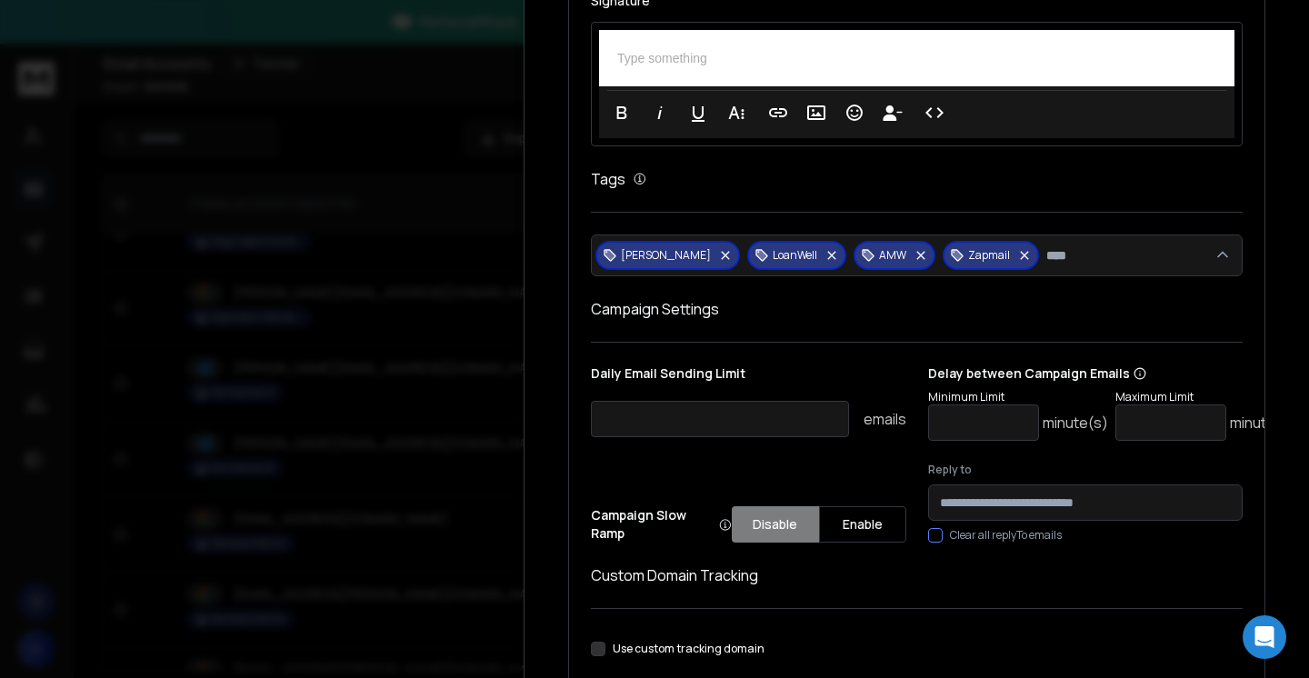
click at [644, 426] on input "number" at bounding box center [720, 419] width 258 height 36
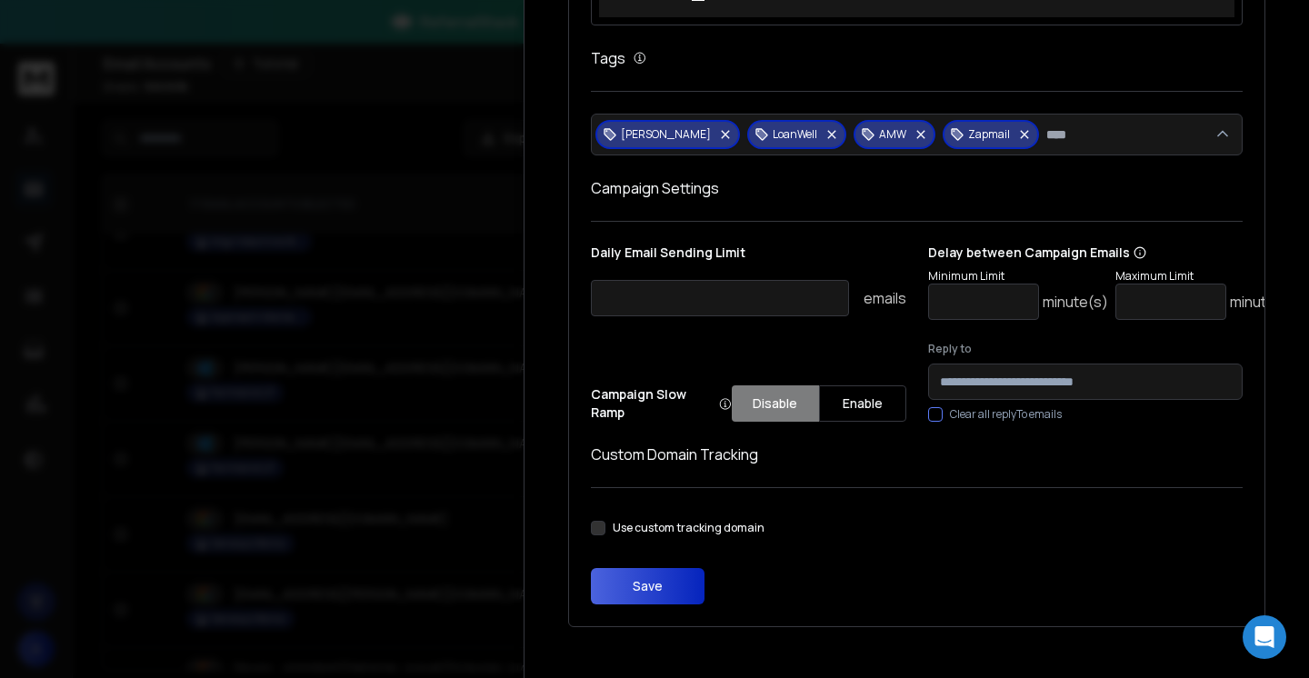
type input "*"
click at [640, 591] on button "Save" at bounding box center [648, 586] width 114 height 36
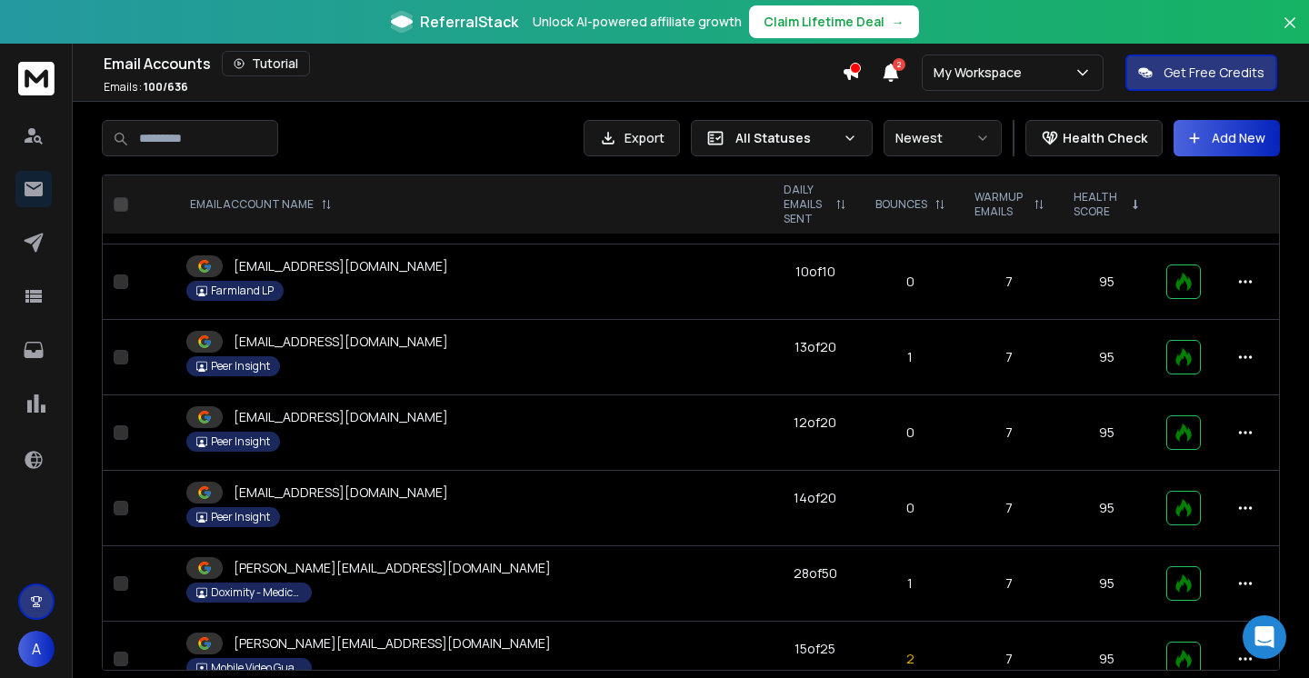
scroll to position [7071, 0]
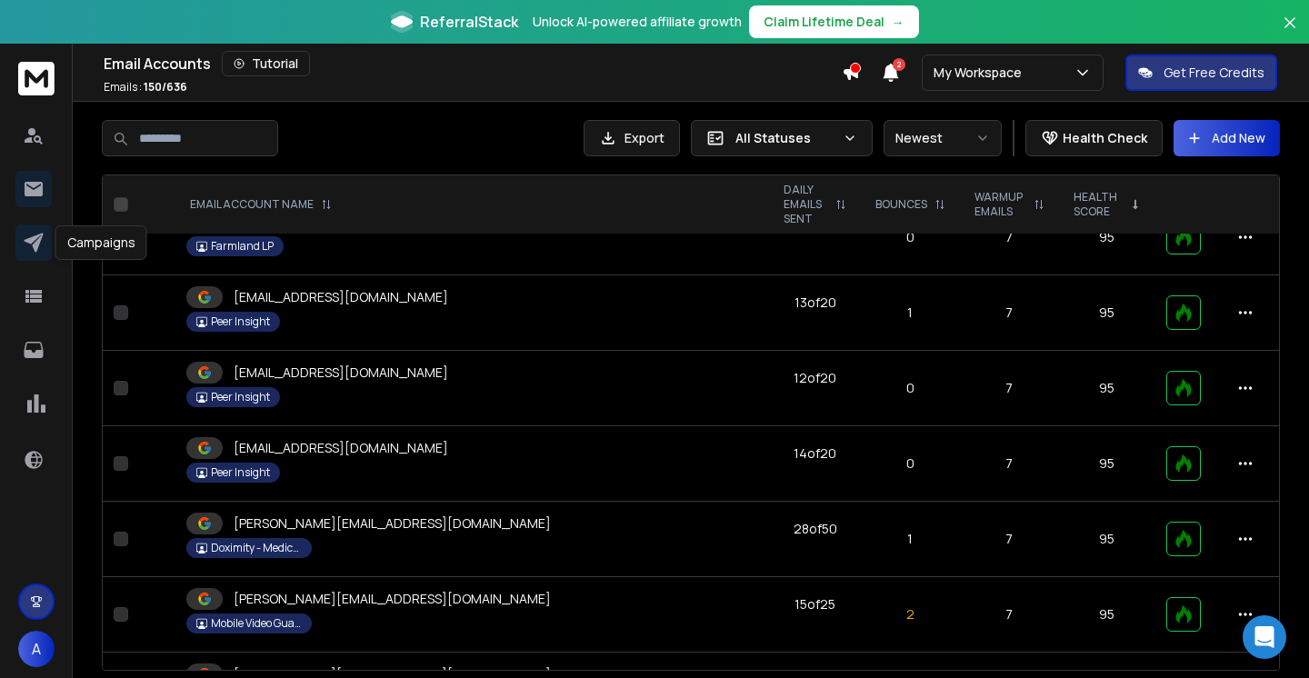
click at [25, 244] on icon at bounding box center [34, 243] width 22 height 22
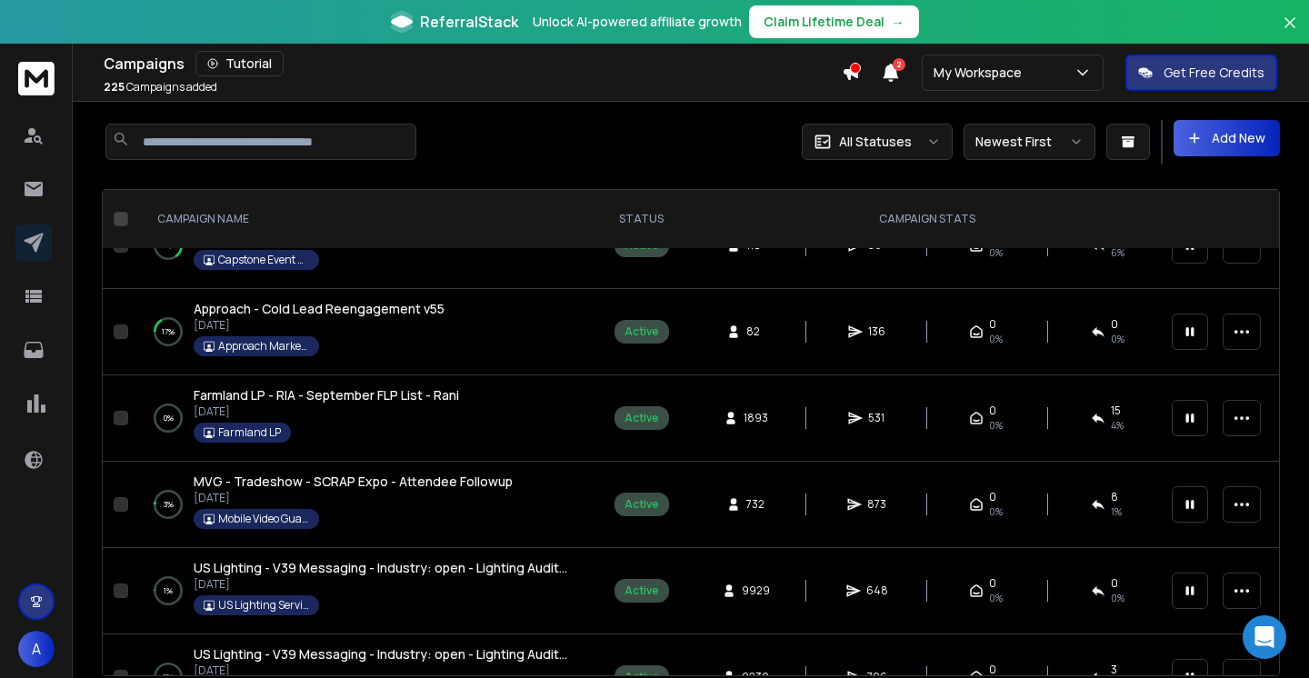
scroll to position [217, 0]
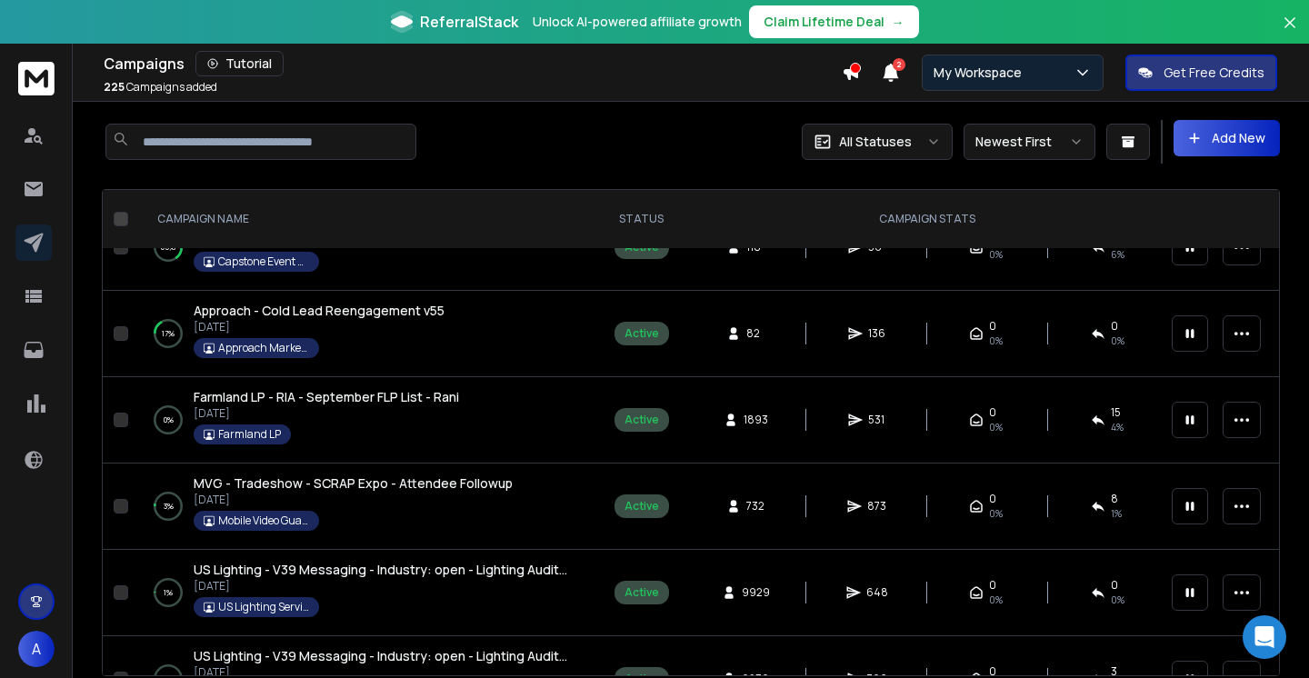
click at [967, 77] on p "My Workspace" at bounding box center [981, 73] width 95 height 18
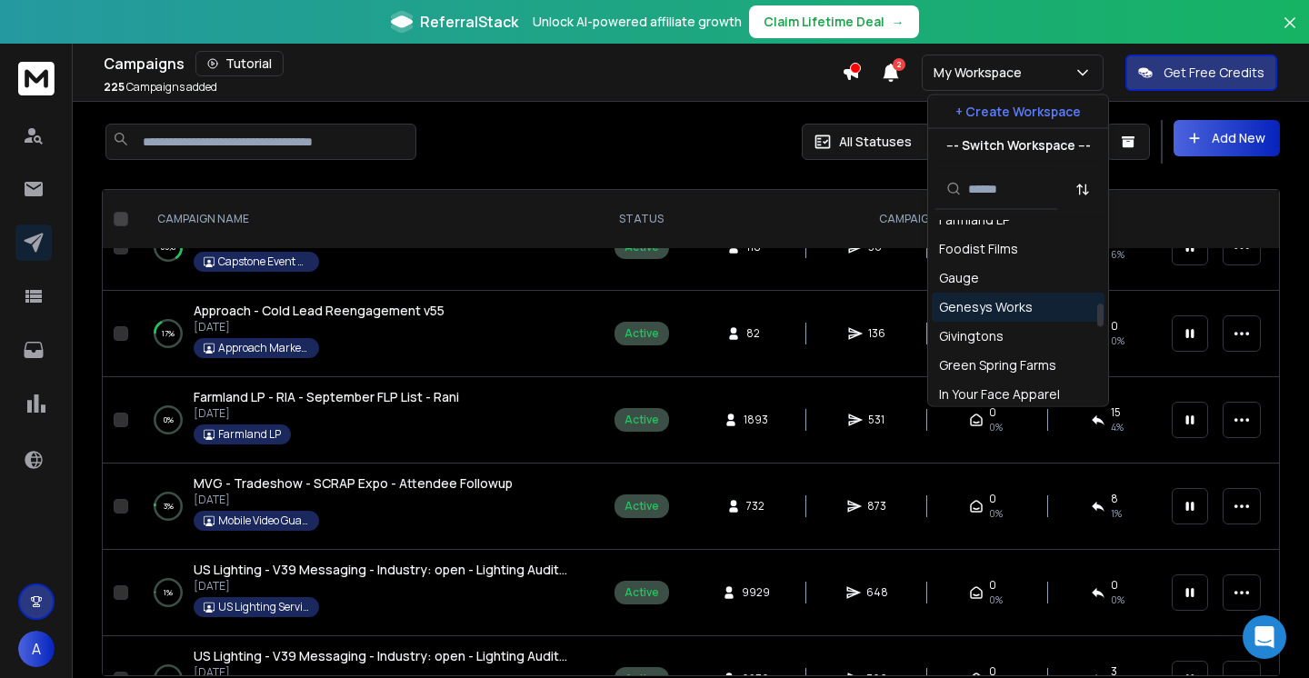
scroll to position [640, 0]
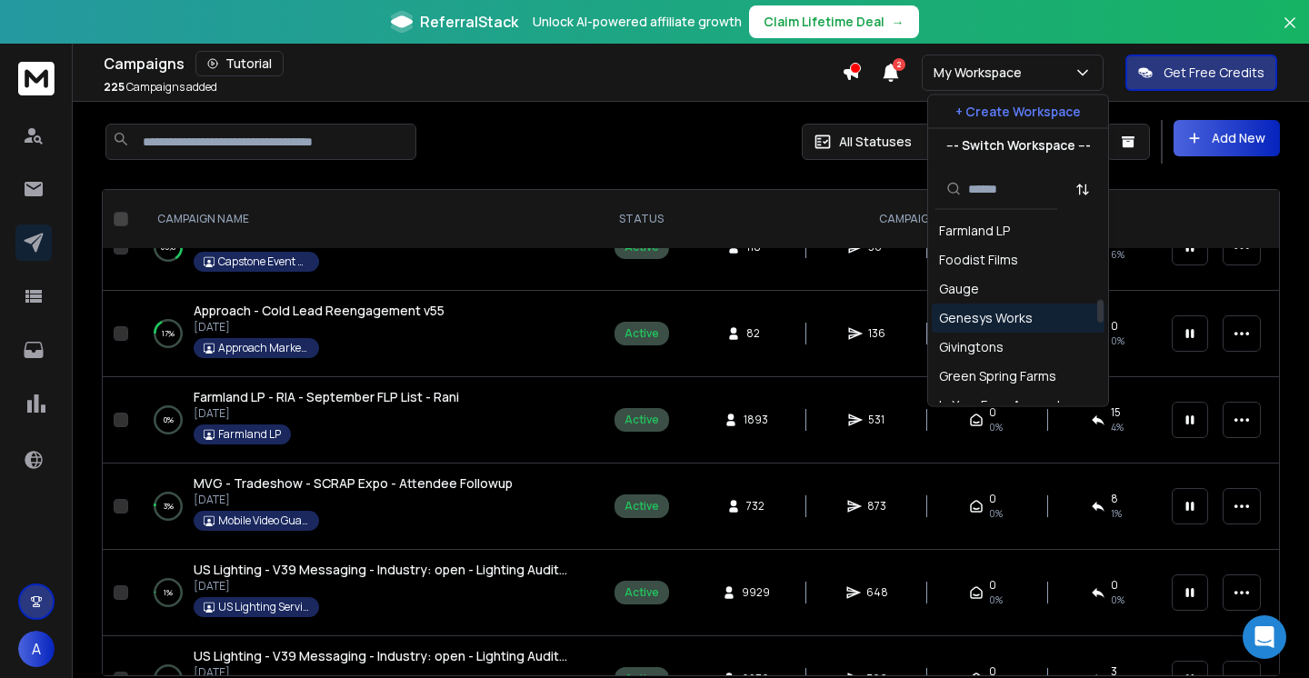
click at [989, 310] on div "Genesys Works" at bounding box center [986, 319] width 94 height 18
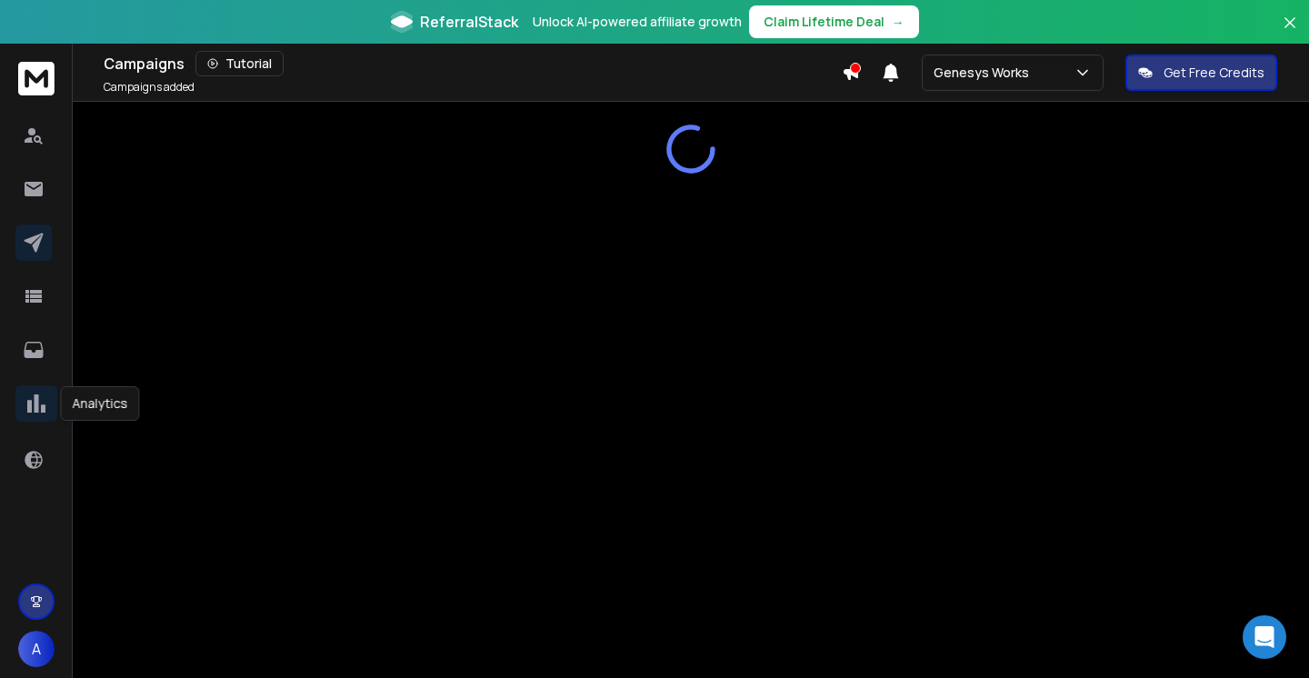
click at [35, 403] on icon at bounding box center [36, 404] width 18 height 18
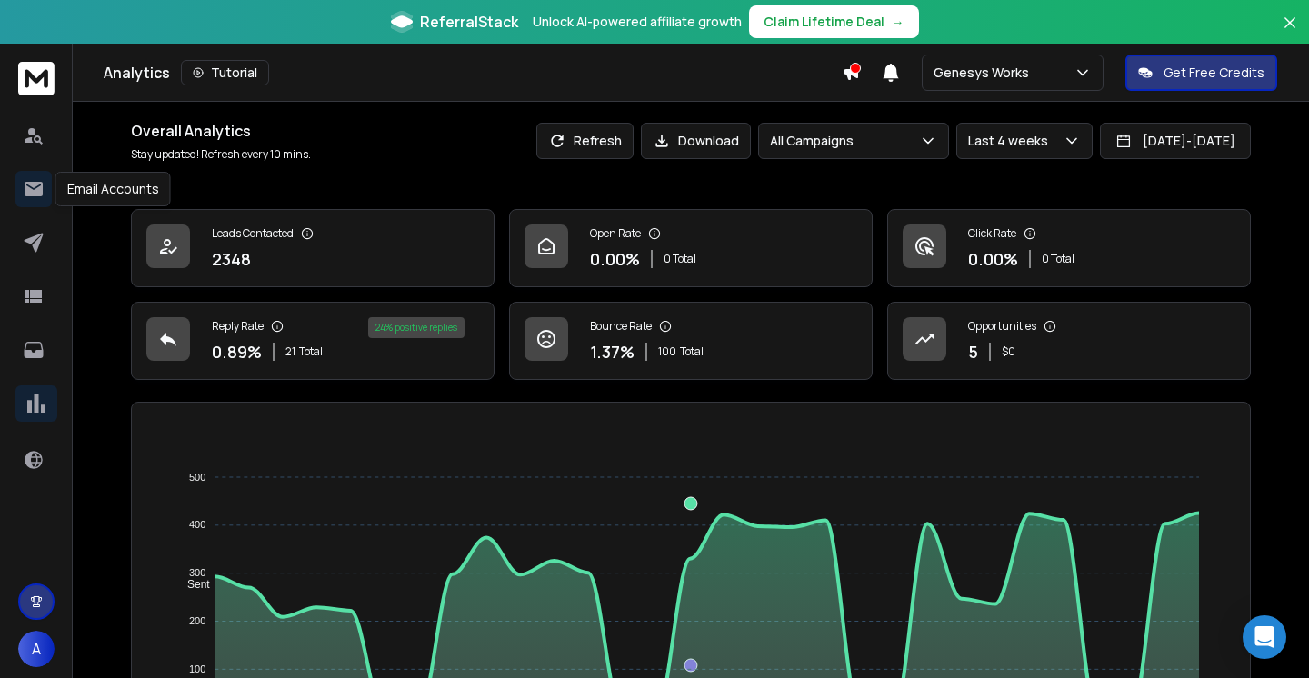
click at [28, 189] on icon at bounding box center [34, 189] width 18 height 15
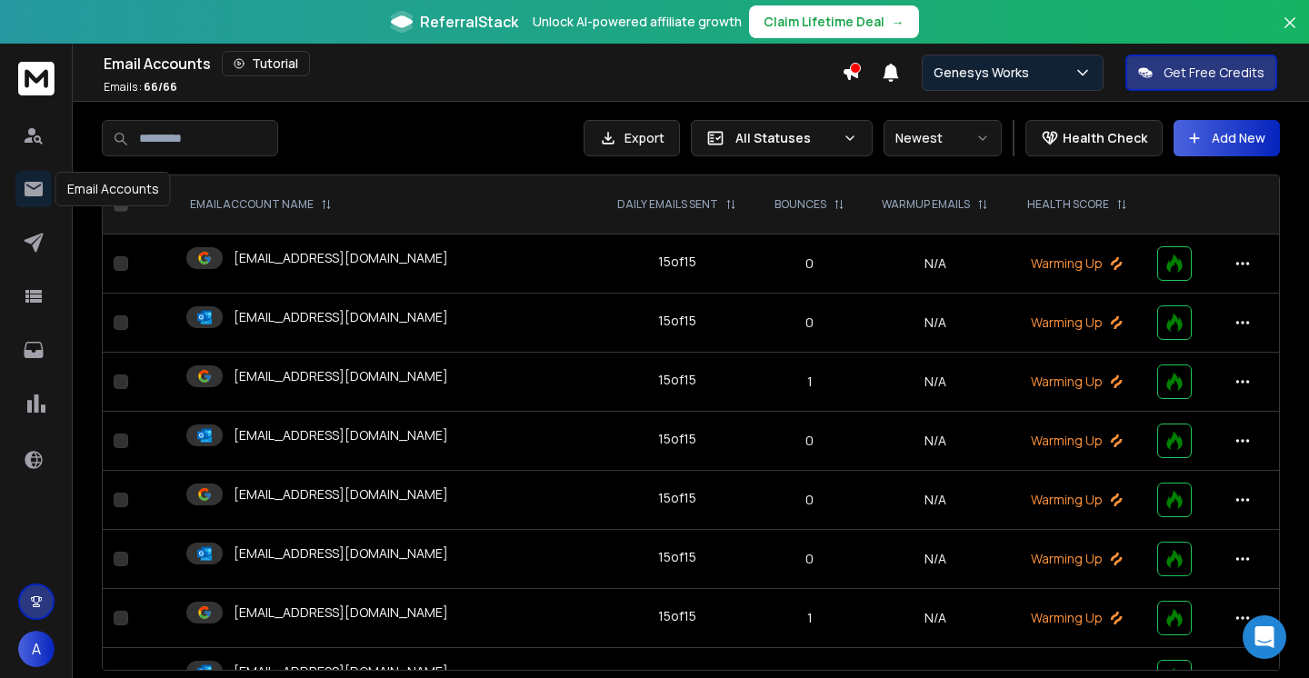
click at [966, 73] on p "Genesys Works" at bounding box center [985, 73] width 103 height 18
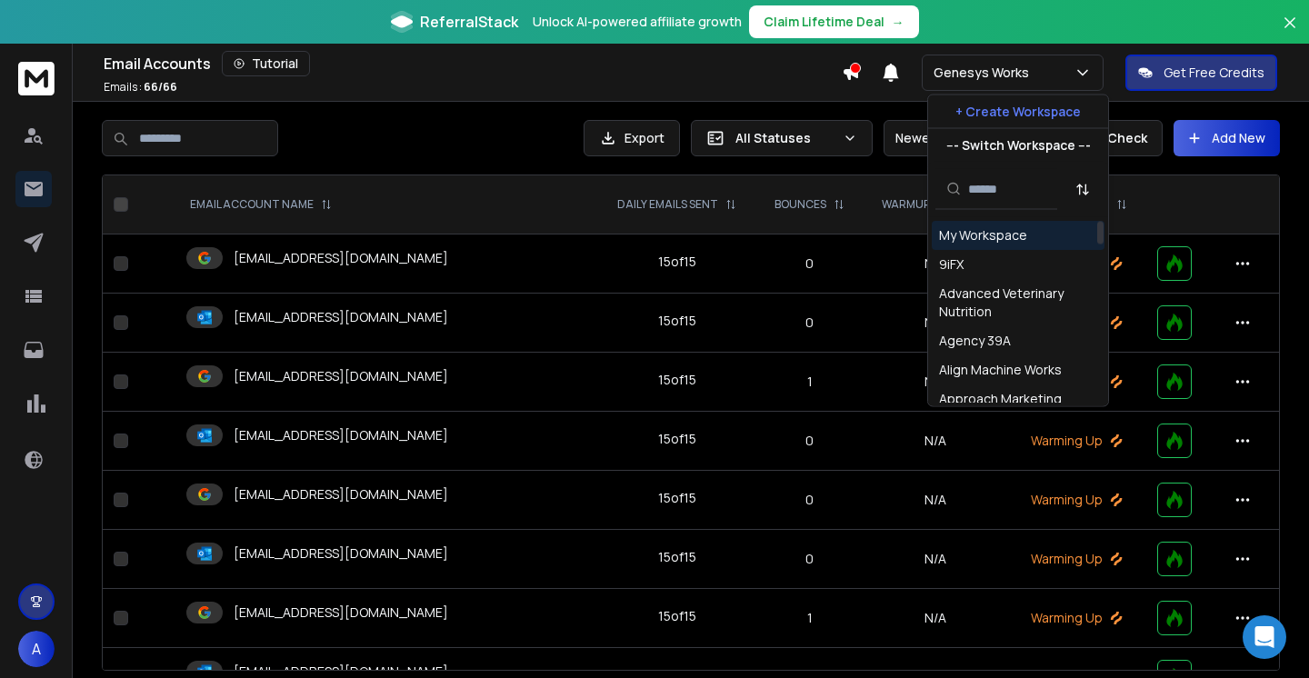
click at [994, 230] on div "My Workspace" at bounding box center [983, 235] width 88 height 18
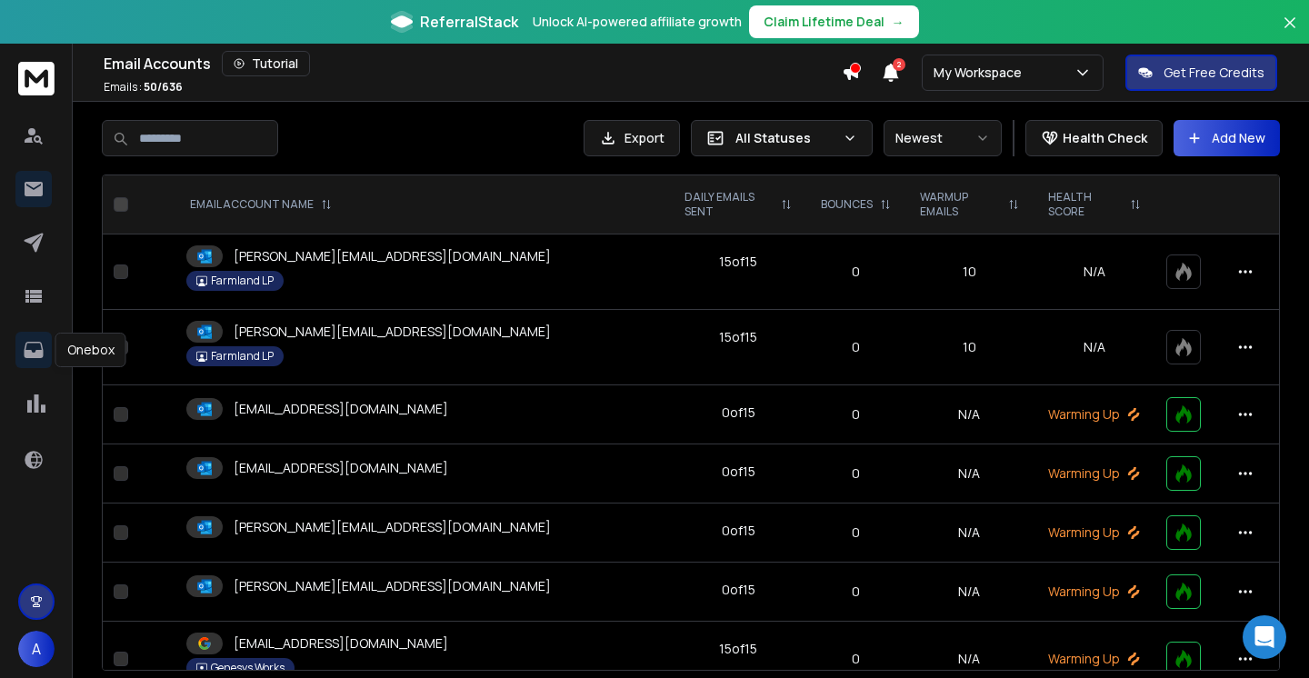
click at [30, 357] on icon at bounding box center [33, 350] width 19 height 16
